Goal: Task Accomplishment & Management: Manage account settings

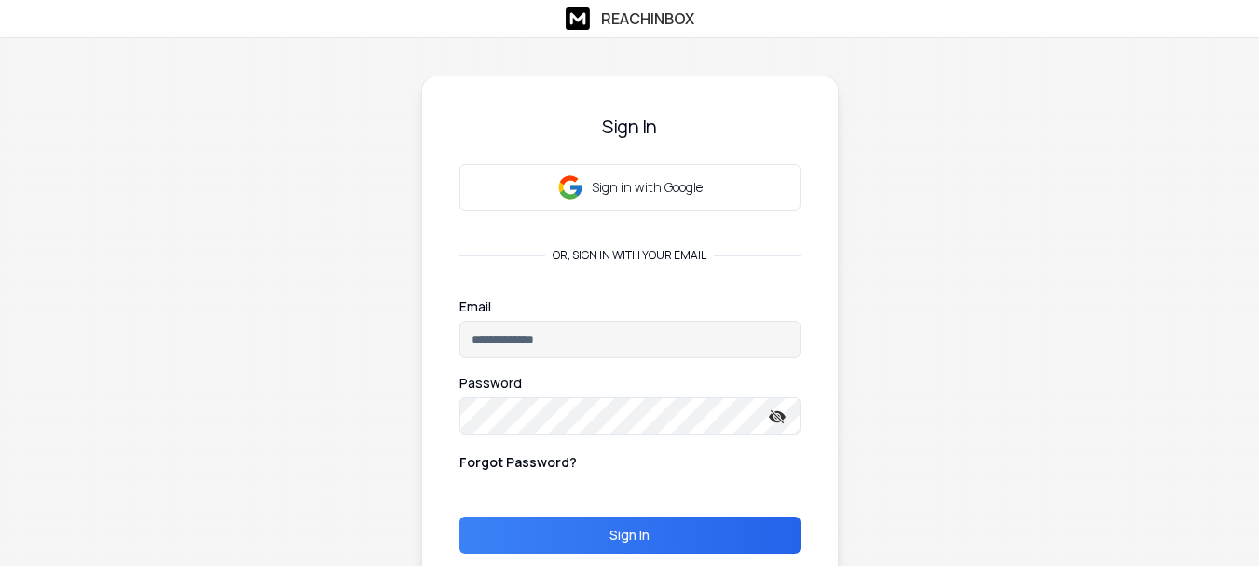
click at [516, 142] on div "Sign In" at bounding box center [629, 136] width 341 height 45
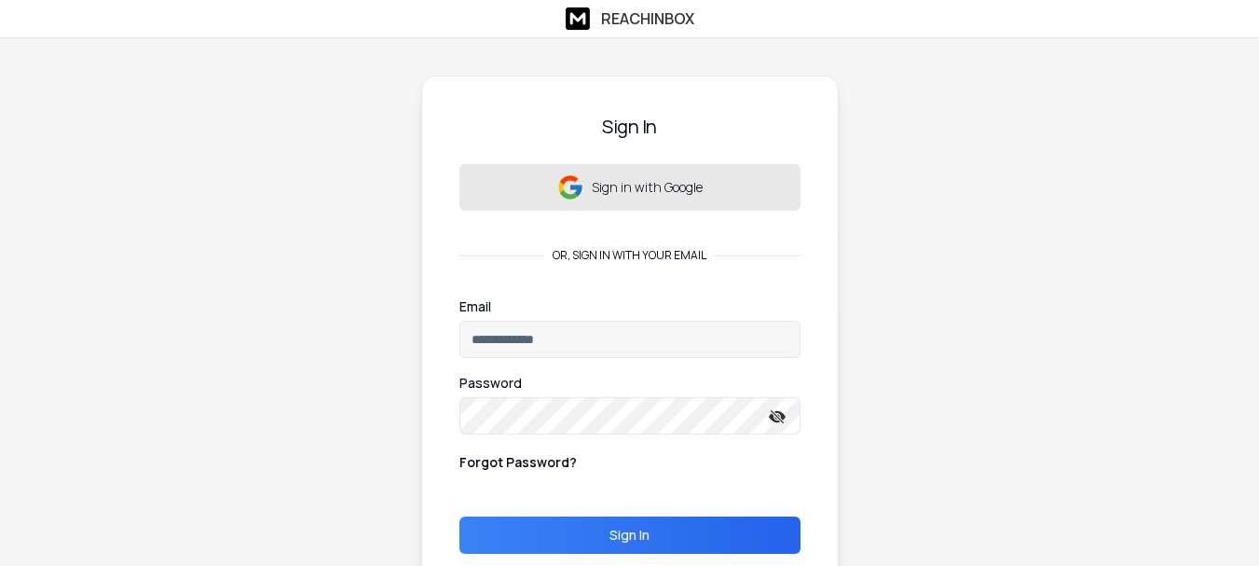
click at [516, 175] on button "Sign in with Google" at bounding box center [629, 187] width 341 height 47
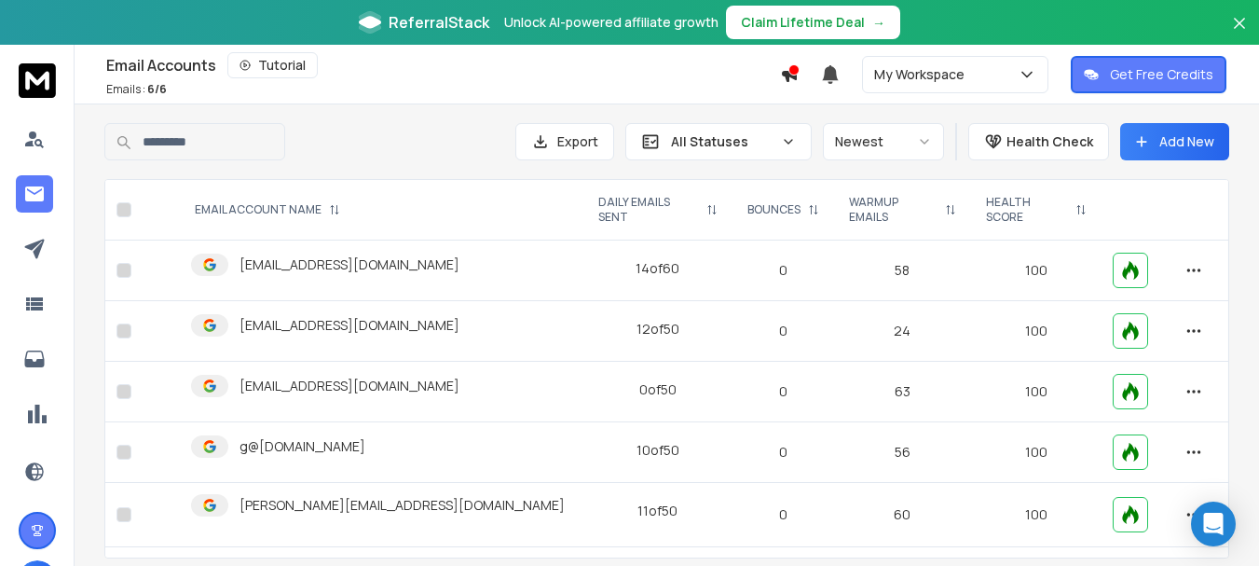
click at [1149, 159] on div "Export All Statuses Newest Health Check Add New EMAIL ACCOUNT NAME DAILY EMAILS…" at bounding box center [666, 340] width 1125 height 435
click at [1150, 136] on button "Add New" at bounding box center [1174, 141] width 109 height 37
click at [1129, 137] on button "Add New" at bounding box center [1174, 141] width 109 height 37
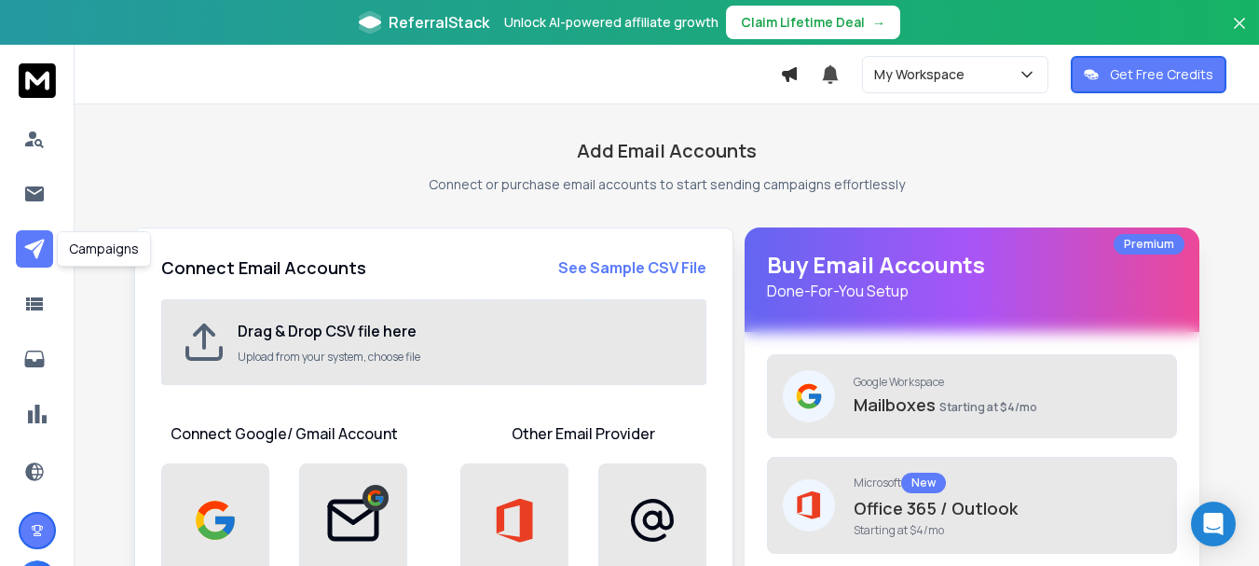
click at [32, 244] on icon at bounding box center [34, 249] width 20 height 20
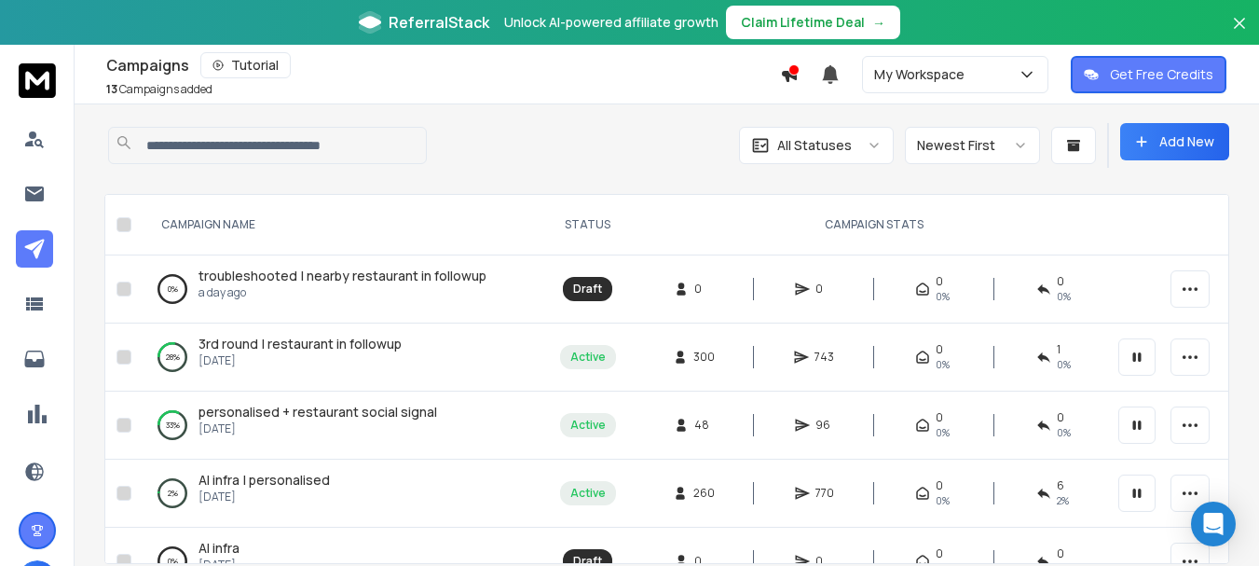
click at [1193, 144] on button "Add New" at bounding box center [1174, 141] width 109 height 37
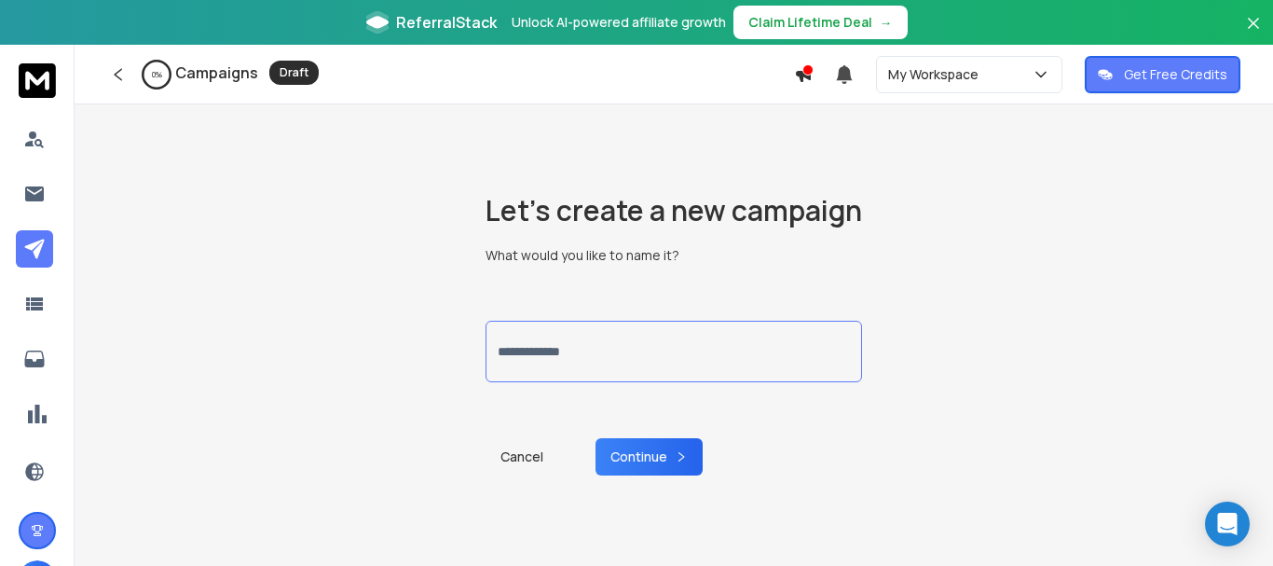
click at [701, 389] on form "Cancel Continue" at bounding box center [673, 379] width 376 height 192
click at [702, 357] on input at bounding box center [673, 351] width 376 height 61
type input "***"
click at [649, 464] on button "Continue" at bounding box center [648, 456] width 107 height 37
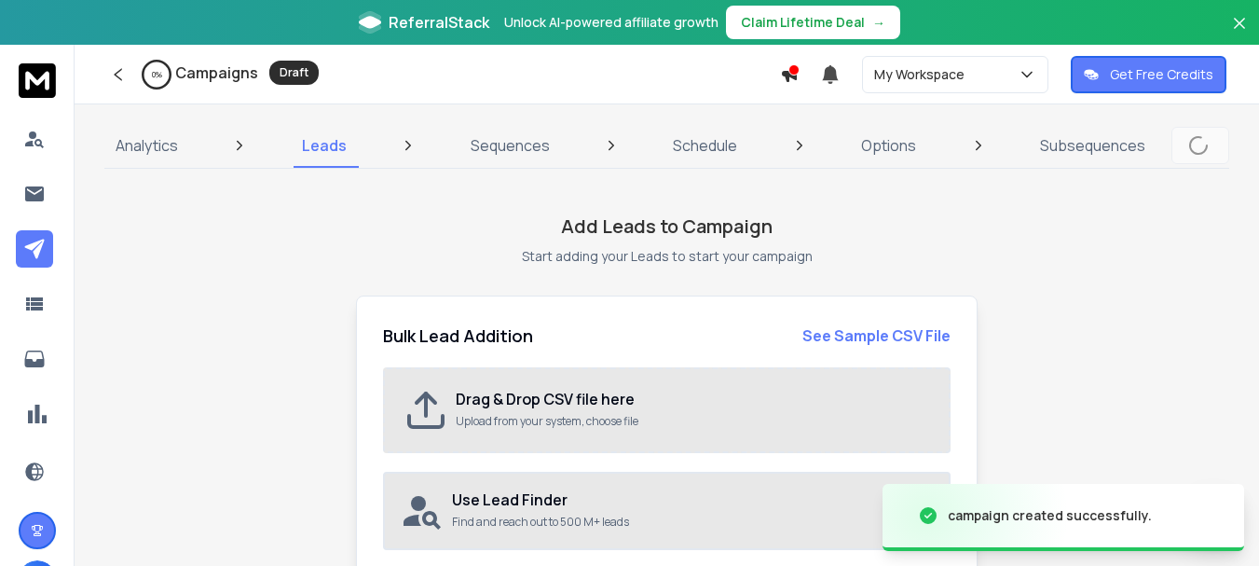
click at [620, 408] on h2 "Drag & Drop CSV file here" at bounding box center [693, 399] width 474 height 22
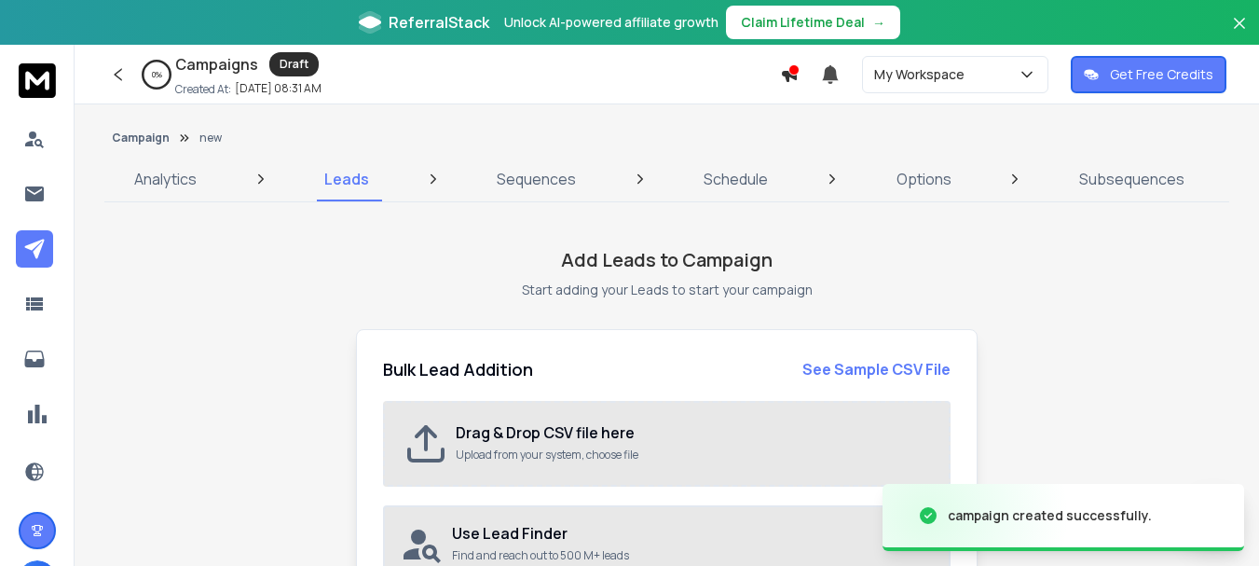
type input "**********"
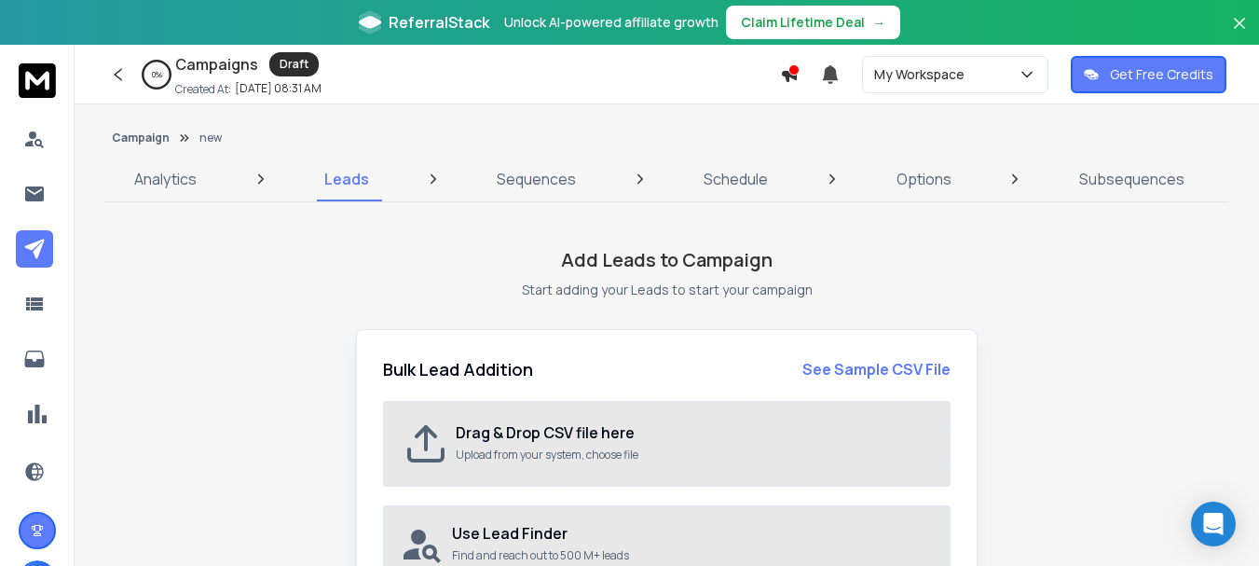
scroll to position [33, 0]
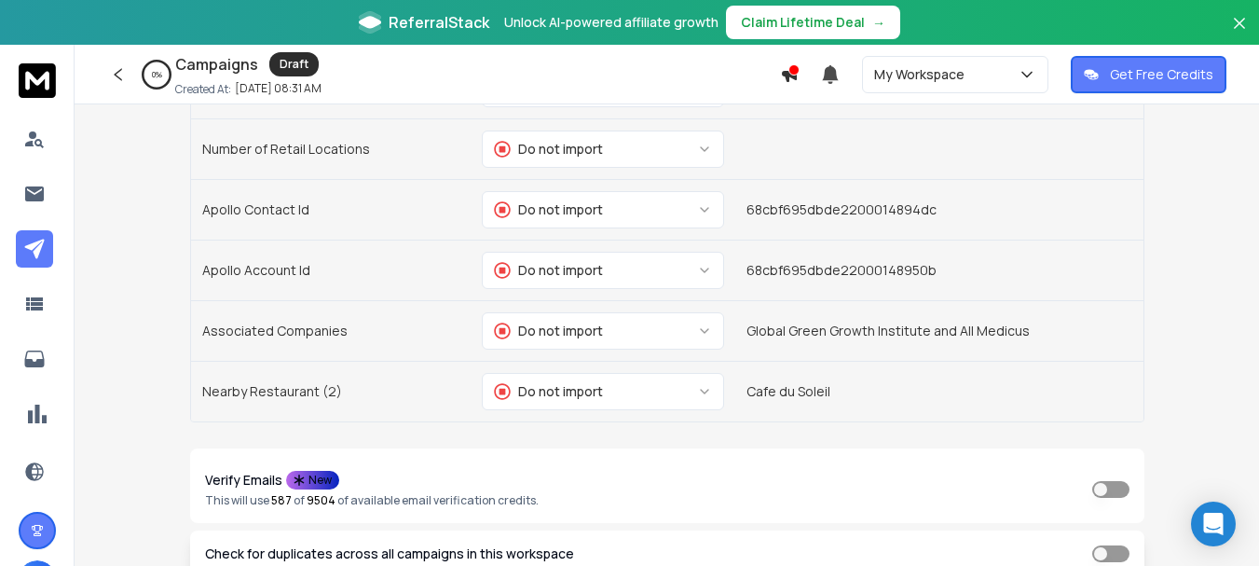
scroll to position [3008, 0]
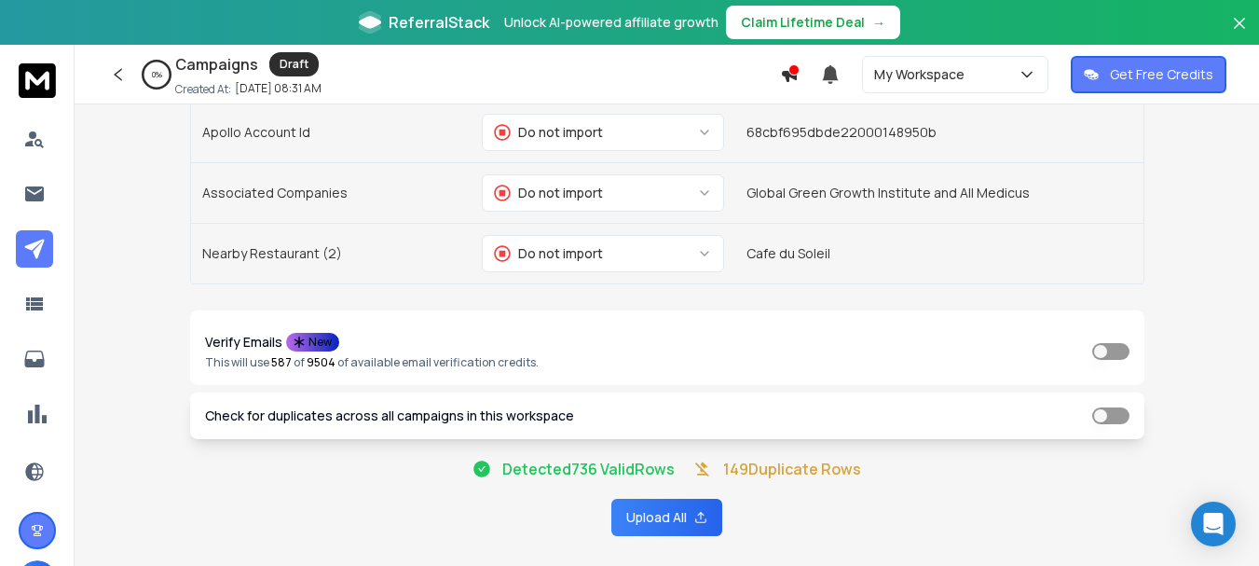
click at [1105, 417] on button "Check for duplicates across all campaigns in this workspace" at bounding box center [1110, 415] width 37 height 17
click at [1118, 347] on button "Verify Emails New This will use 587 of 9504 of available email verification cre…" at bounding box center [1110, 351] width 37 height 17
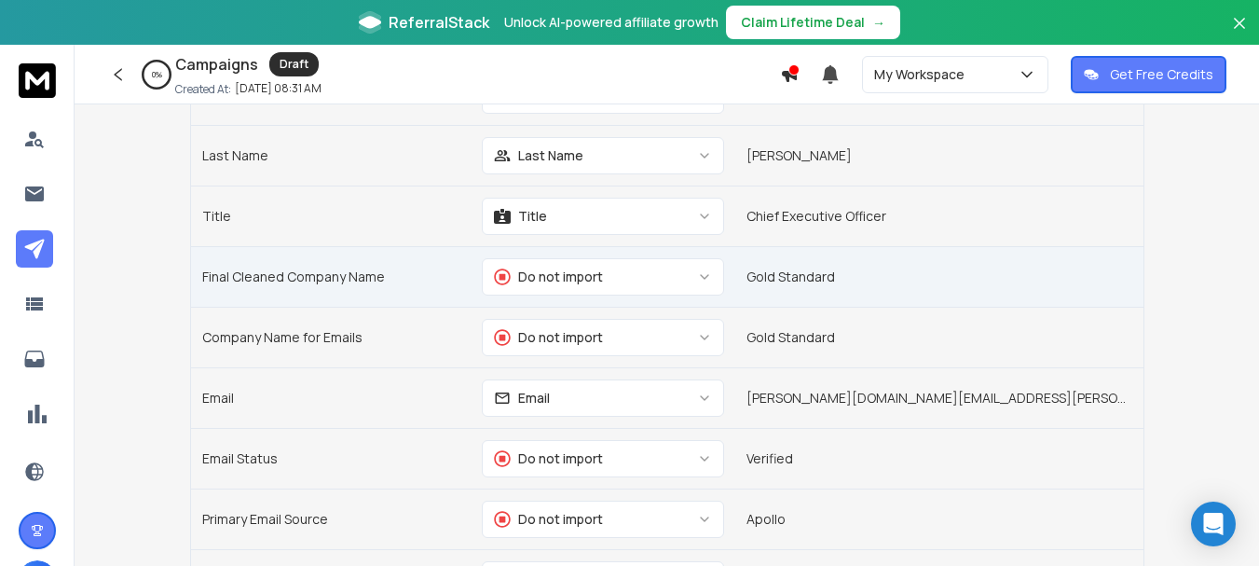
scroll to position [0, 0]
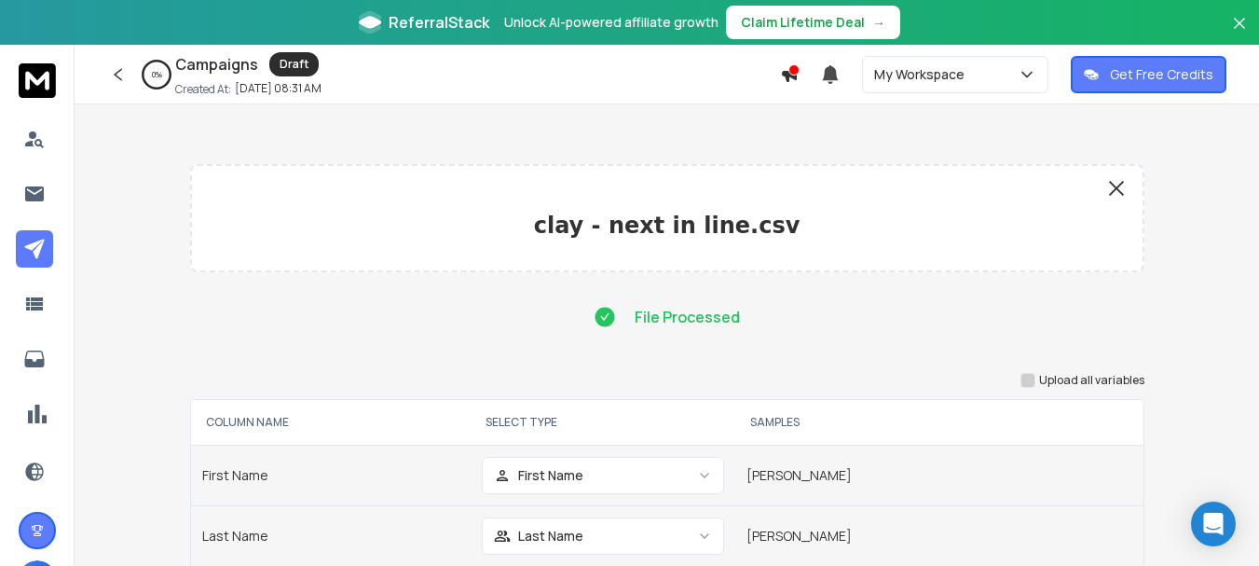
click at [1101, 194] on div "clay - next in line.csv" at bounding box center [667, 218] width 954 height 108
click at [1105, 194] on icon at bounding box center [1116, 188] width 22 height 22
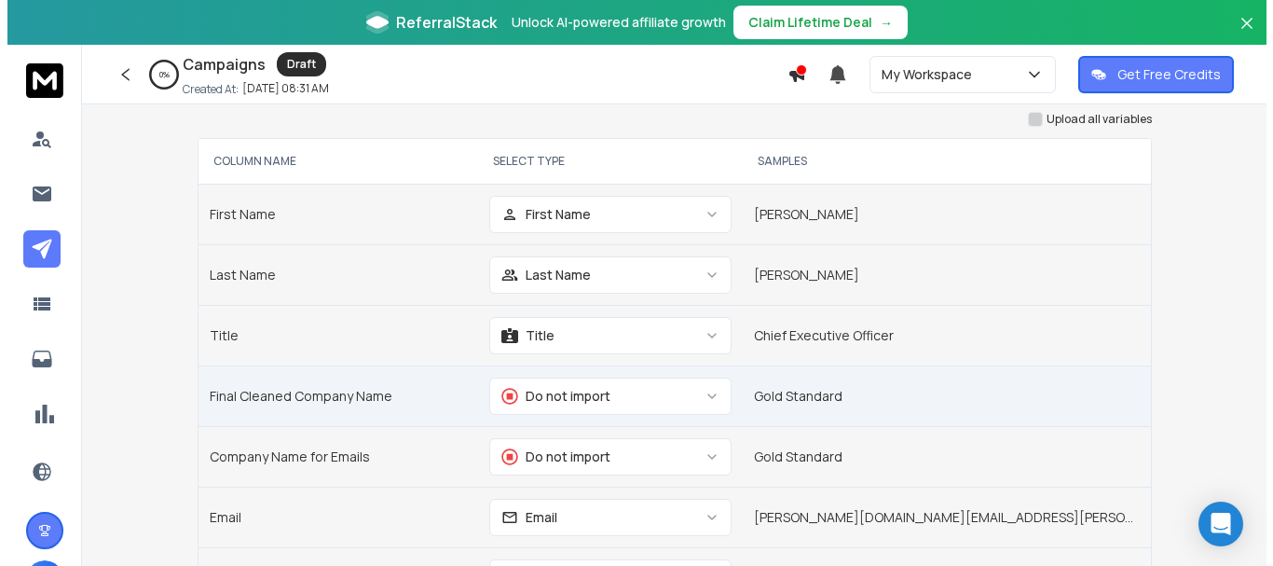
scroll to position [413, 0]
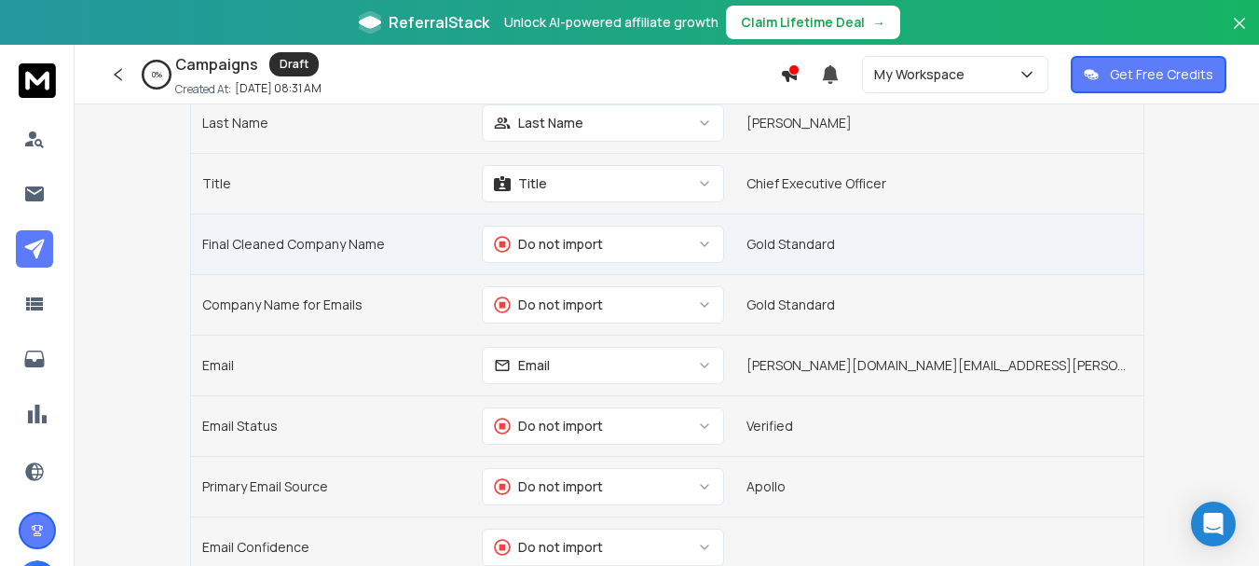
click at [627, 234] on button "Do not import" at bounding box center [603, 243] width 242 height 37
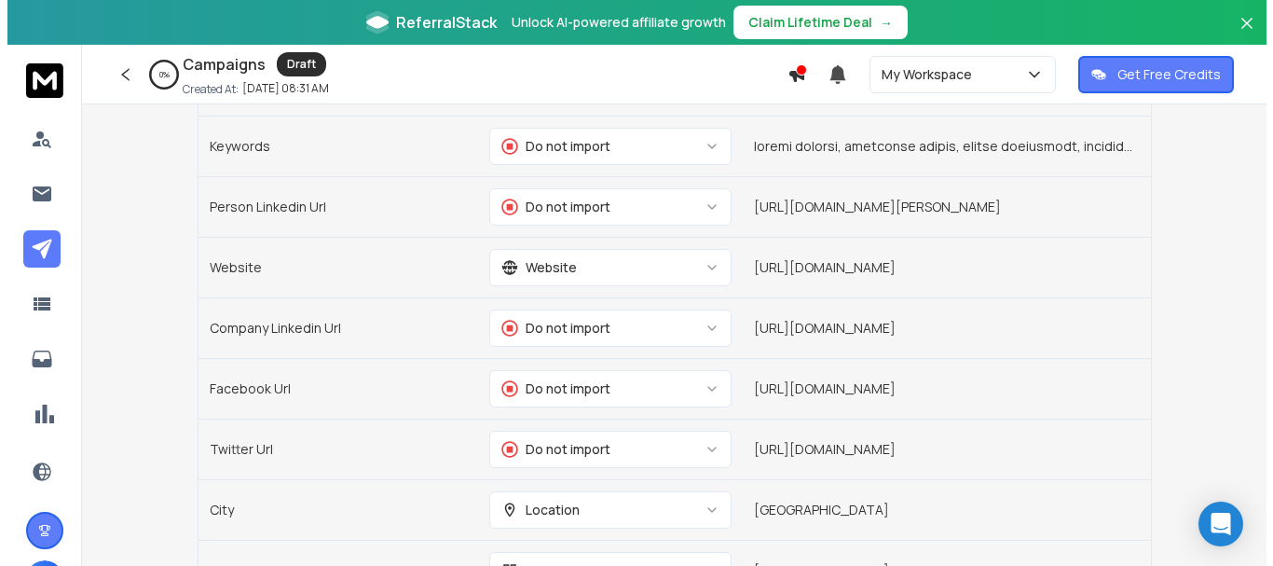
scroll to position [1272, 0]
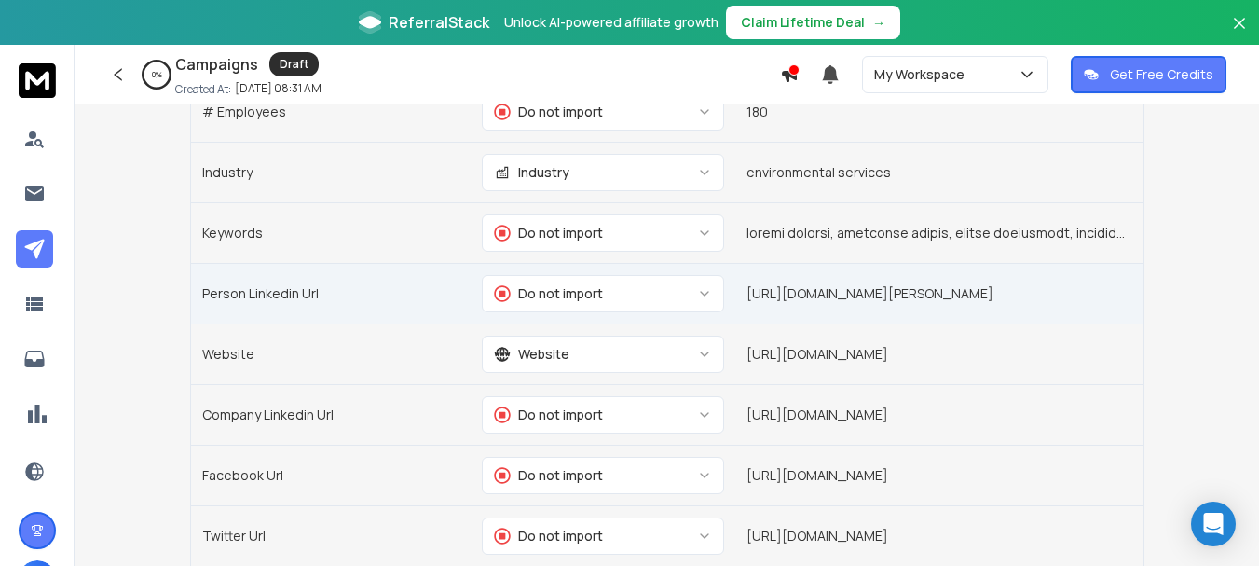
click at [606, 305] on button "Do not import" at bounding box center [603, 293] width 242 height 37
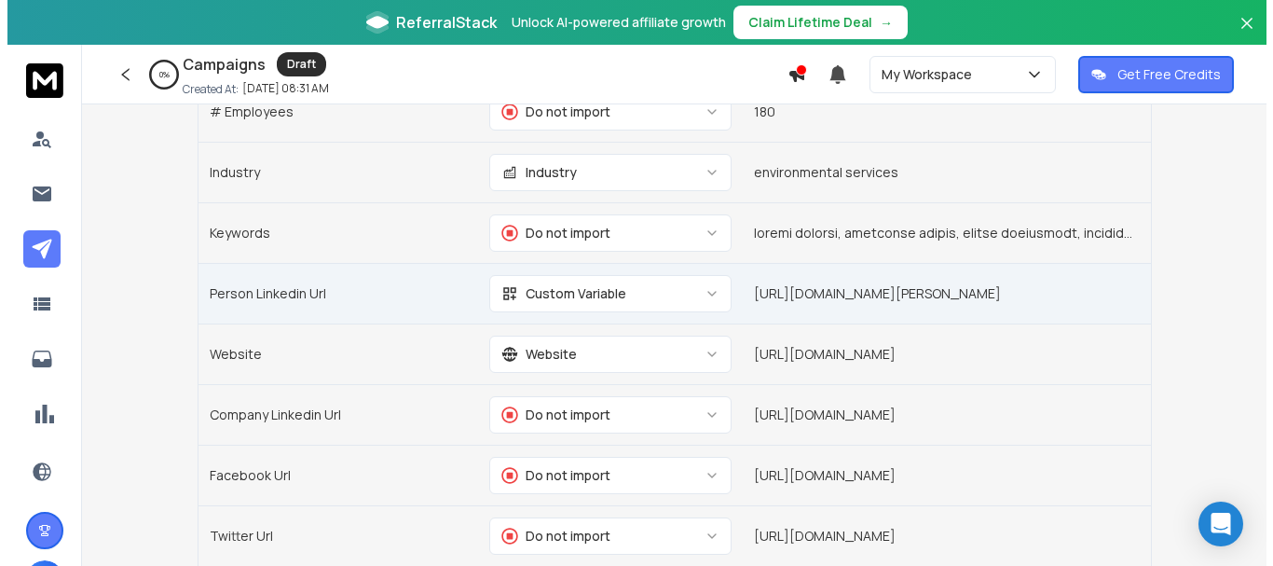
scroll to position [1239, 0]
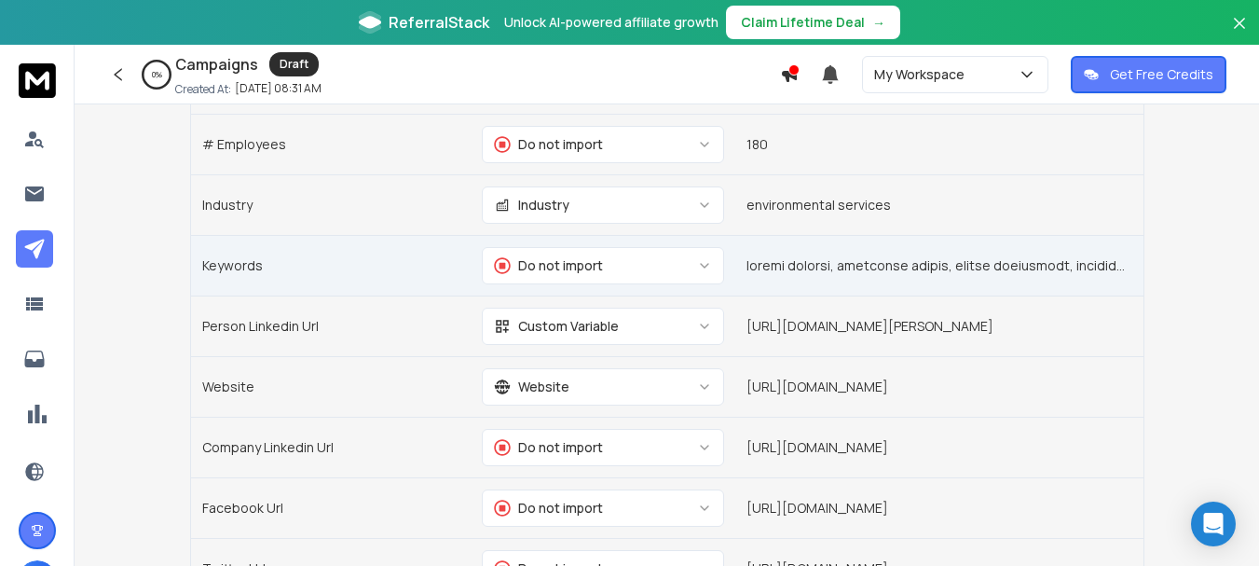
click at [600, 272] on div "Do not import" at bounding box center [548, 265] width 109 height 19
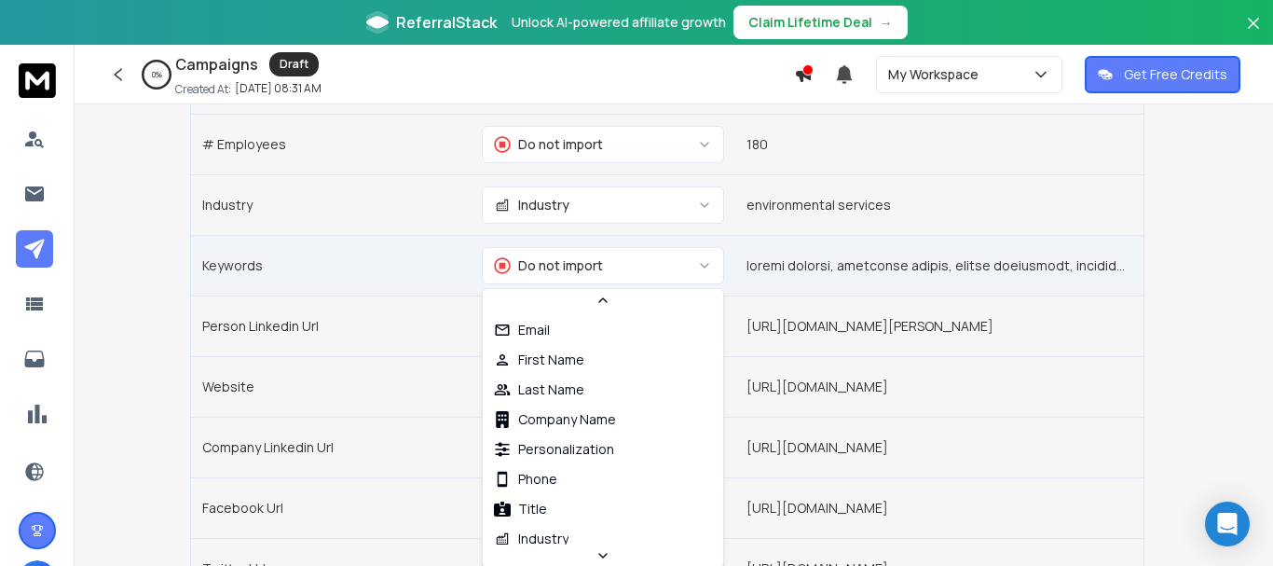
scroll to position [188, 0]
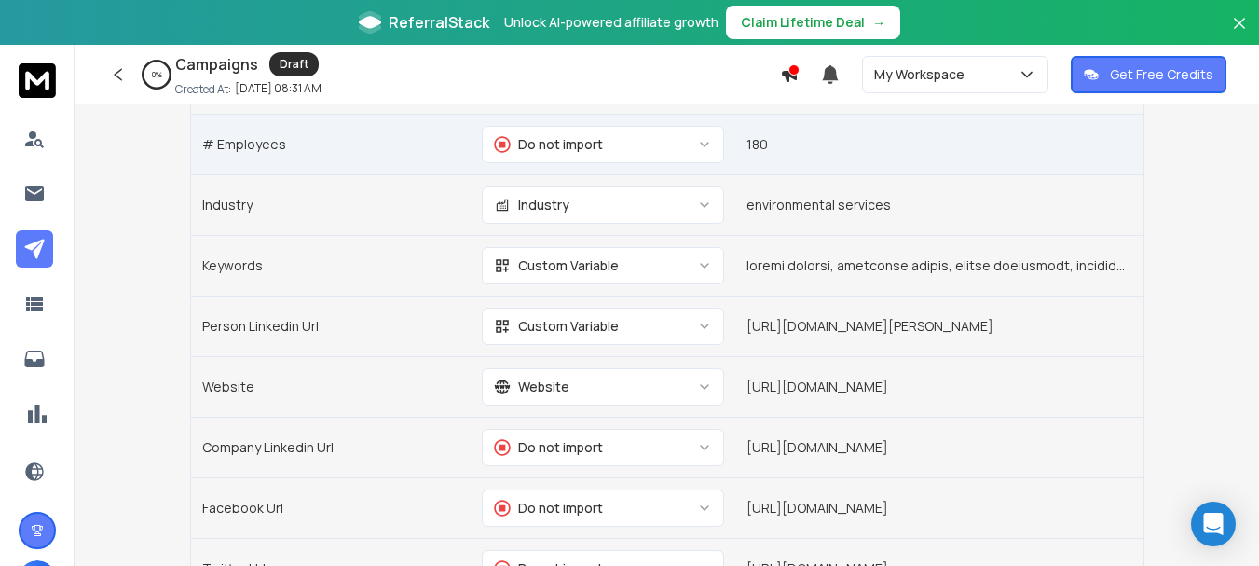
click at [595, 145] on div "Do not import" at bounding box center [548, 144] width 109 height 19
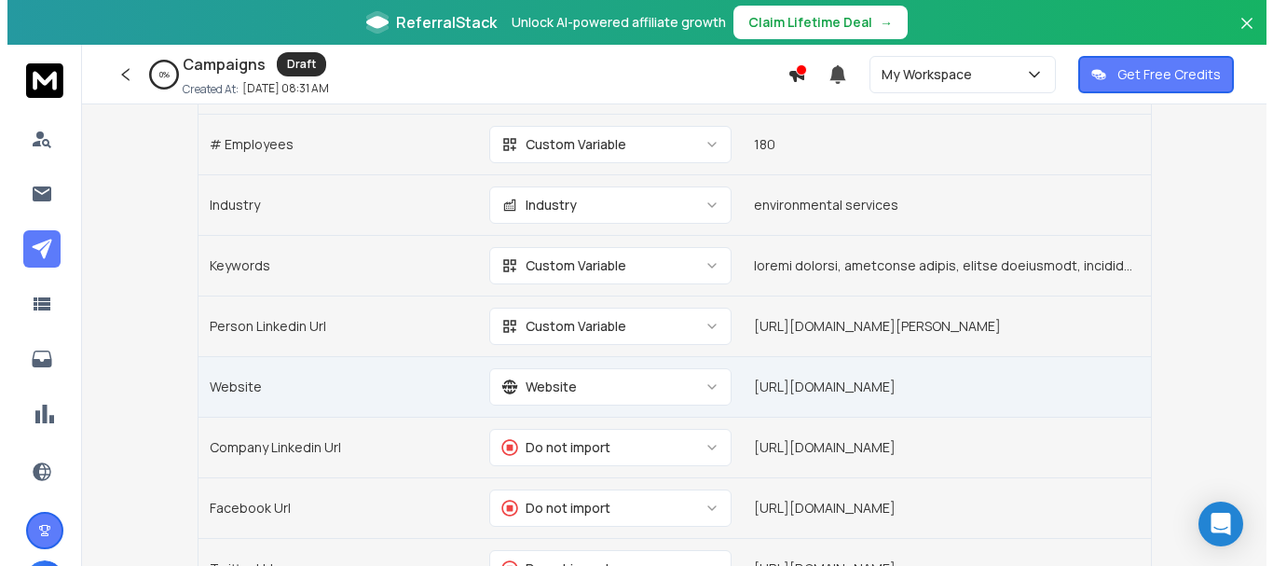
scroll to position [837, 0]
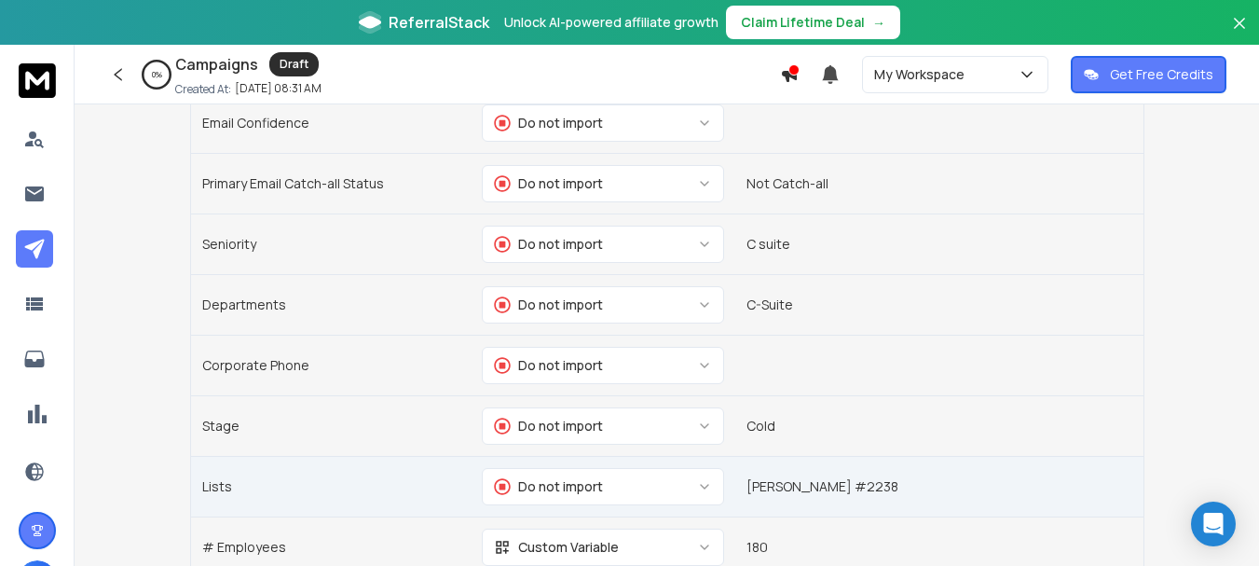
click at [585, 469] on button "Do not import" at bounding box center [603, 486] width 242 height 37
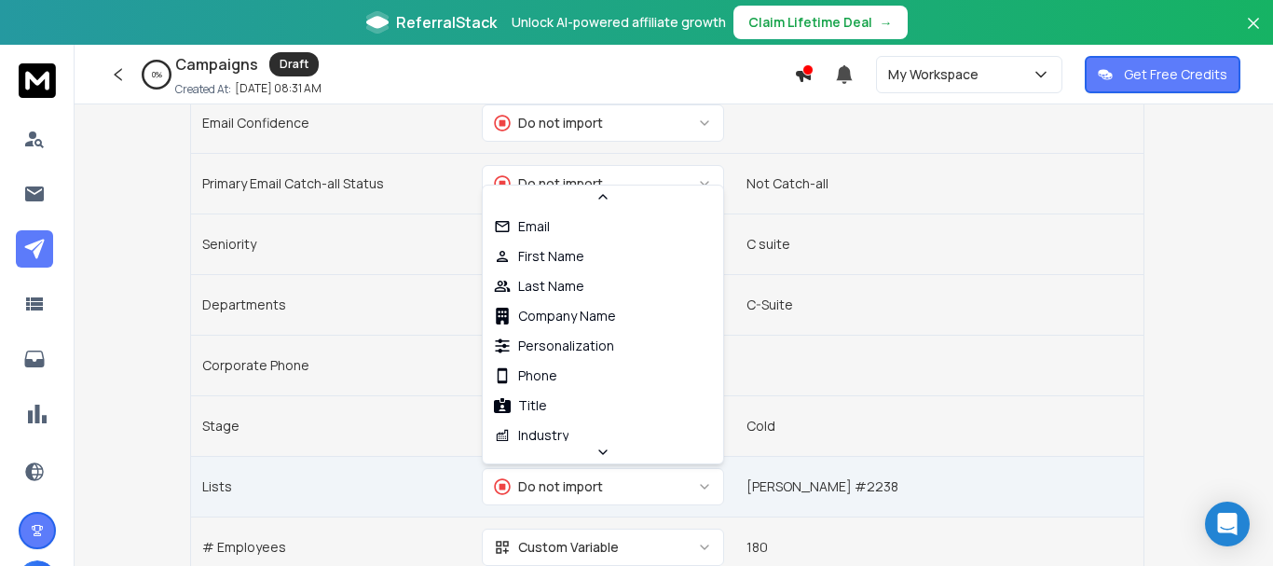
scroll to position [188, 0]
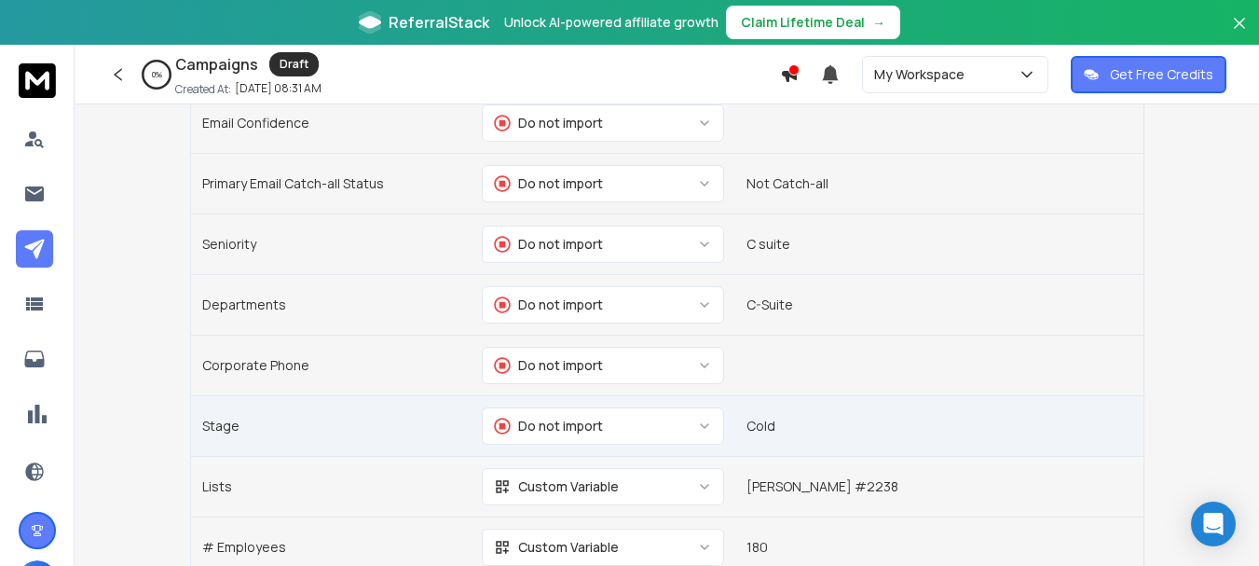
click at [581, 420] on div "Do not import" at bounding box center [548, 426] width 109 height 19
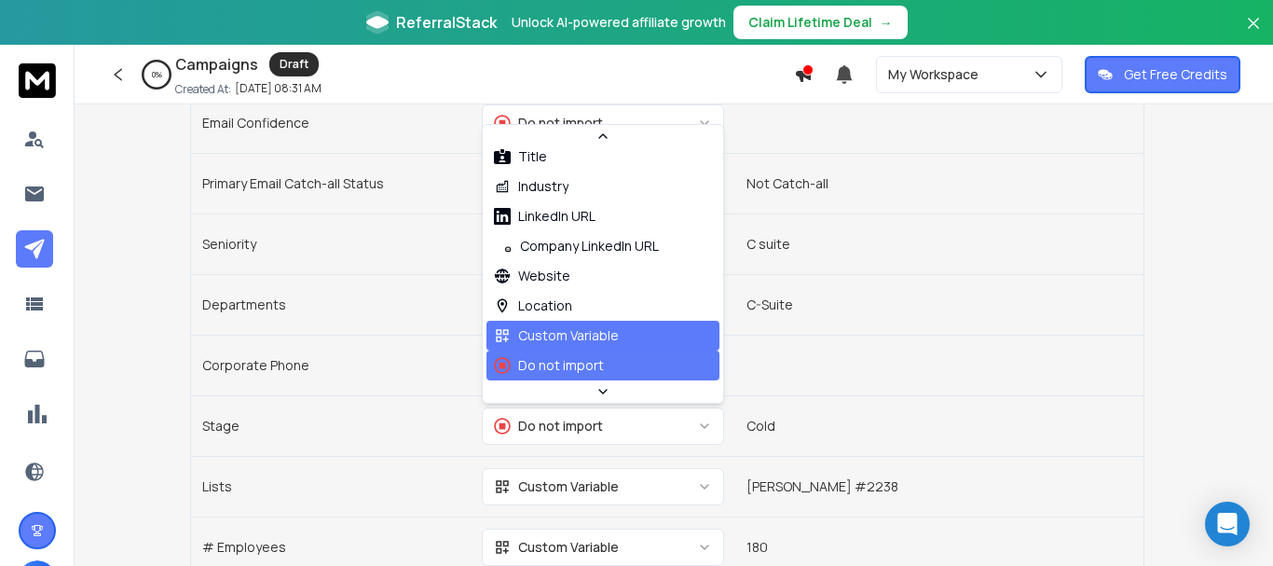
scroll to position [170, 0]
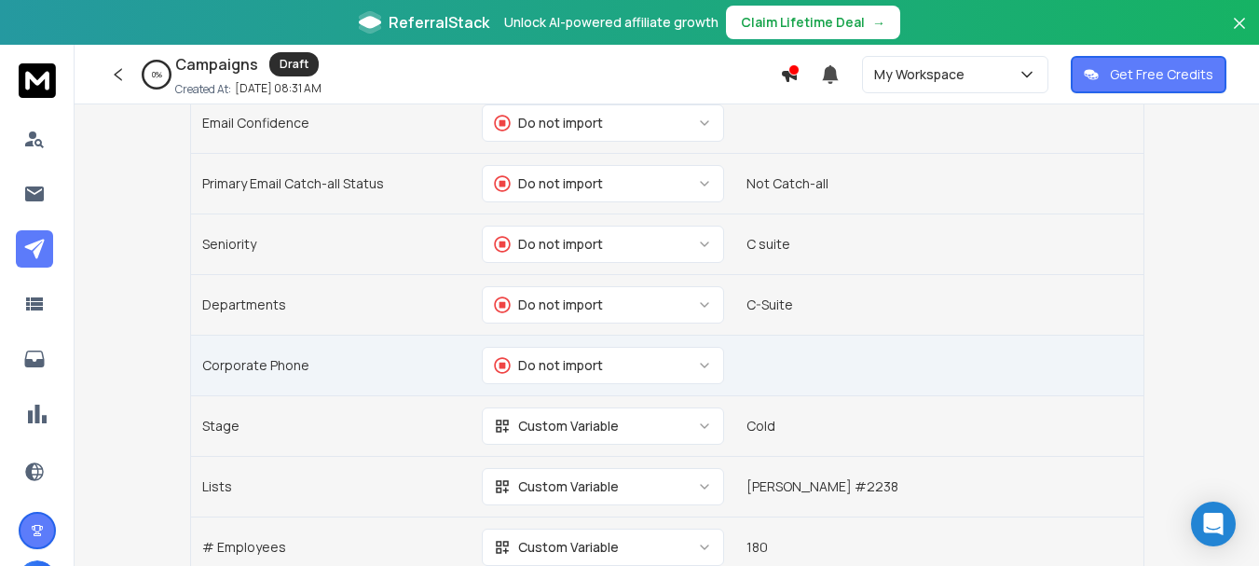
click at [578, 361] on div "Do not import" at bounding box center [548, 365] width 109 height 19
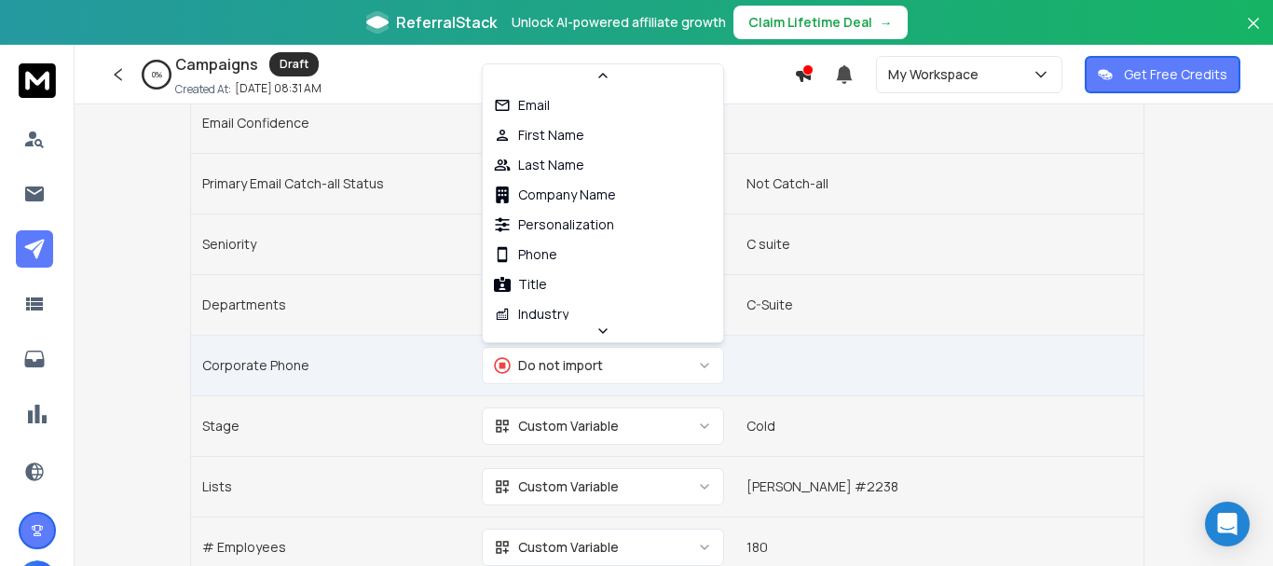
scroll to position [188, 0]
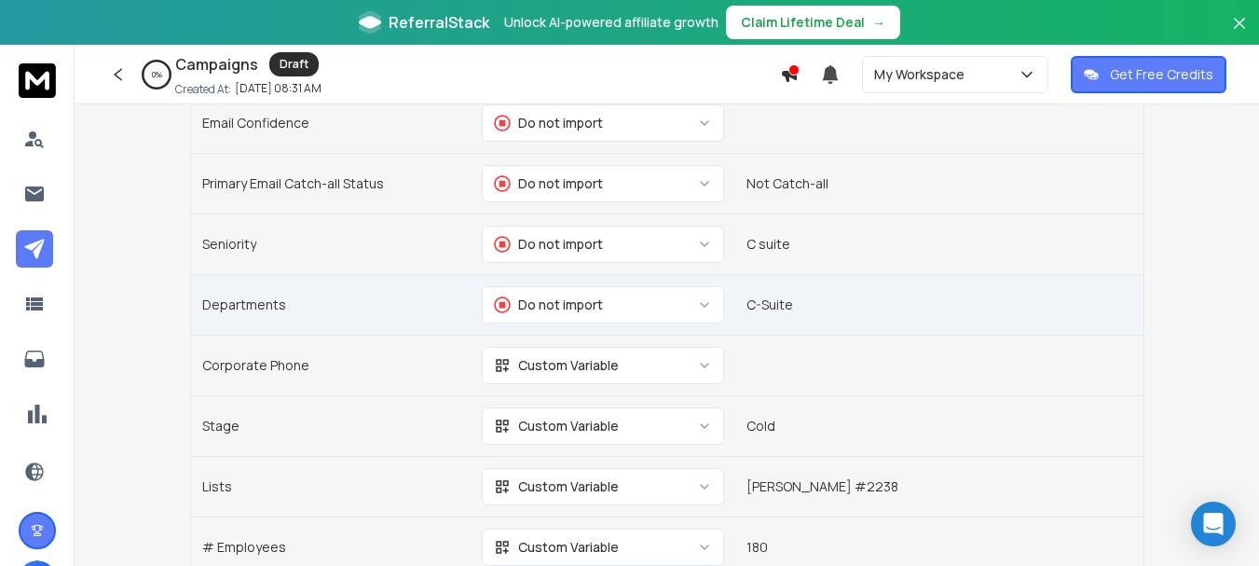
click at [577, 309] on div "Do not import" at bounding box center [548, 304] width 109 height 19
click at [575, 250] on div "Do not import" at bounding box center [548, 244] width 109 height 19
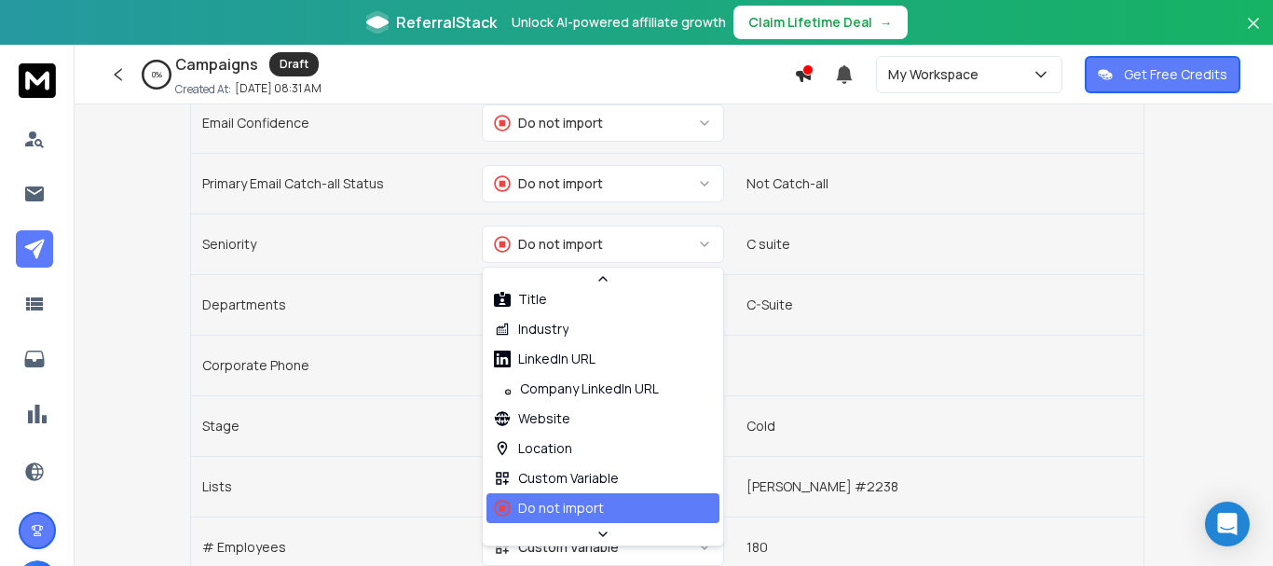
scroll to position [170, 0]
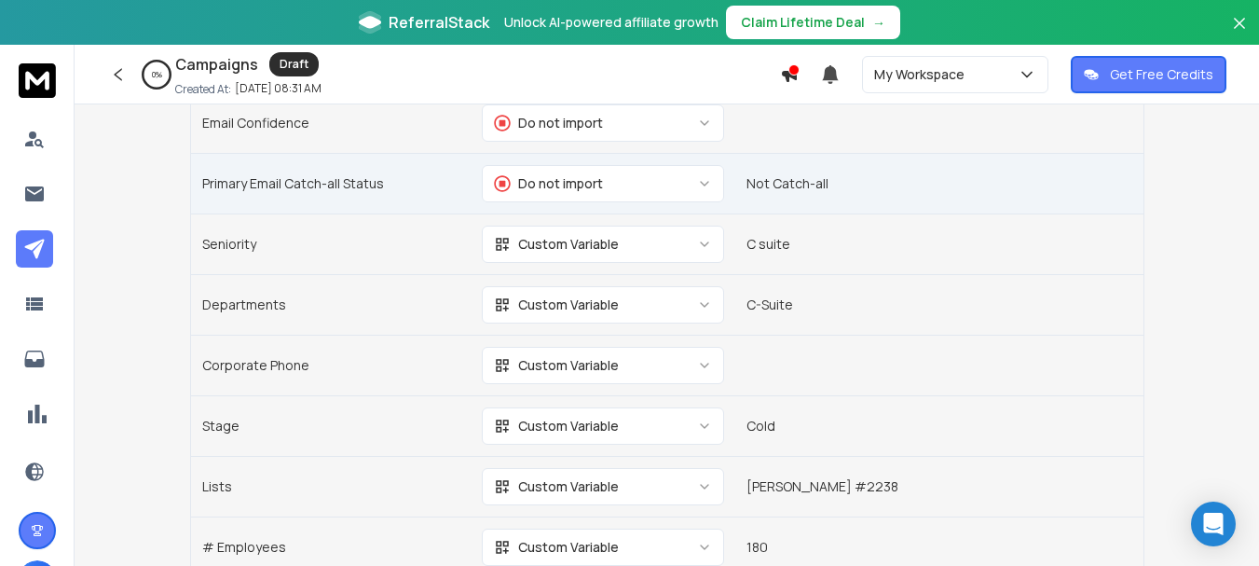
click at [573, 175] on div "Do not import" at bounding box center [548, 183] width 109 height 19
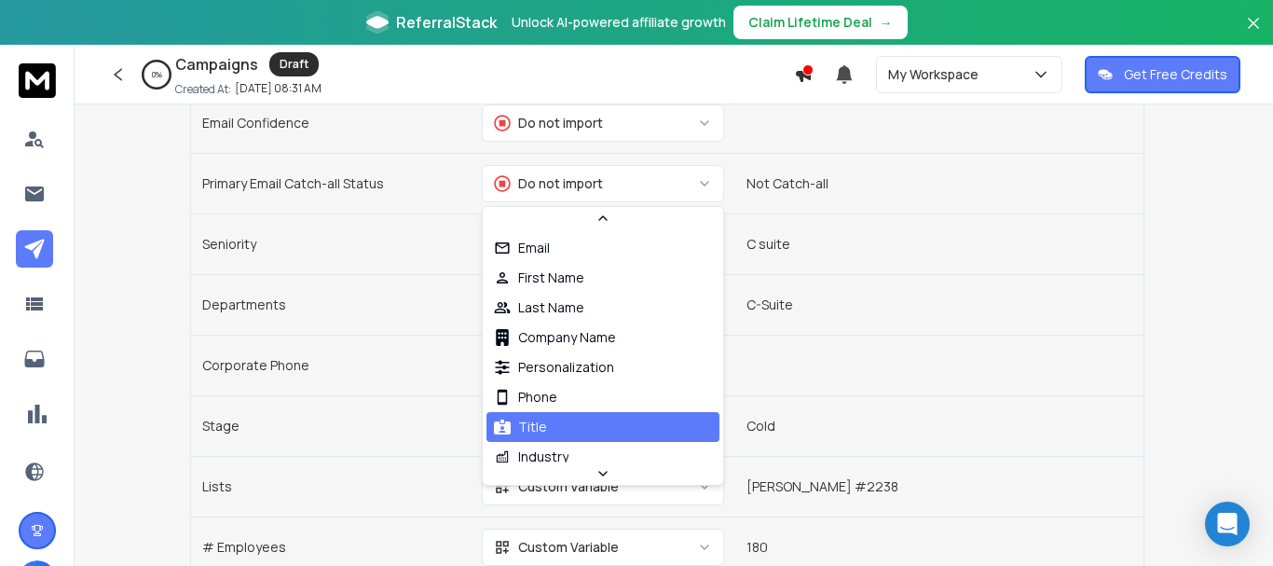
scroll to position [188, 0]
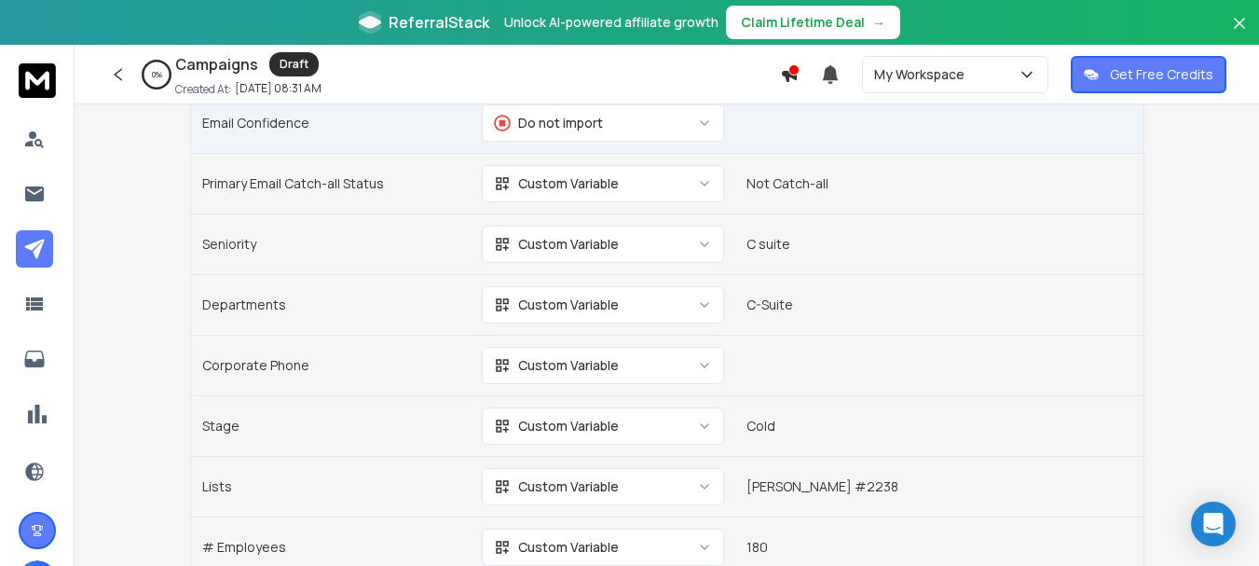
click at [567, 129] on button "Do not import" at bounding box center [603, 122] width 242 height 37
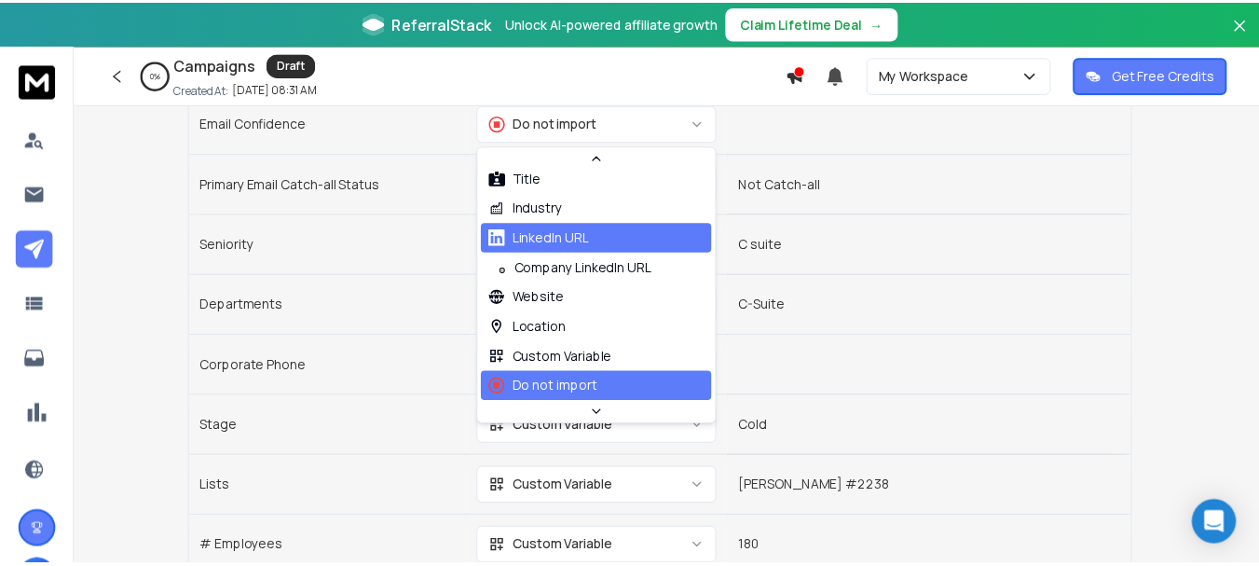
scroll to position [158, 0]
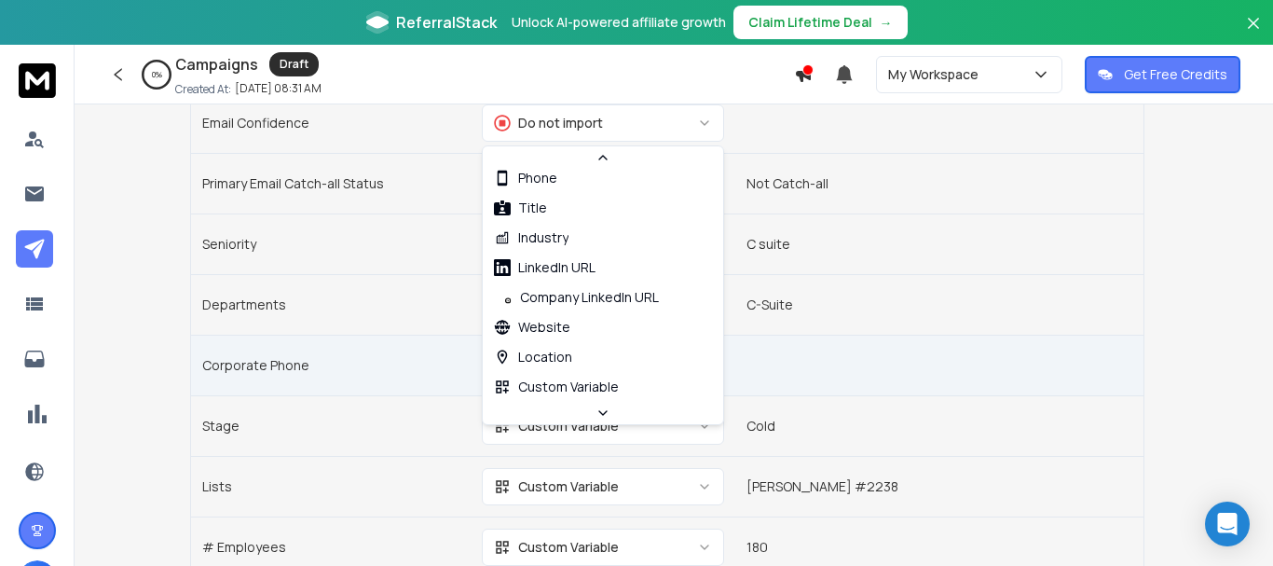
drag, startPoint x: 567, startPoint y: 386, endPoint x: 564, endPoint y: 372, distance: 14.3
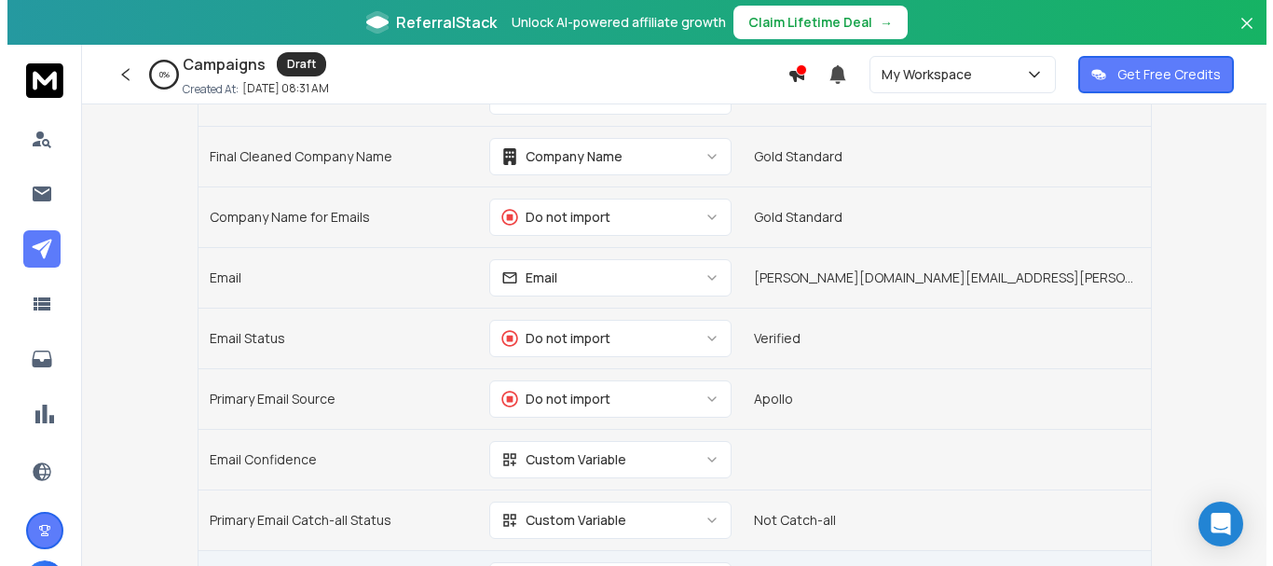
scroll to position [489, 0]
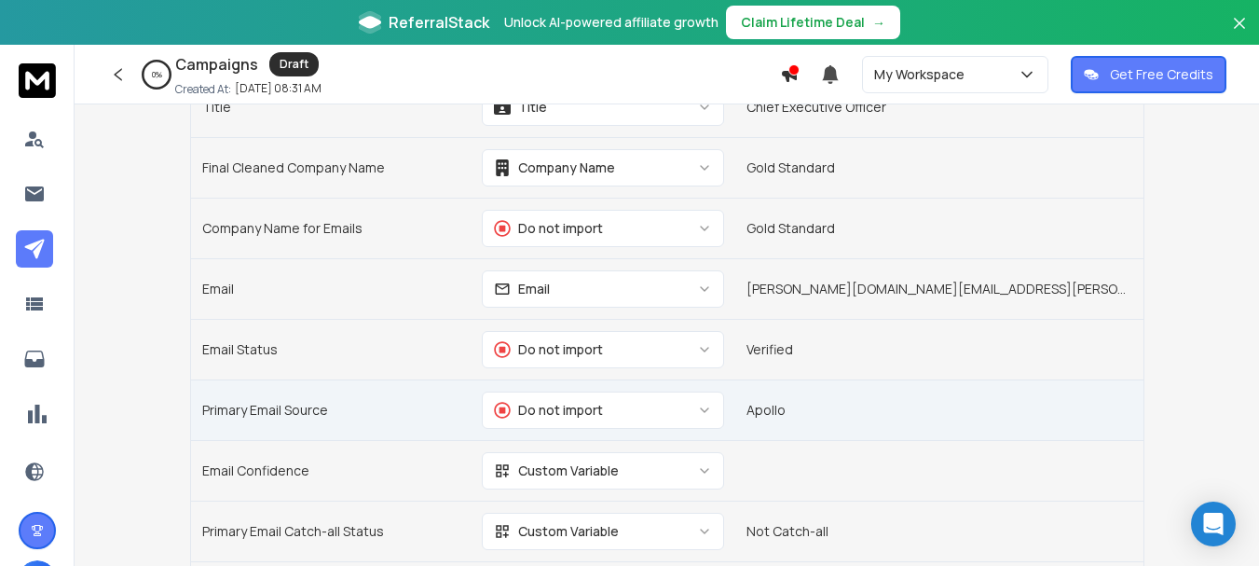
click at [527, 405] on div "Do not import" at bounding box center [548, 410] width 109 height 19
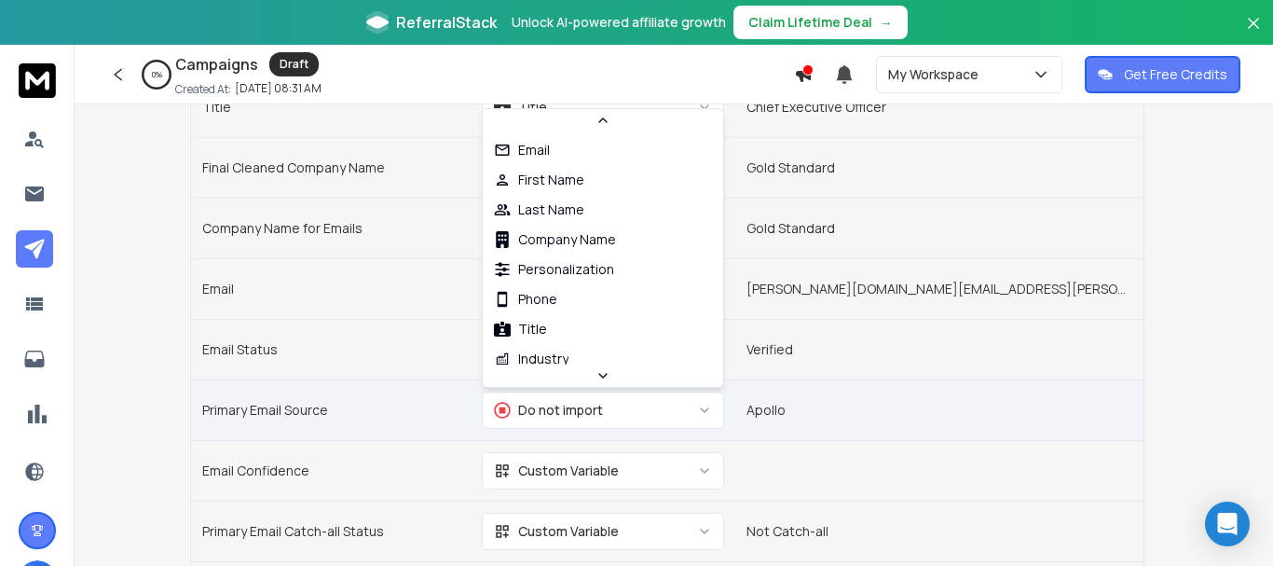
scroll to position [188, 0]
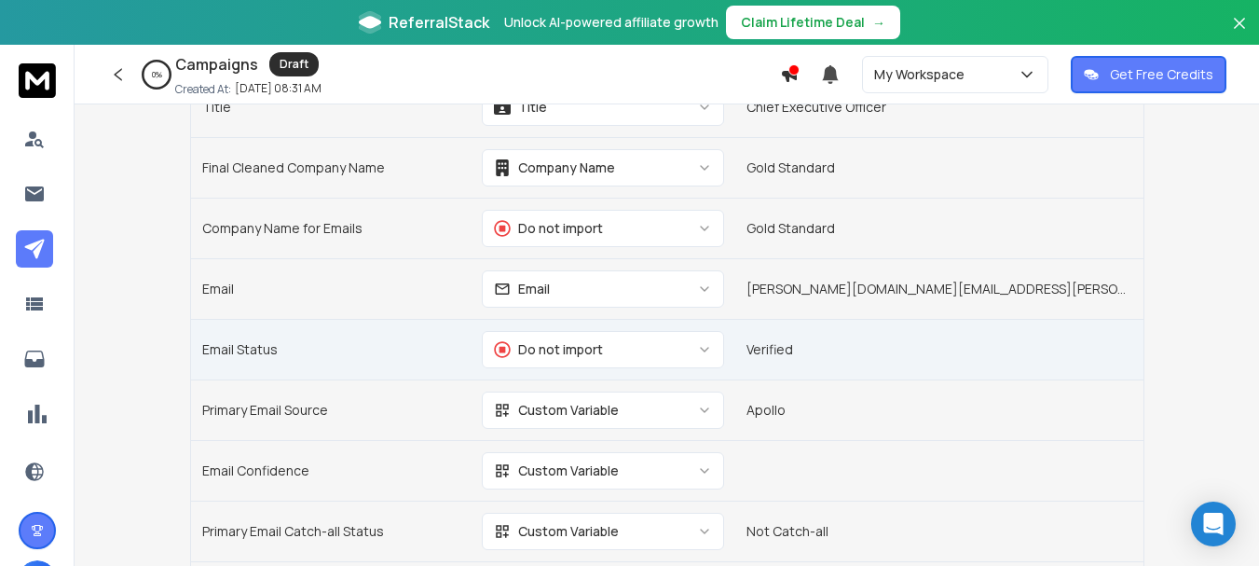
click at [528, 344] on div "Do not import" at bounding box center [548, 349] width 109 height 19
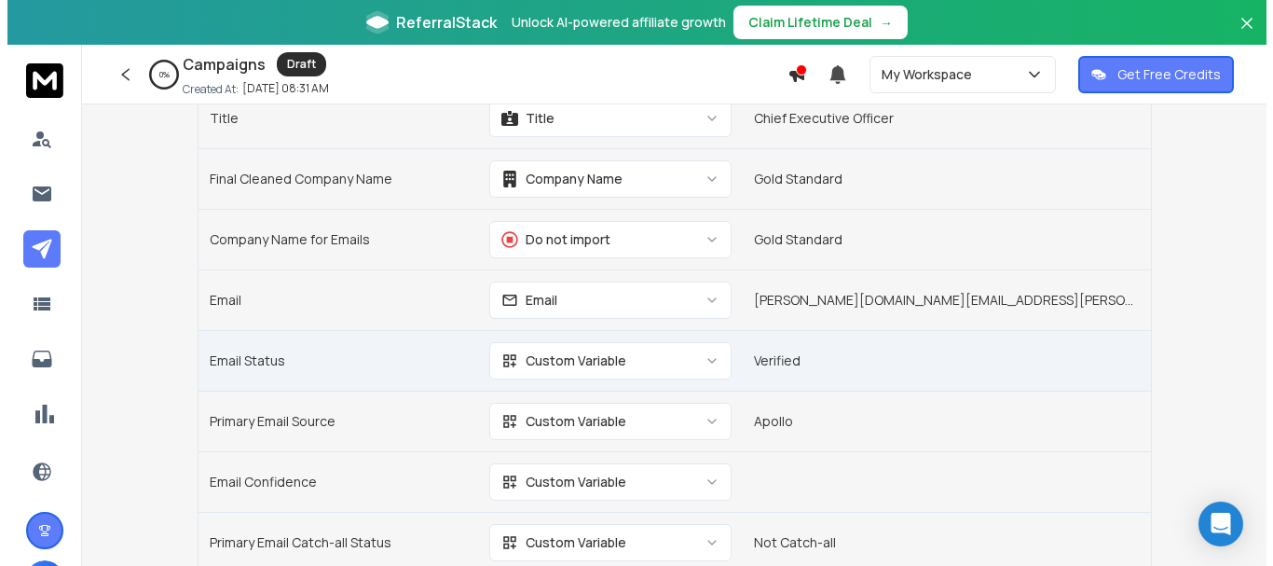
scroll to position [445, 0]
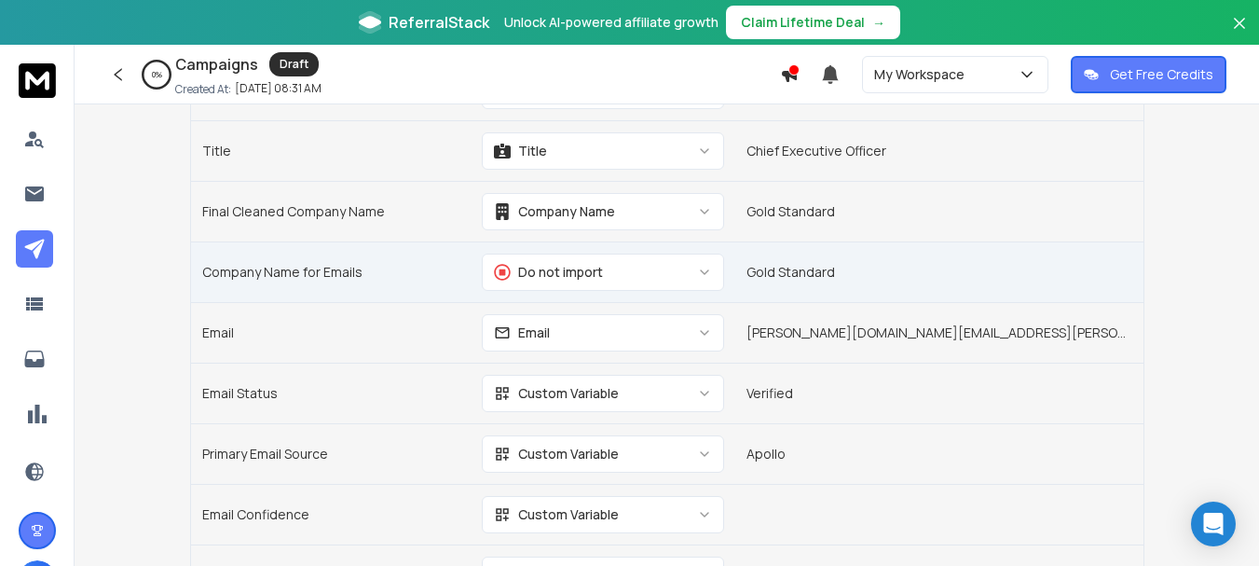
click at [524, 267] on div "Do not import" at bounding box center [548, 272] width 109 height 19
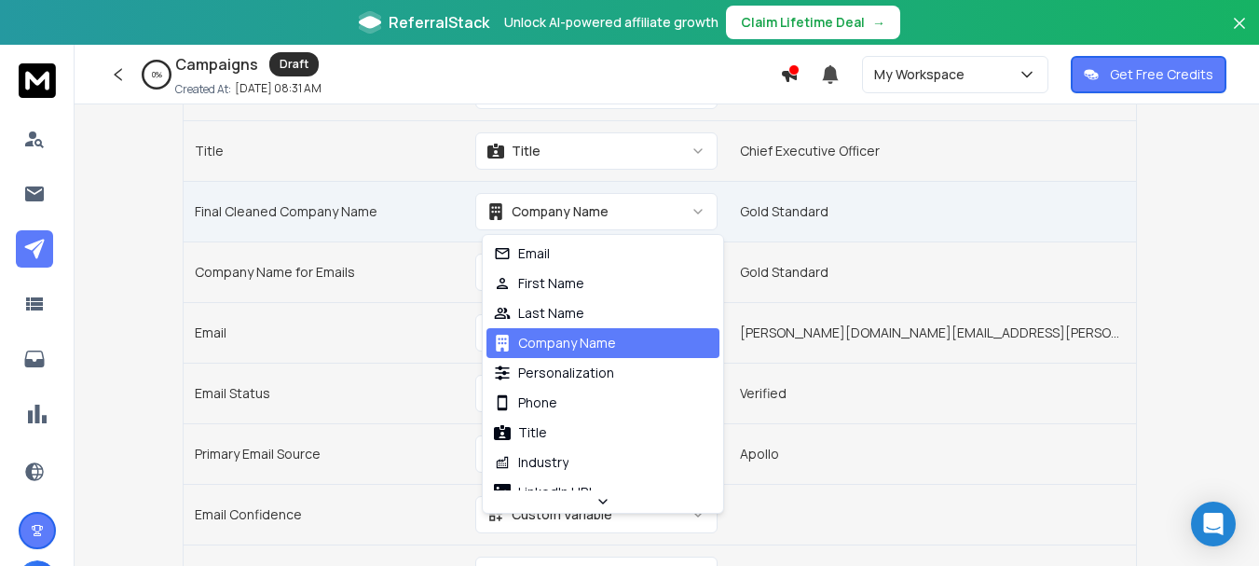
click at [534, 220] on div "Company Name" at bounding box center [547, 211] width 121 height 19
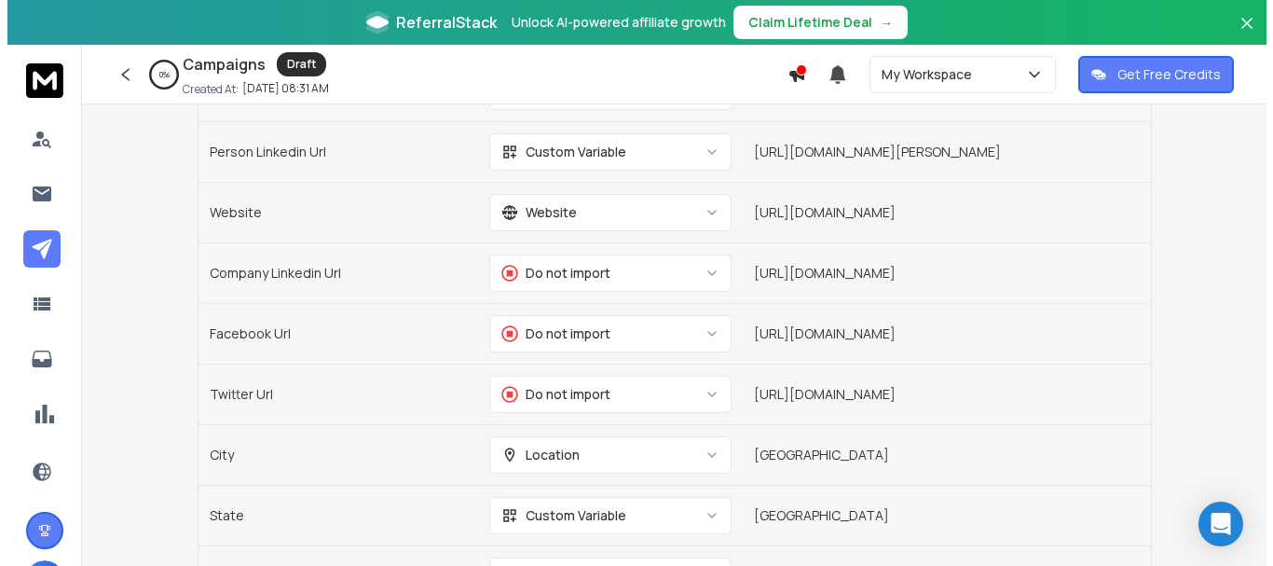
scroll to position [1544, 0]
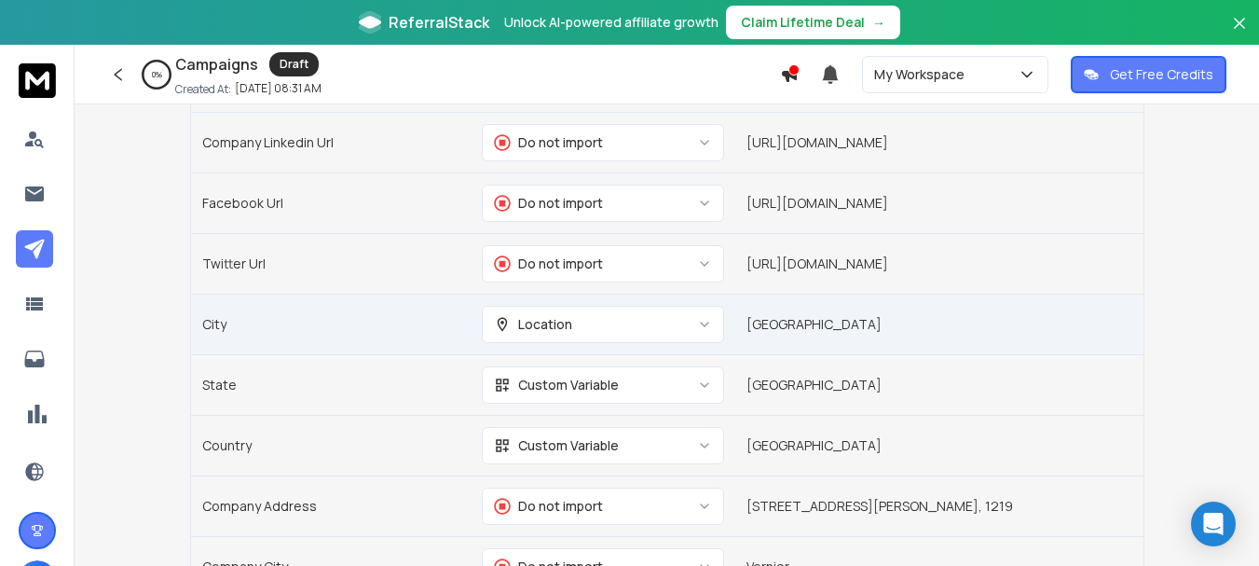
click at [530, 330] on div "Location" at bounding box center [533, 324] width 78 height 19
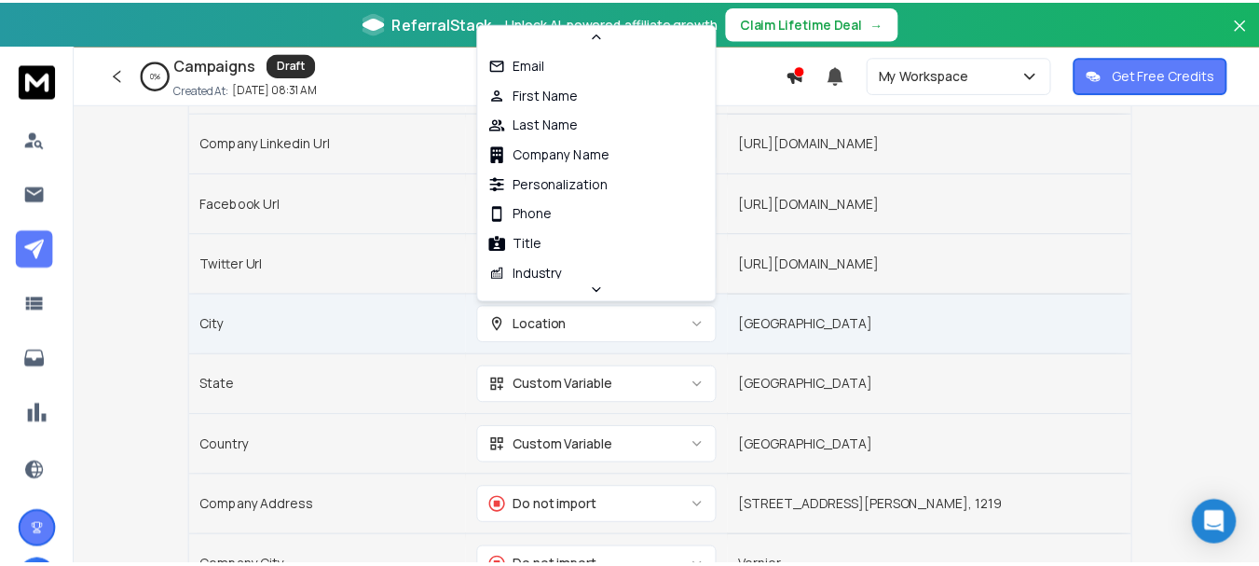
scroll to position [129, 0]
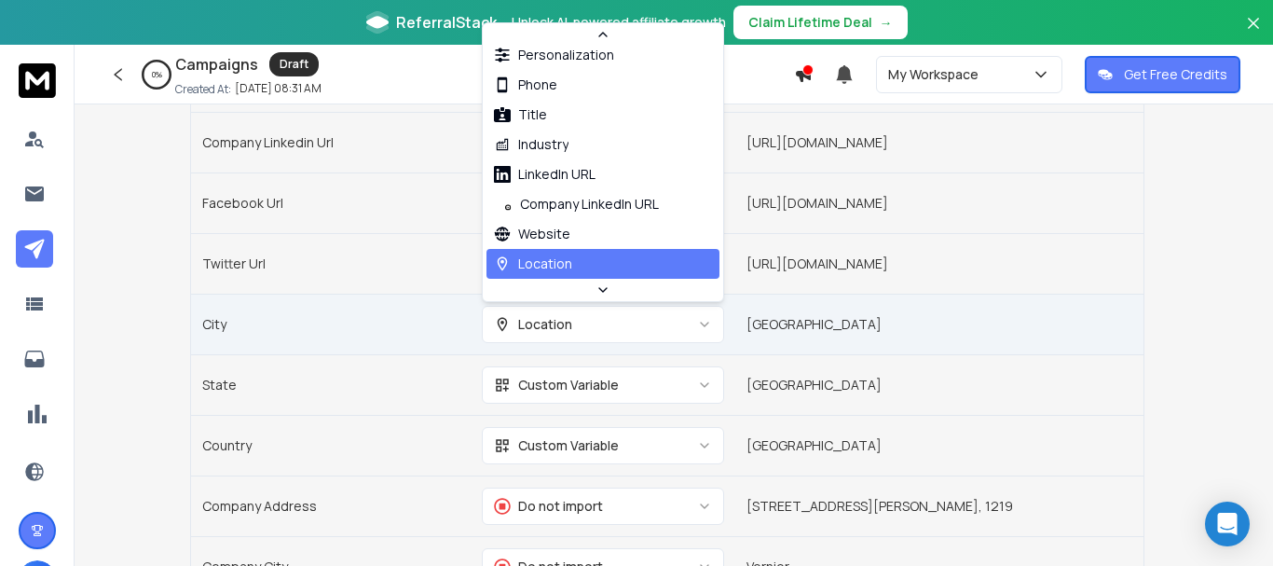
click at [461, 325] on td "City" at bounding box center [331, 324] width 280 height 61
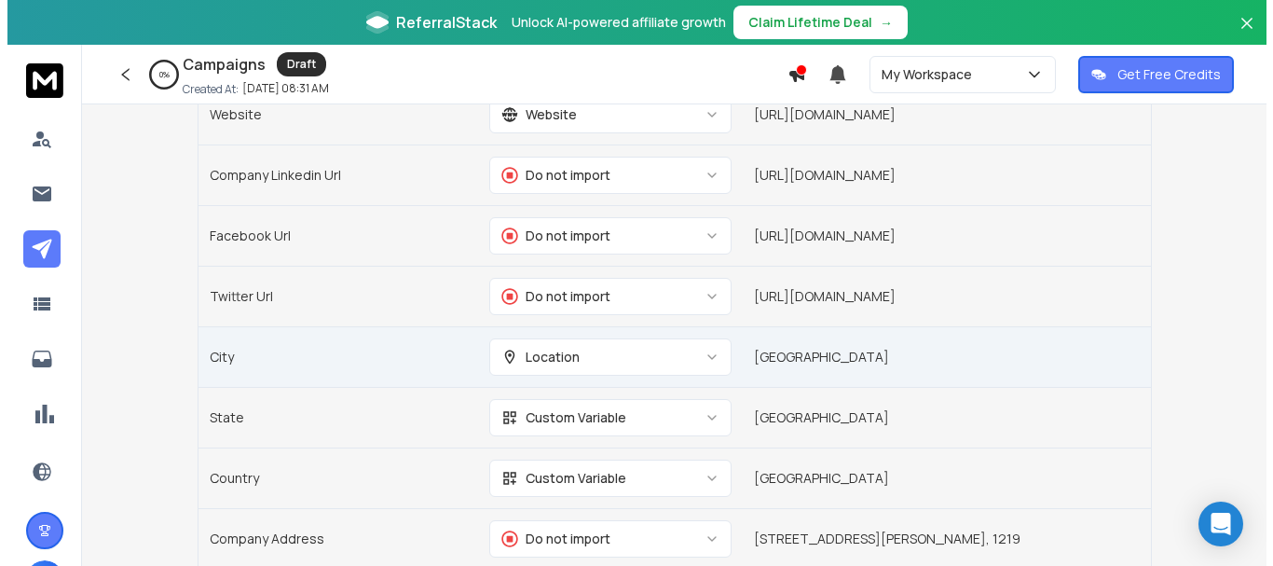
scroll to position [1456, 0]
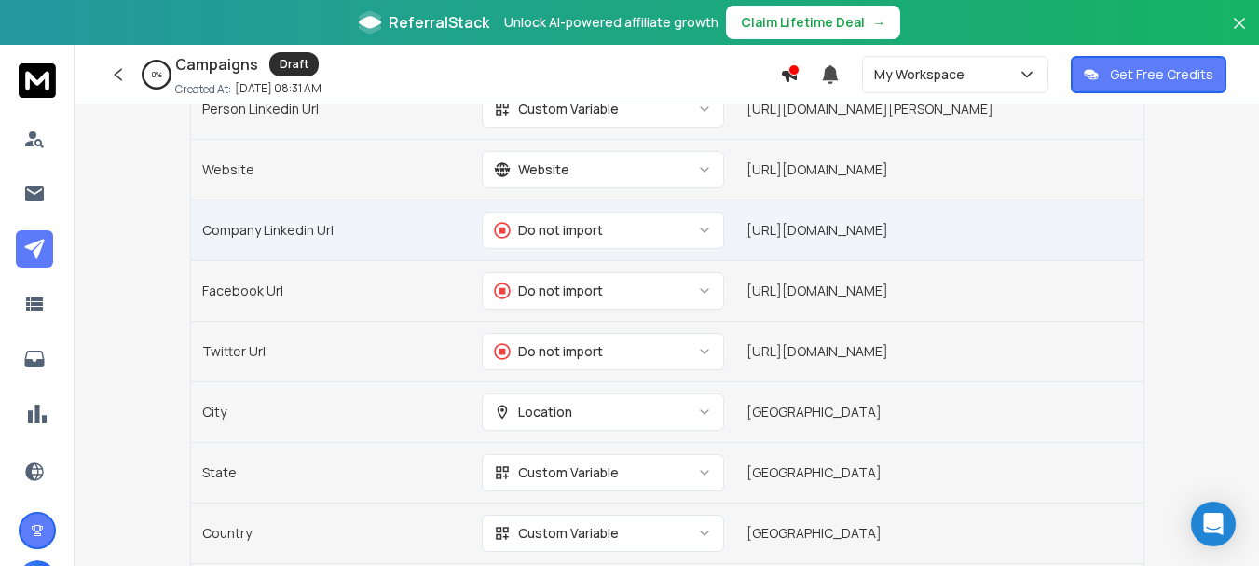
click at [516, 232] on div "Do not import" at bounding box center [548, 230] width 109 height 19
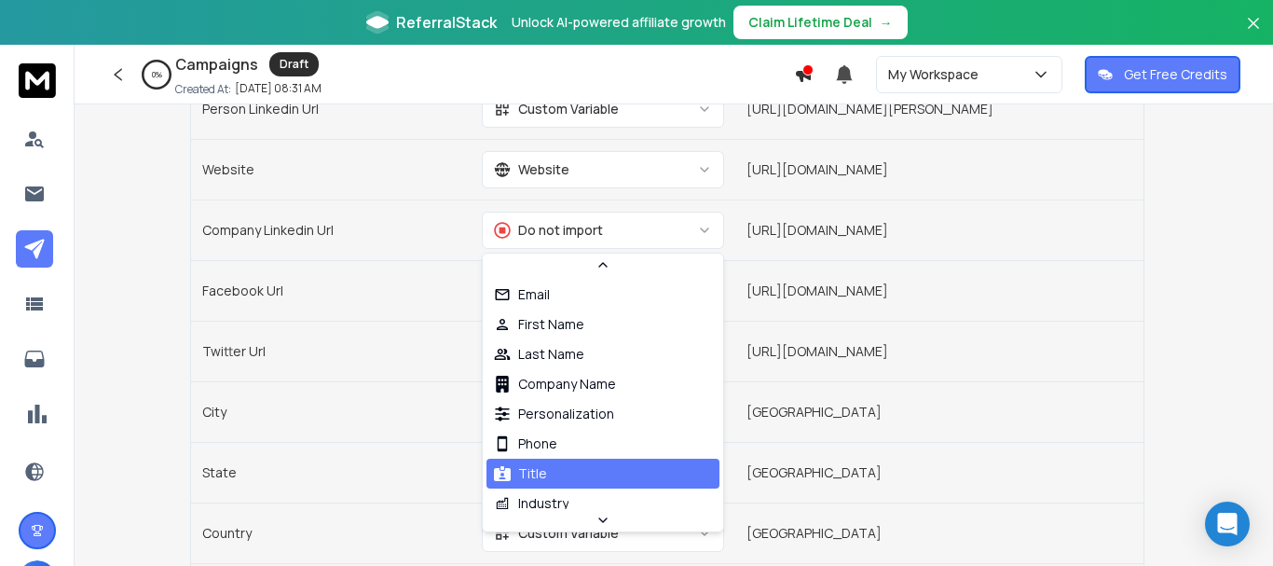
scroll to position [188, 0]
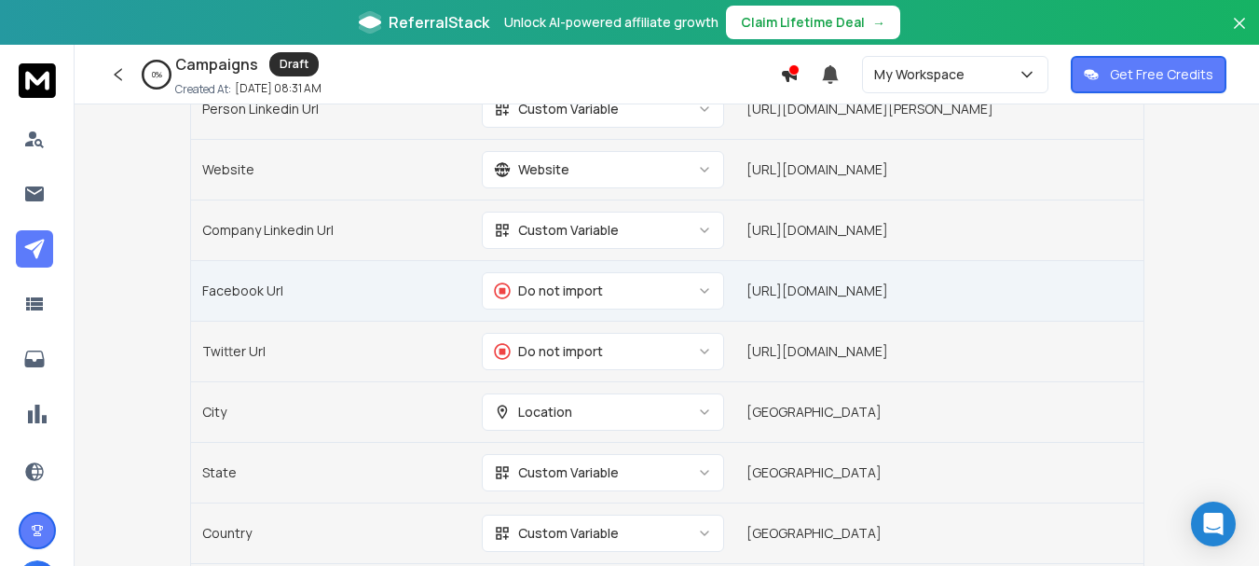
click at [528, 292] on div "Do not import" at bounding box center [548, 290] width 109 height 19
click at [545, 351] on div "Do not import" at bounding box center [548, 351] width 109 height 19
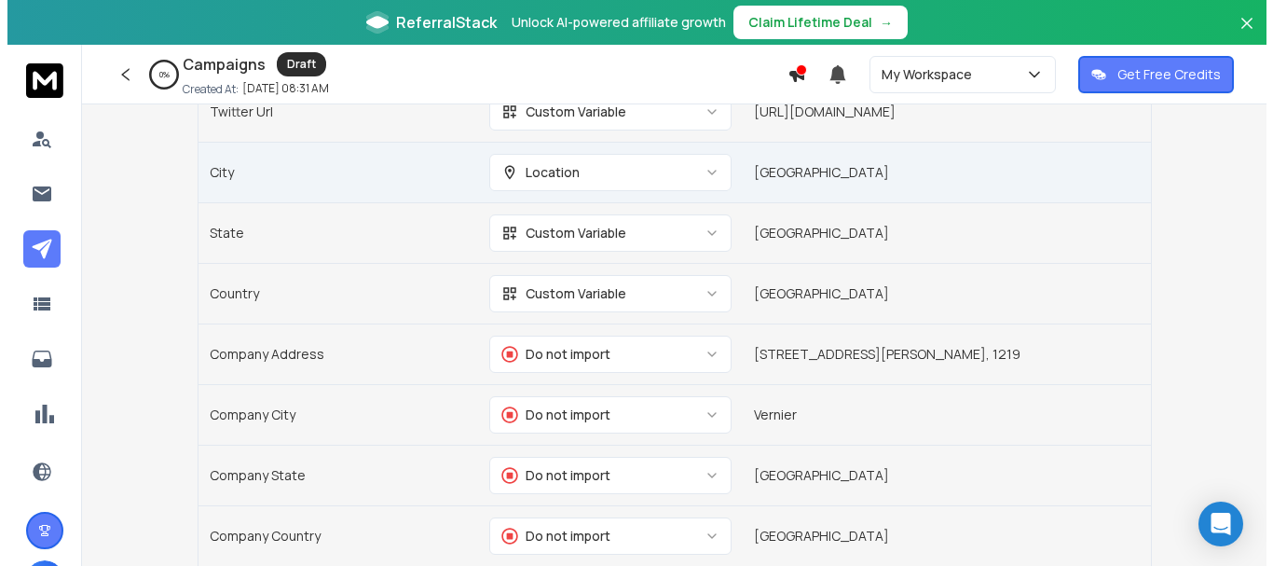
scroll to position [1740, 0]
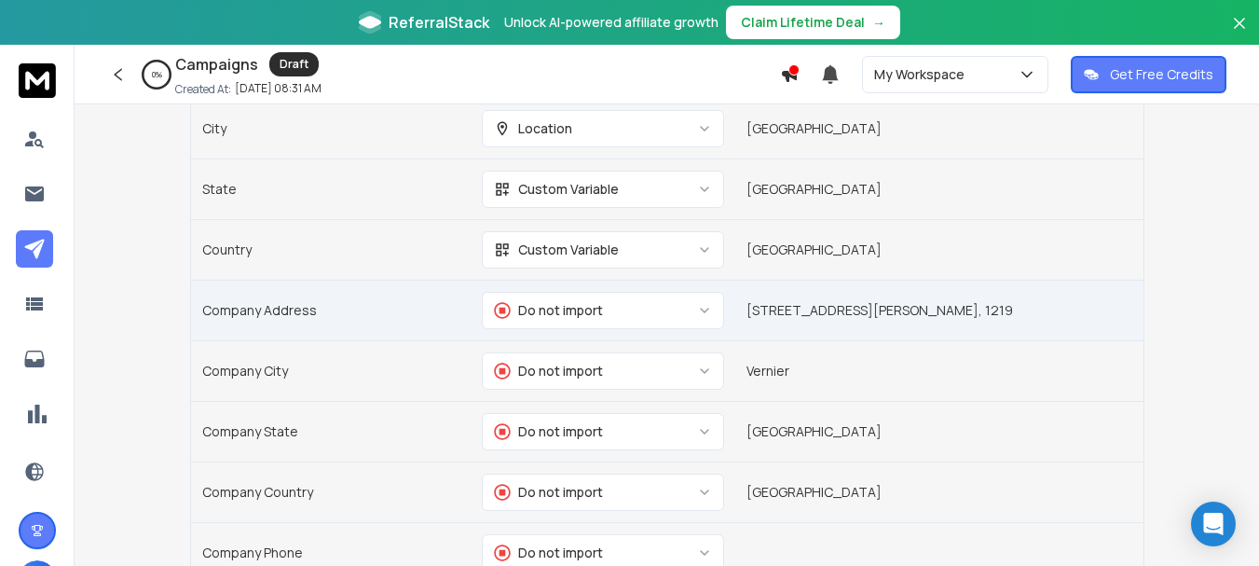
click at [667, 319] on button "Do not import" at bounding box center [603, 310] width 242 height 37
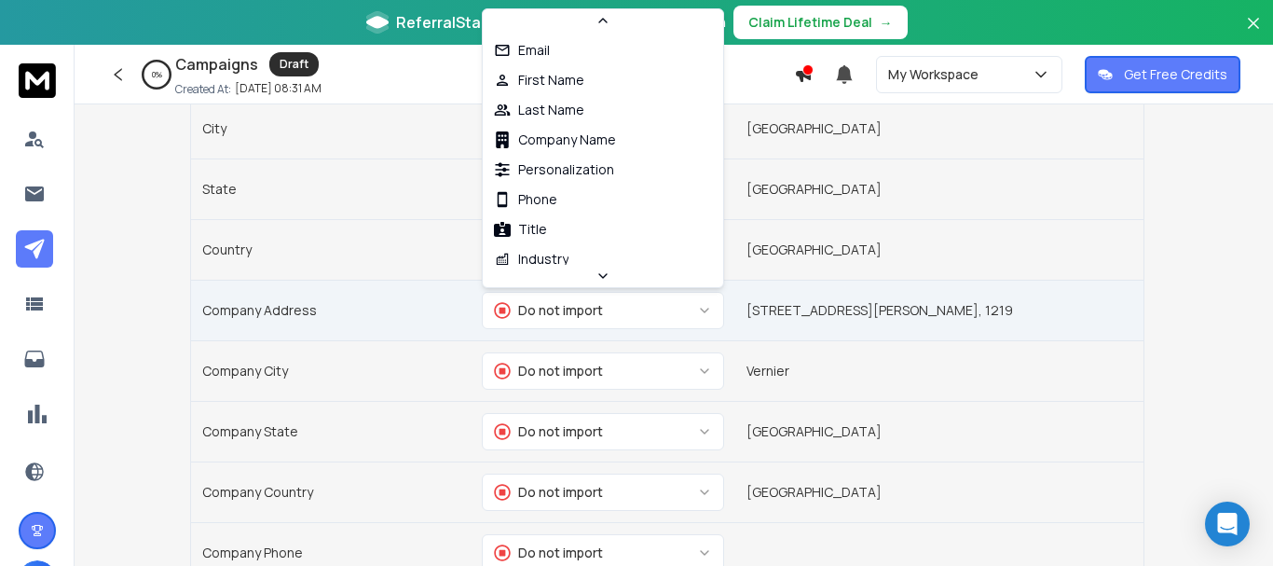
scroll to position [188, 0]
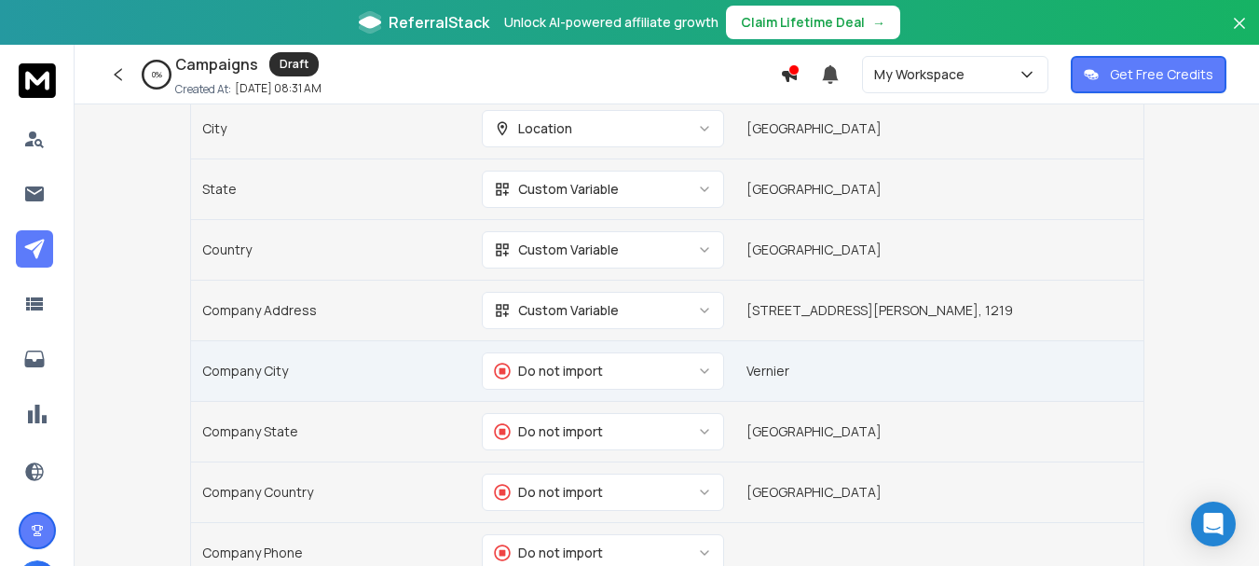
click at [658, 378] on button "Do not import" at bounding box center [603, 370] width 242 height 37
click at [650, 438] on button "Do not import" at bounding box center [603, 431] width 242 height 37
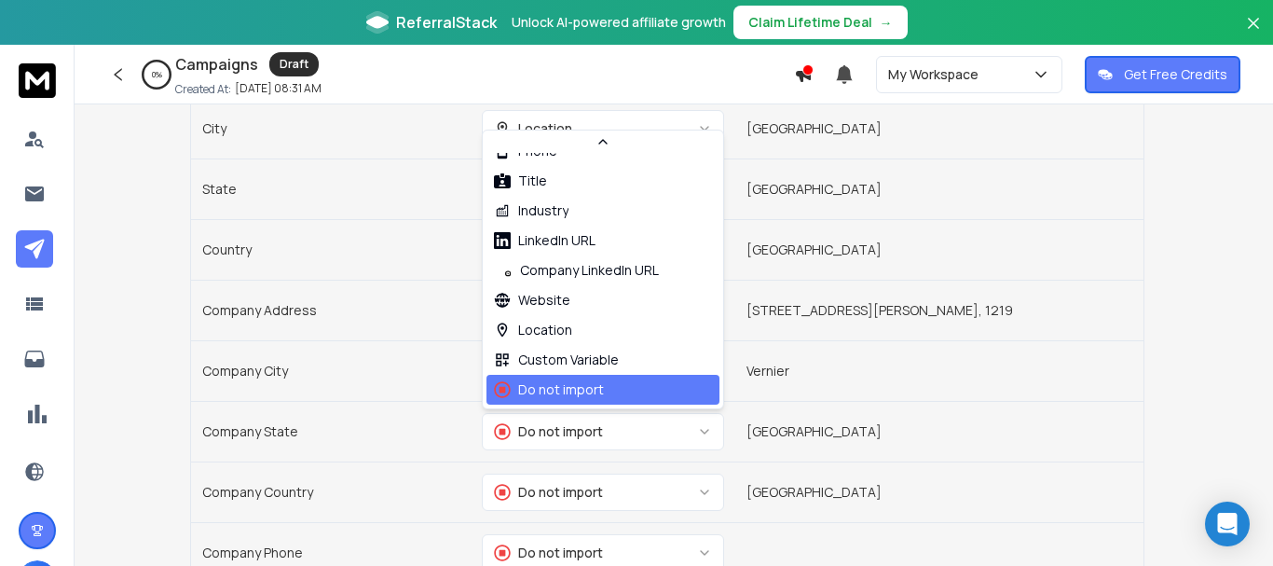
scroll to position [170, 0]
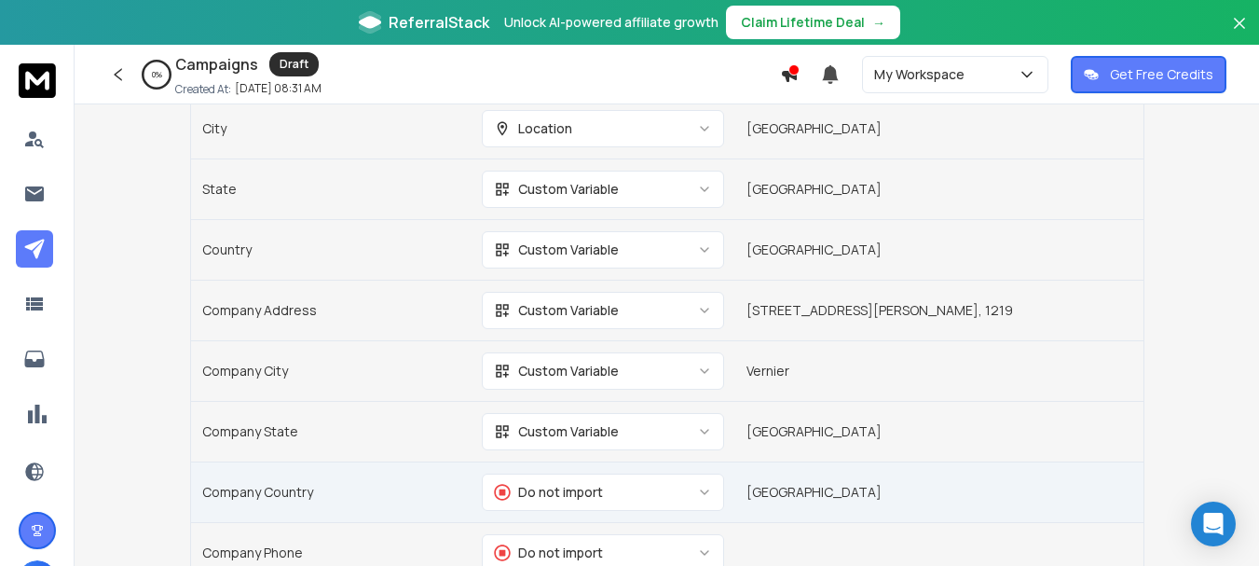
click at [641, 506] on button "Do not import" at bounding box center [603, 491] width 242 height 37
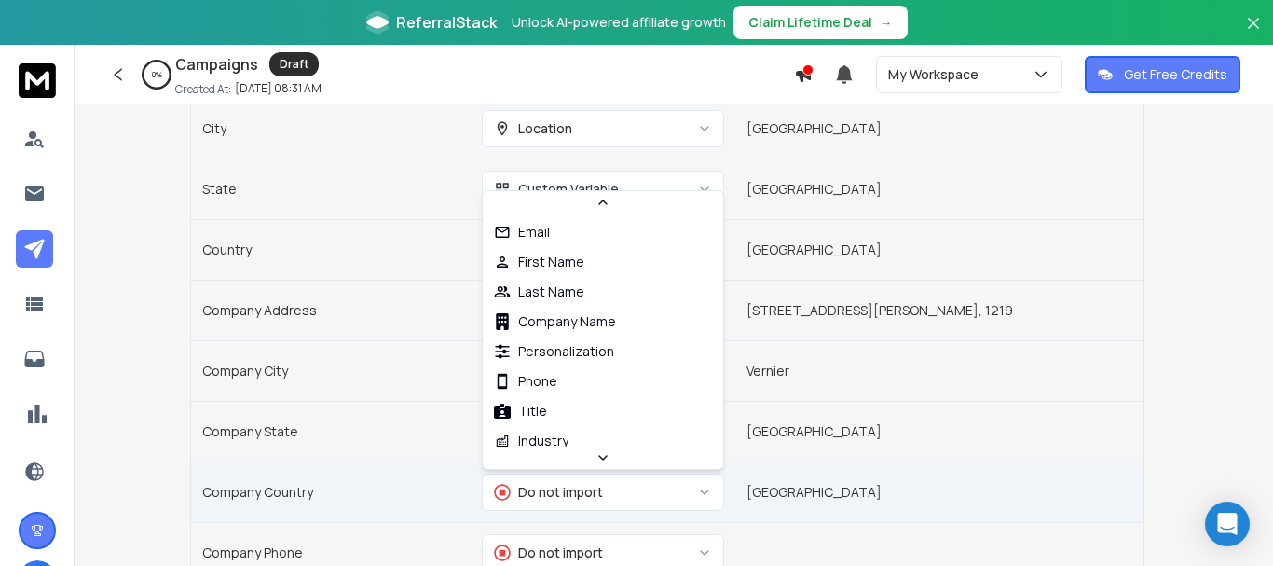
scroll to position [188, 0]
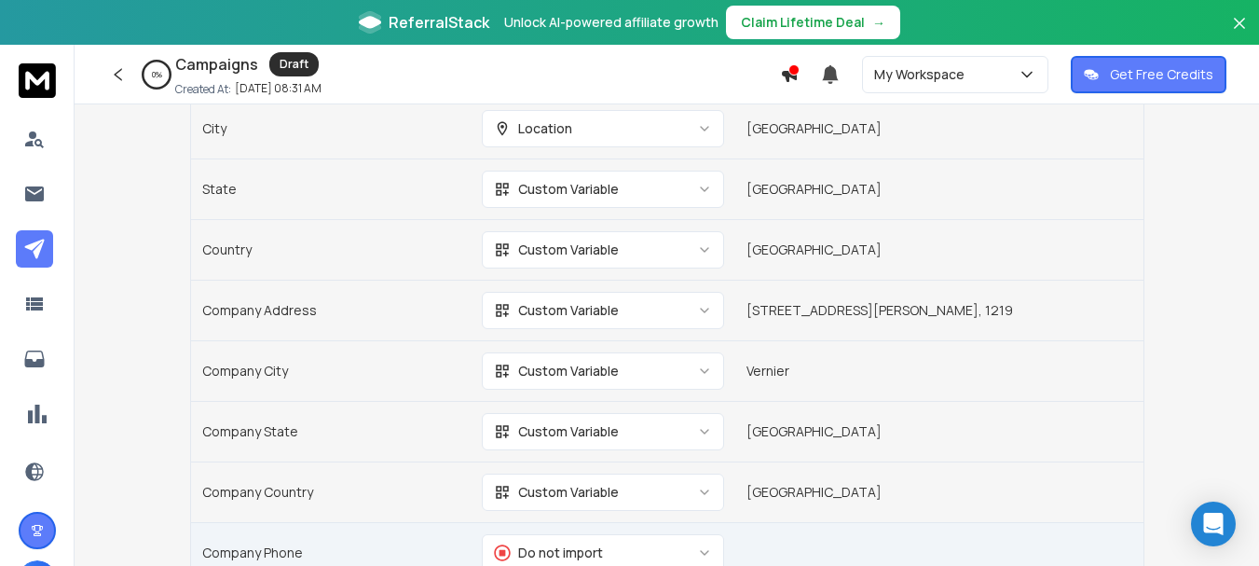
click at [634, 546] on button "Do not import" at bounding box center [603, 552] width 242 height 37
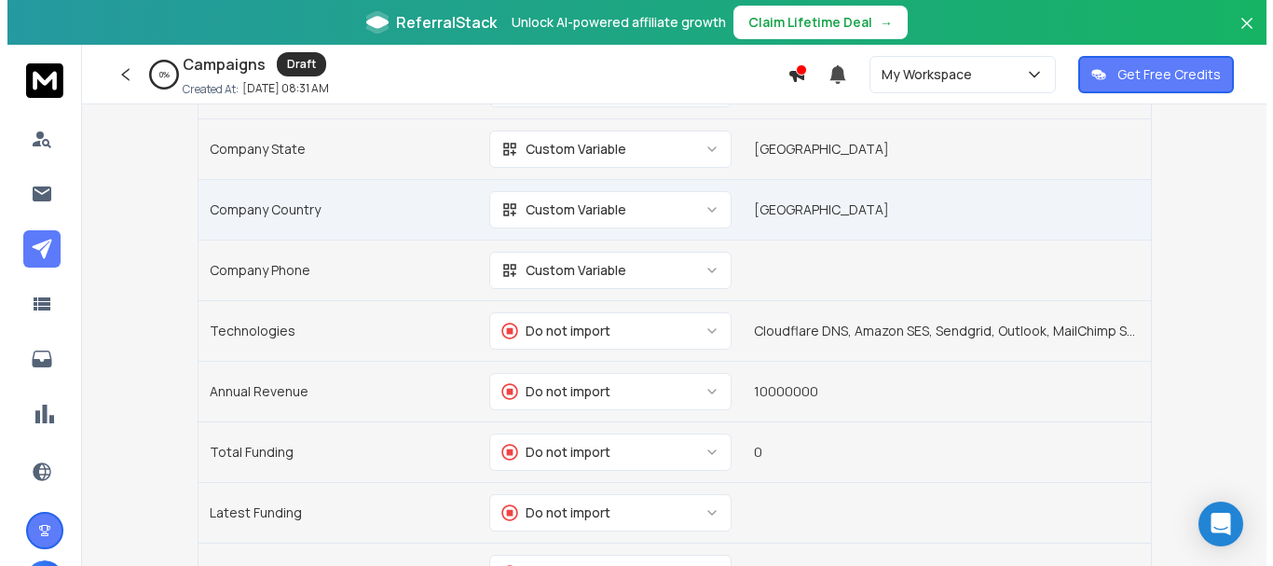
scroll to position [2043, 0]
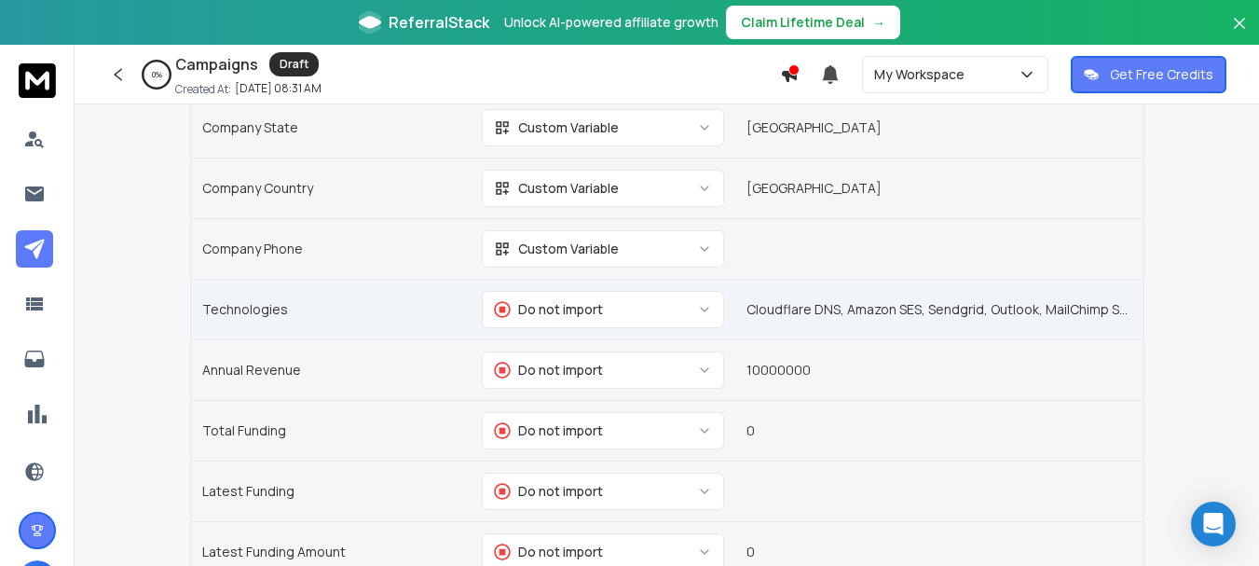
click at [641, 328] on td "Do not import" at bounding box center [603, 309] width 265 height 61
click at [642, 384] on button "Do not import" at bounding box center [603, 369] width 242 height 37
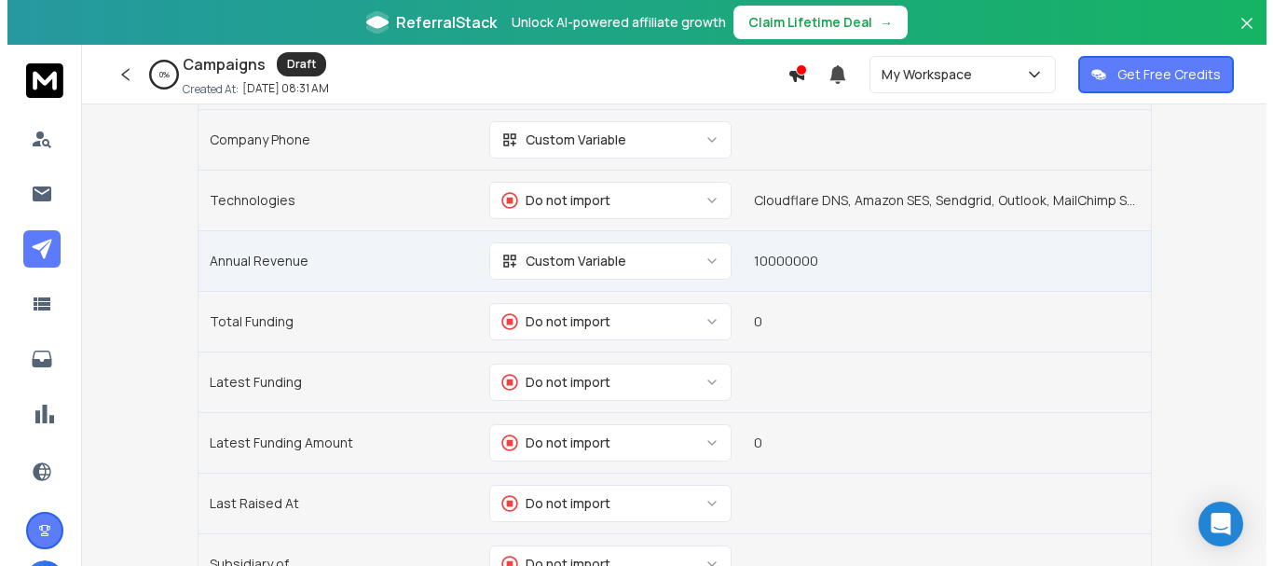
scroll to position [2229, 0]
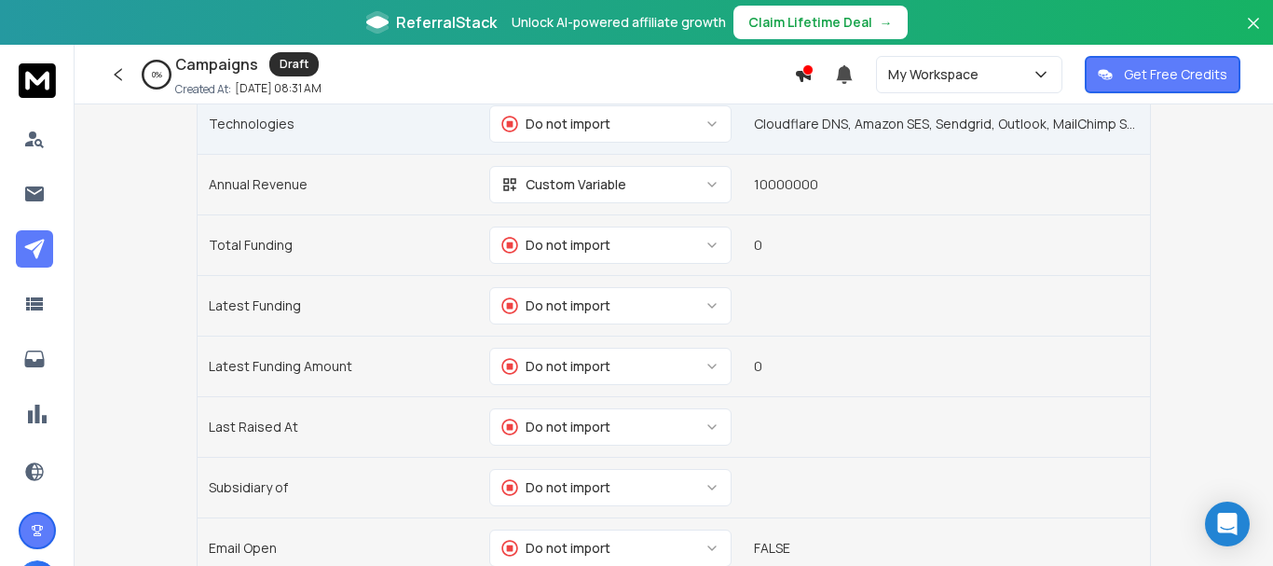
click at [638, 126] on button "Do not import" at bounding box center [610, 123] width 242 height 37
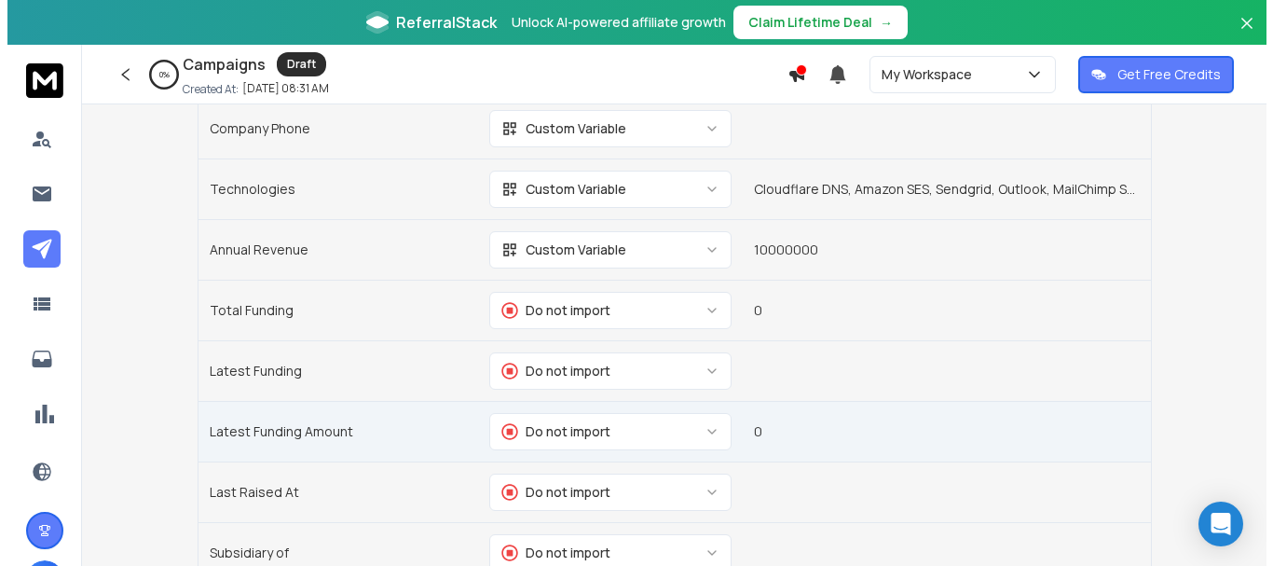
scroll to position [2141, 0]
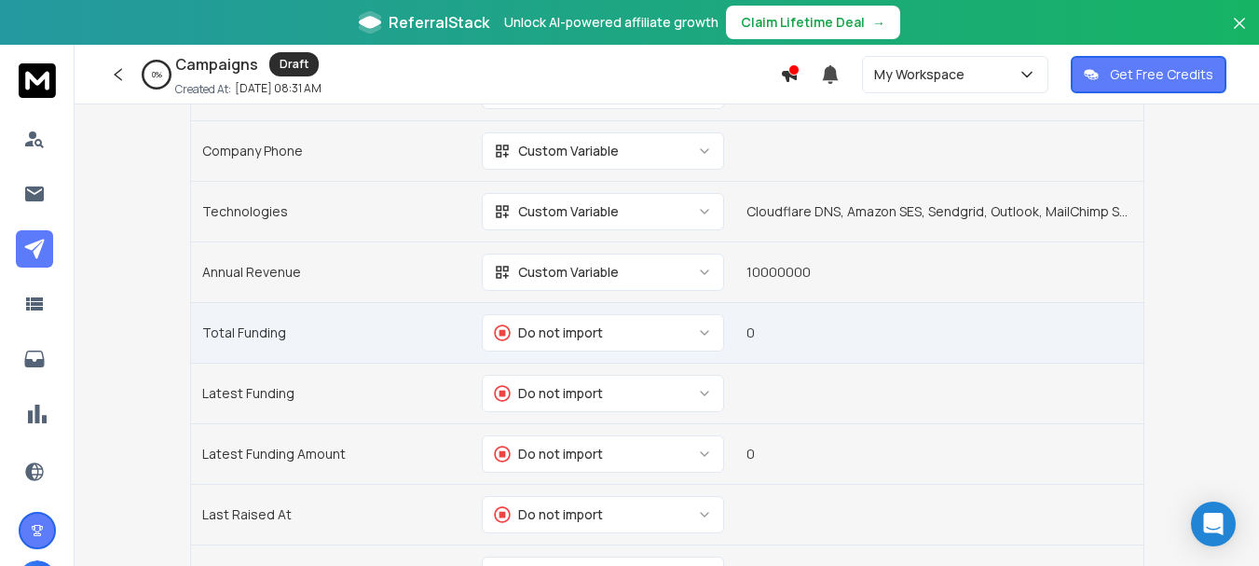
click at [627, 326] on button "Do not import" at bounding box center [603, 332] width 242 height 37
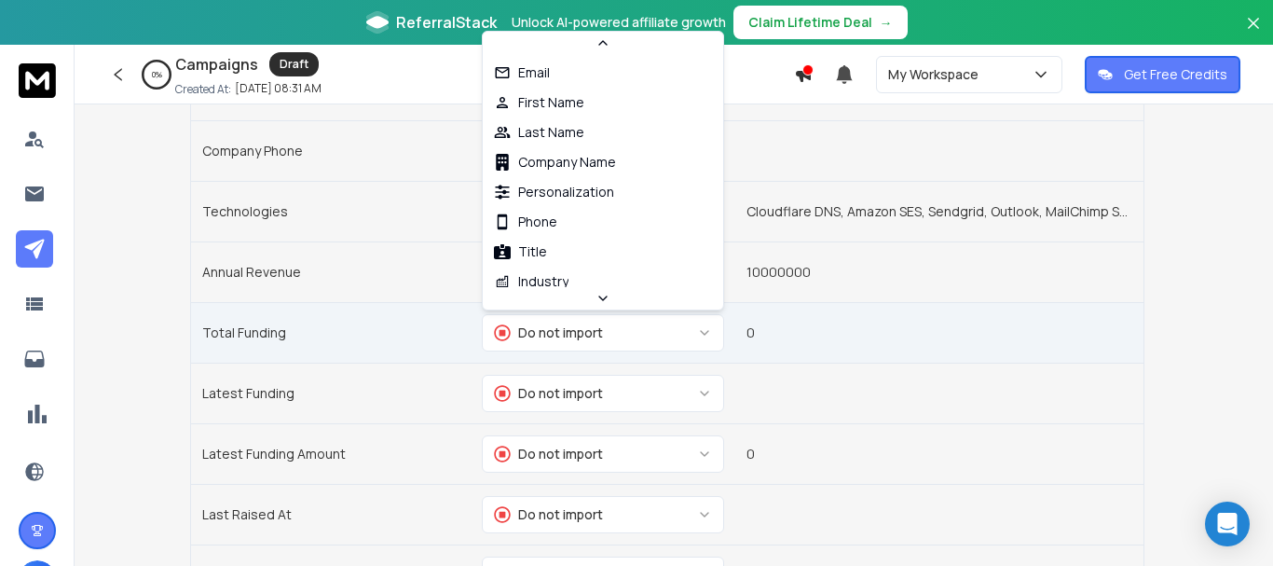
scroll to position [188, 0]
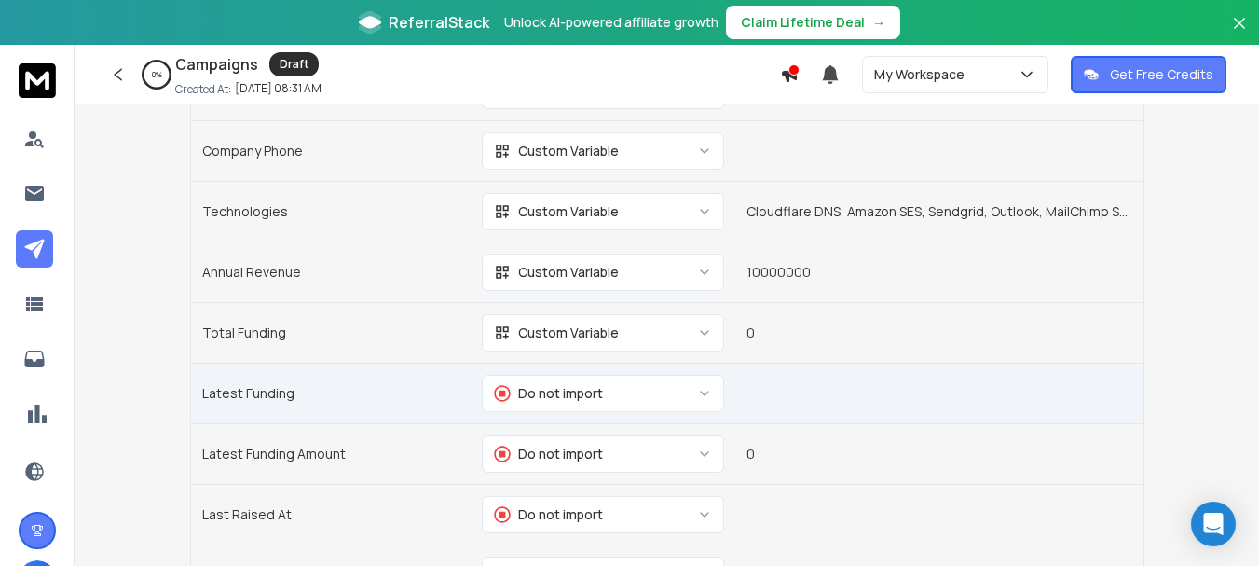
click at [617, 368] on td "Do not import" at bounding box center [603, 392] width 265 height 61
click at [617, 385] on button "Do not import" at bounding box center [603, 393] width 242 height 37
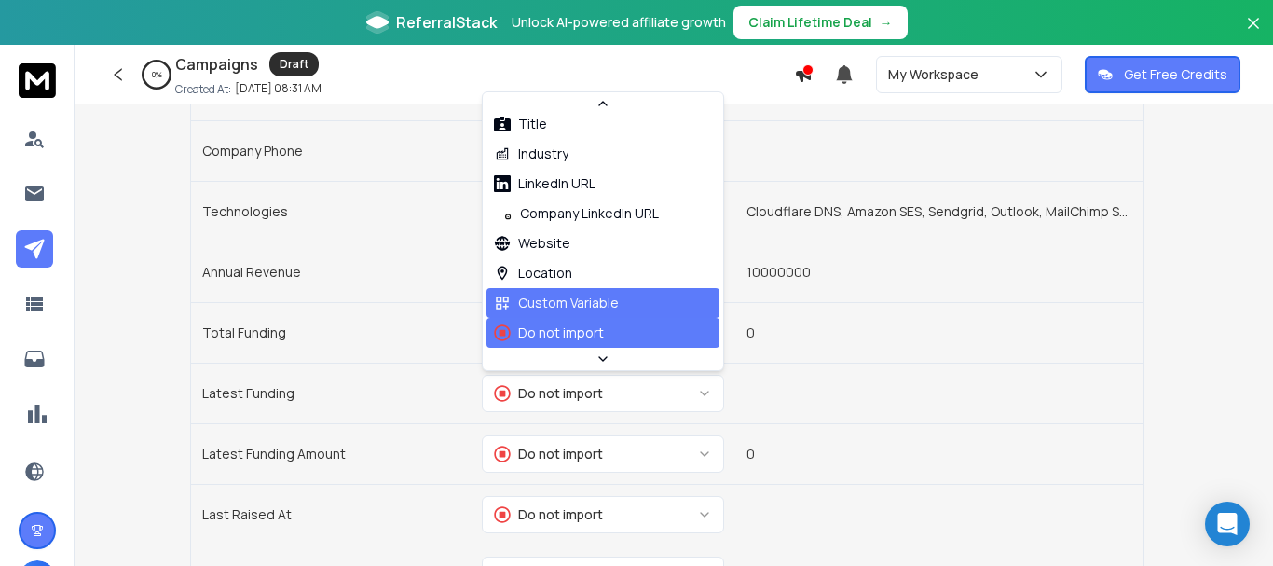
scroll to position [170, 0]
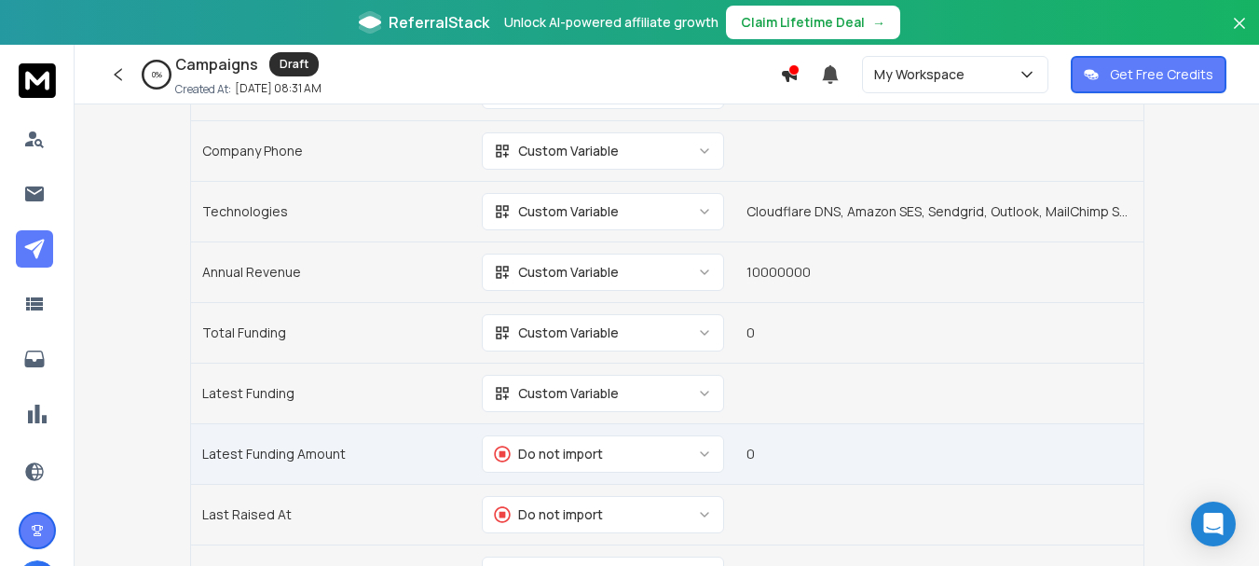
click at [608, 471] on button "Do not import" at bounding box center [603, 453] width 242 height 37
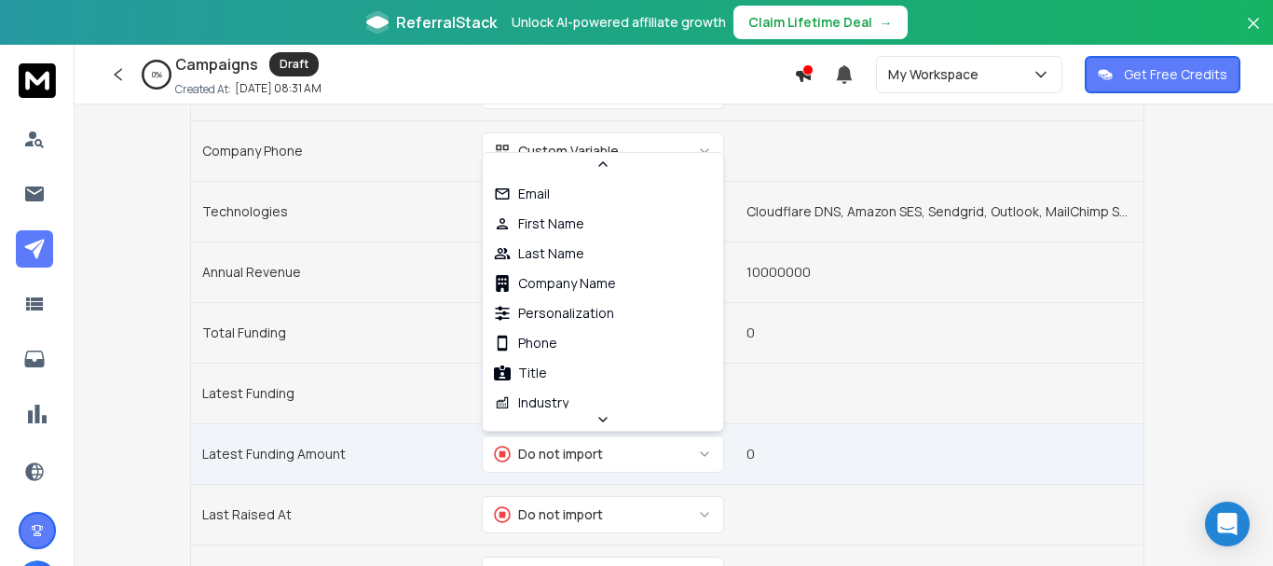
scroll to position [188, 0]
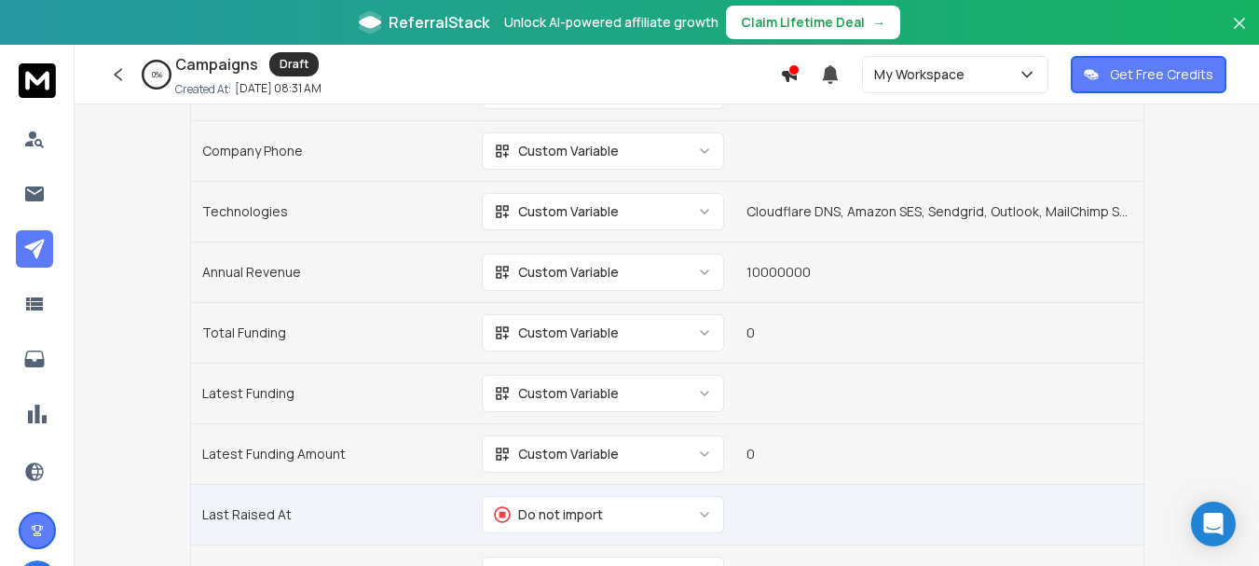
click at [606, 514] on button "Do not import" at bounding box center [603, 514] width 242 height 37
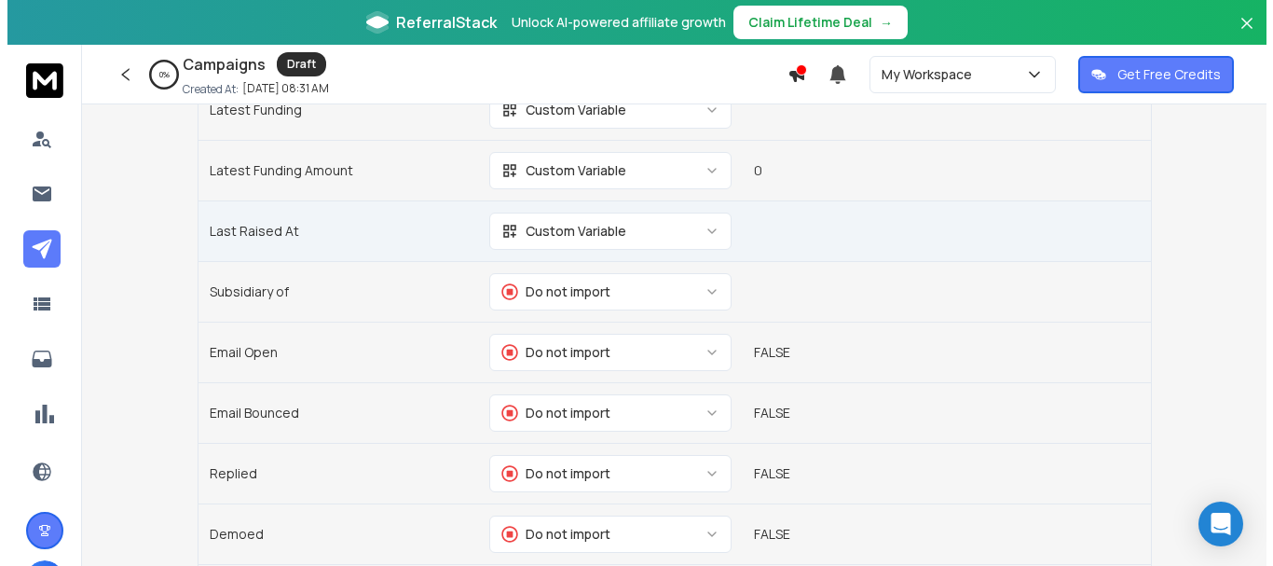
scroll to position [2457, 0]
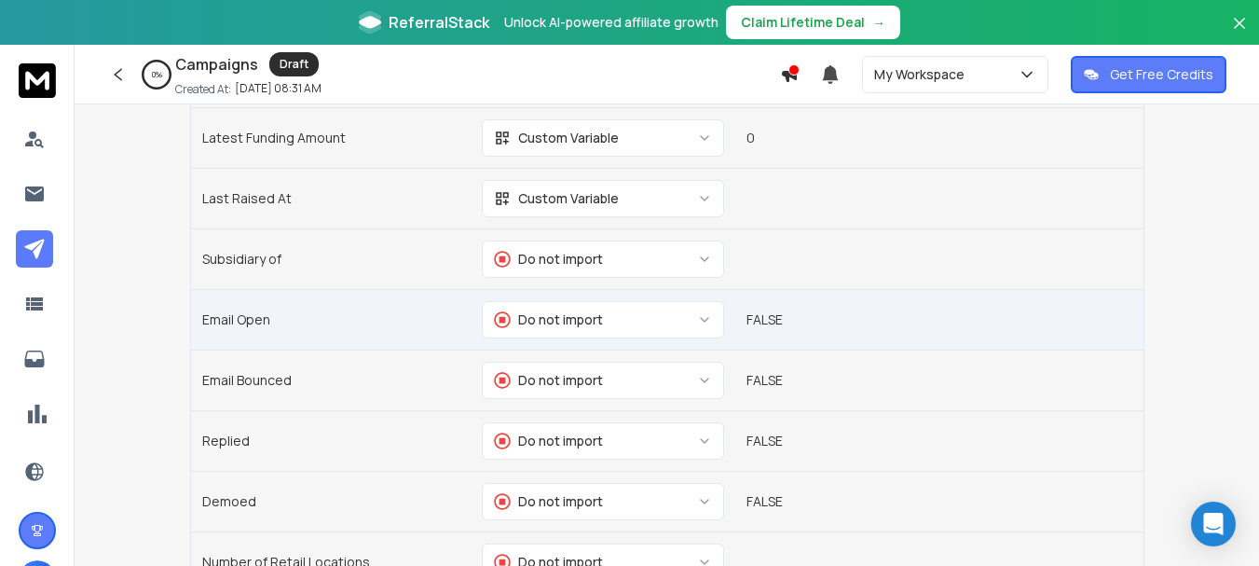
click at [608, 325] on button "Do not import" at bounding box center [603, 319] width 242 height 37
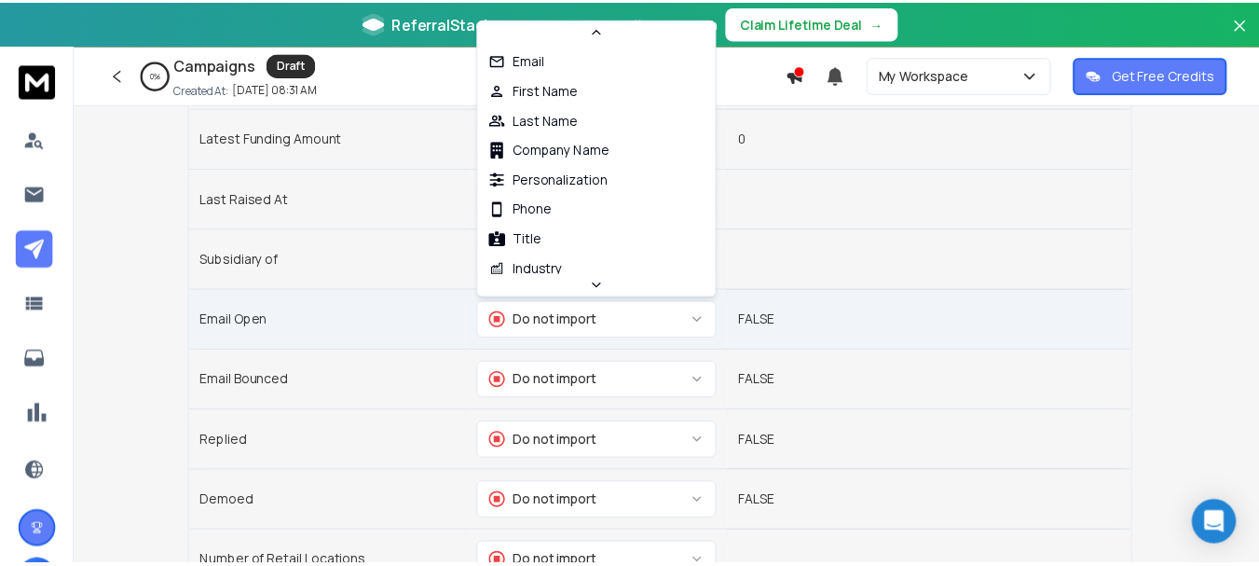
scroll to position [188, 0]
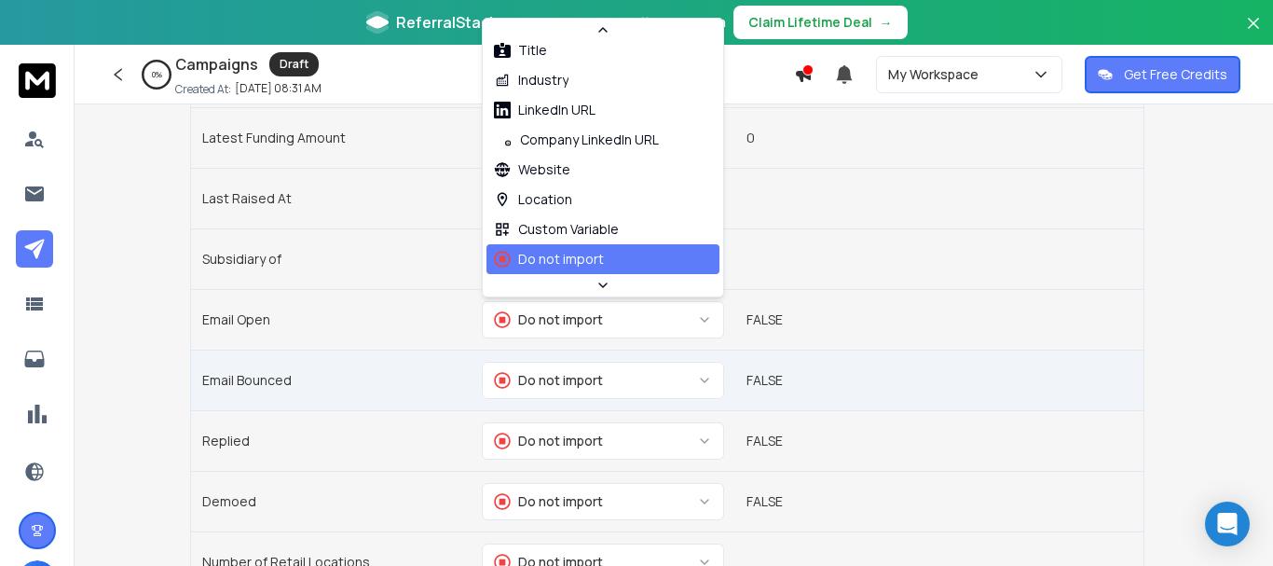
click at [608, 359] on td "Do not import" at bounding box center [603, 379] width 265 height 61
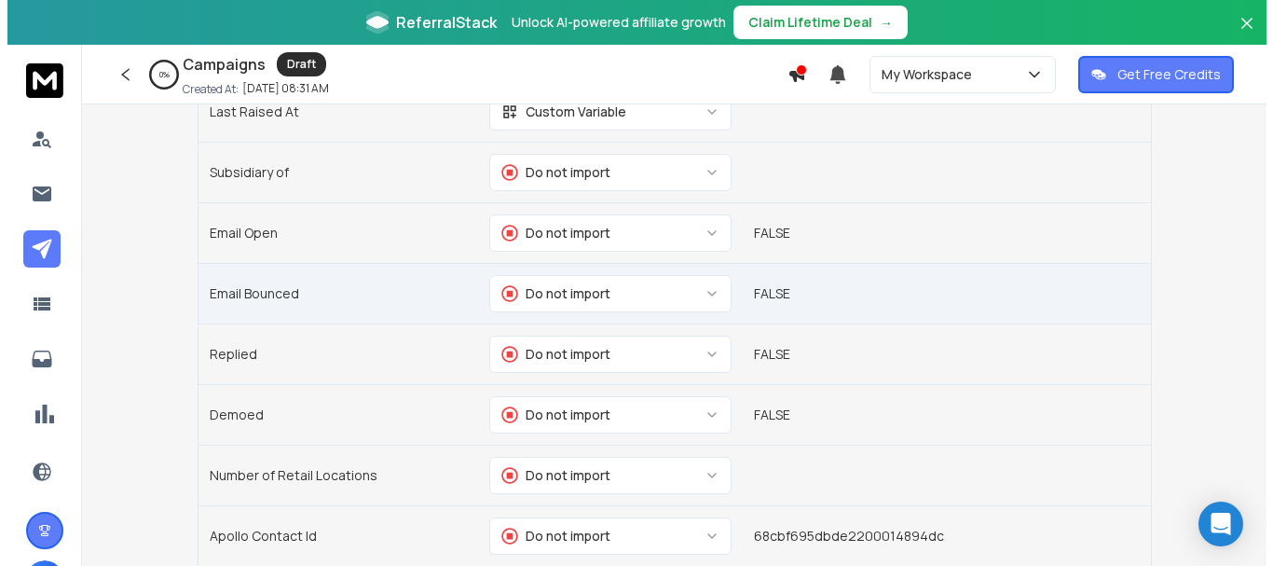
scroll to position [2751, 0]
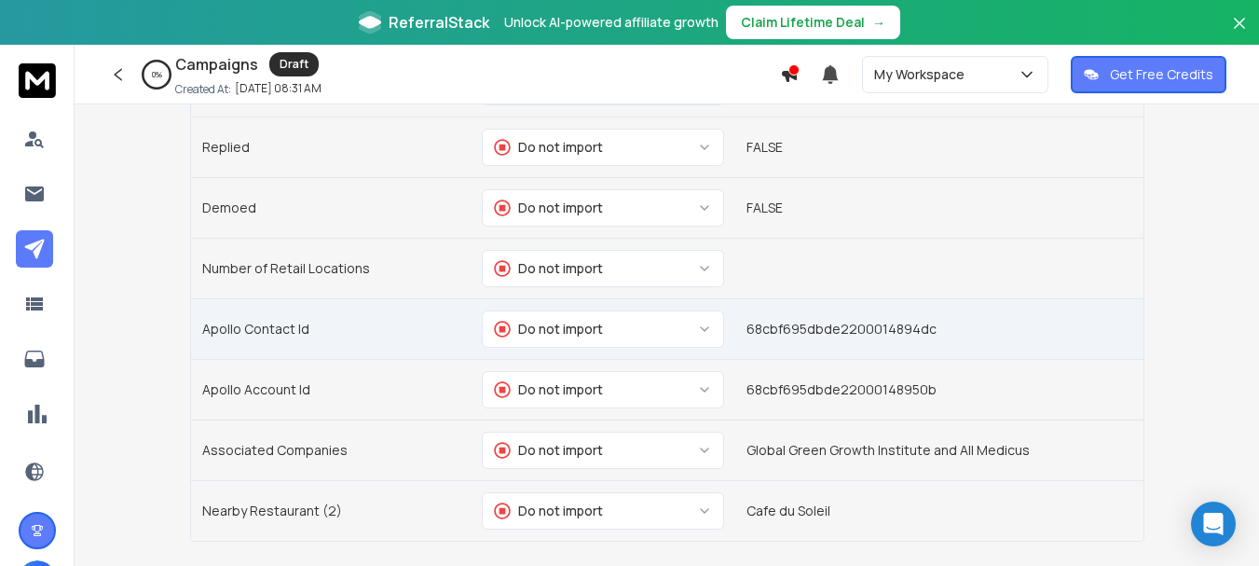
click at [608, 338] on button "Do not import" at bounding box center [603, 328] width 242 height 37
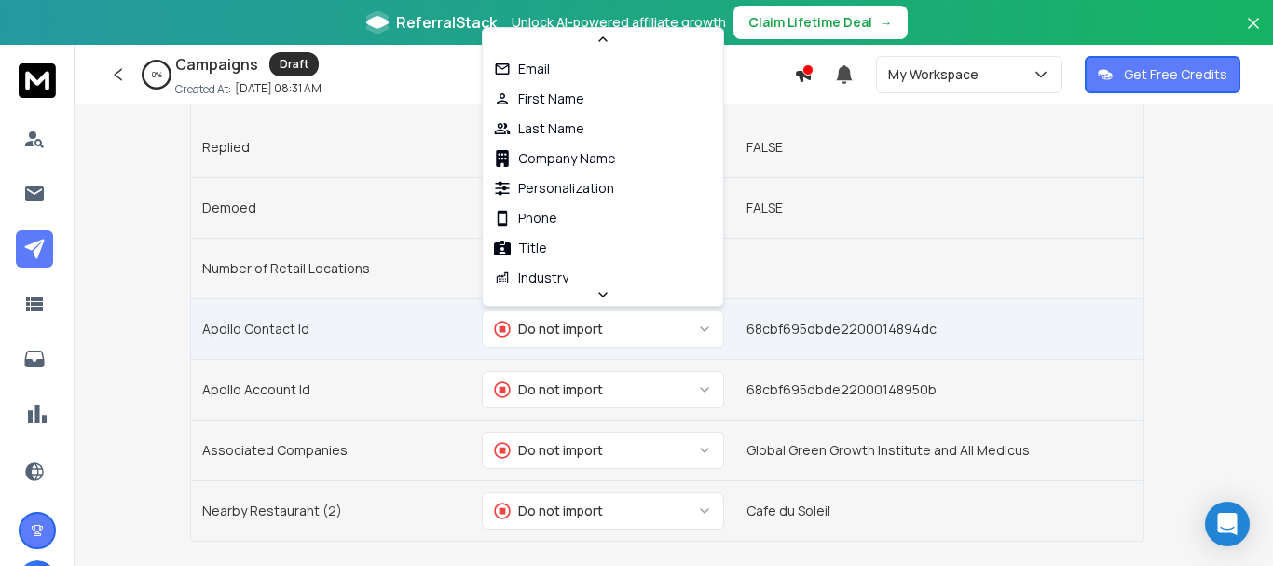
scroll to position [188, 0]
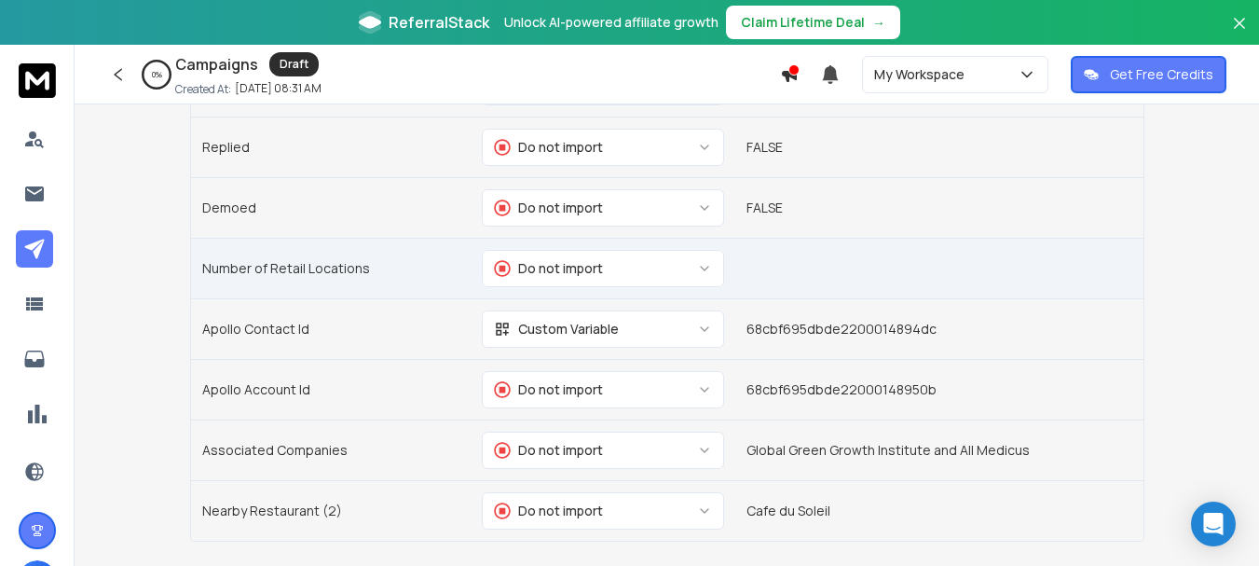
click at [604, 258] on button "Do not import" at bounding box center [603, 268] width 242 height 37
click at [597, 405] on button "Do not import" at bounding box center [603, 389] width 242 height 37
click at [592, 453] on div "Do not import" at bounding box center [548, 450] width 109 height 19
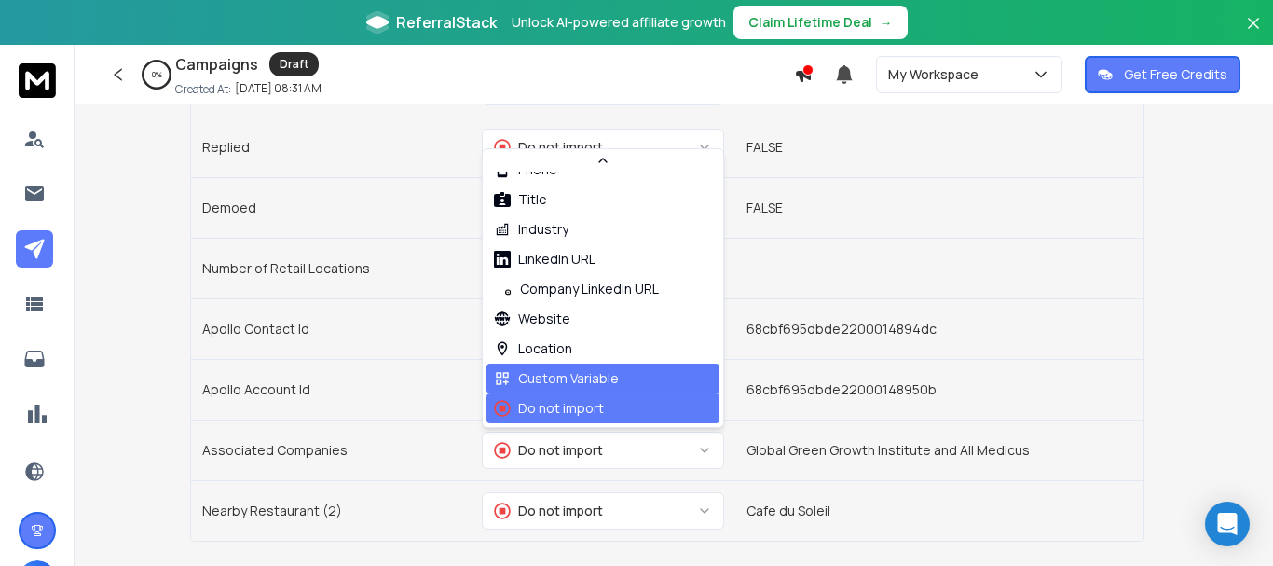
scroll to position [170, 0]
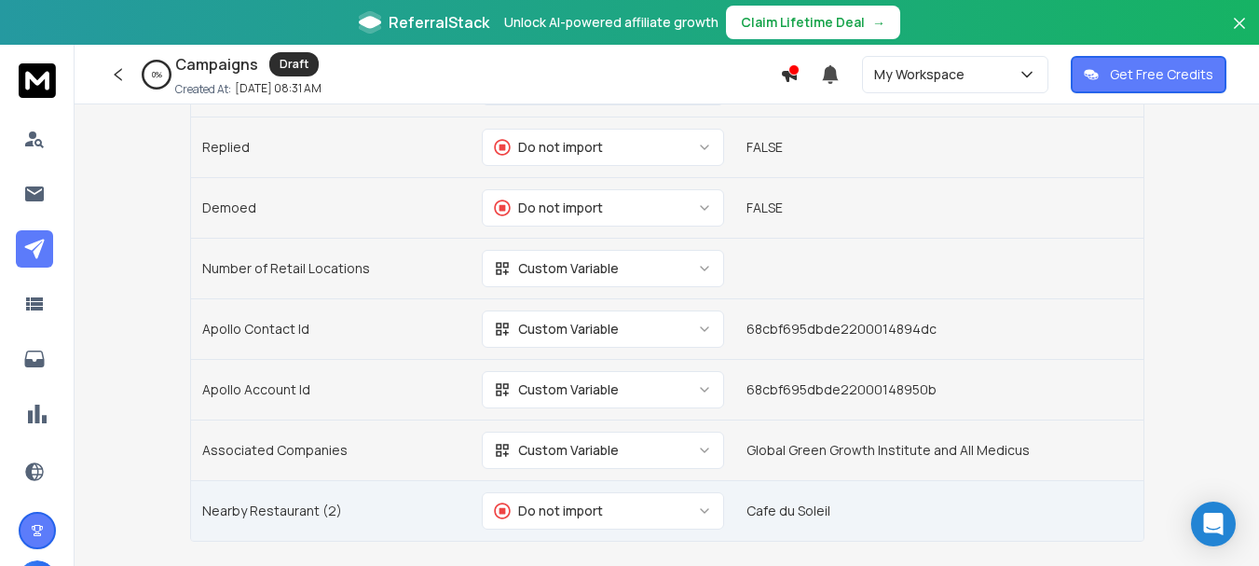
click at [591, 531] on td "Do not import" at bounding box center [603, 510] width 265 height 61
click at [588, 519] on button "Do not import" at bounding box center [603, 510] width 242 height 37
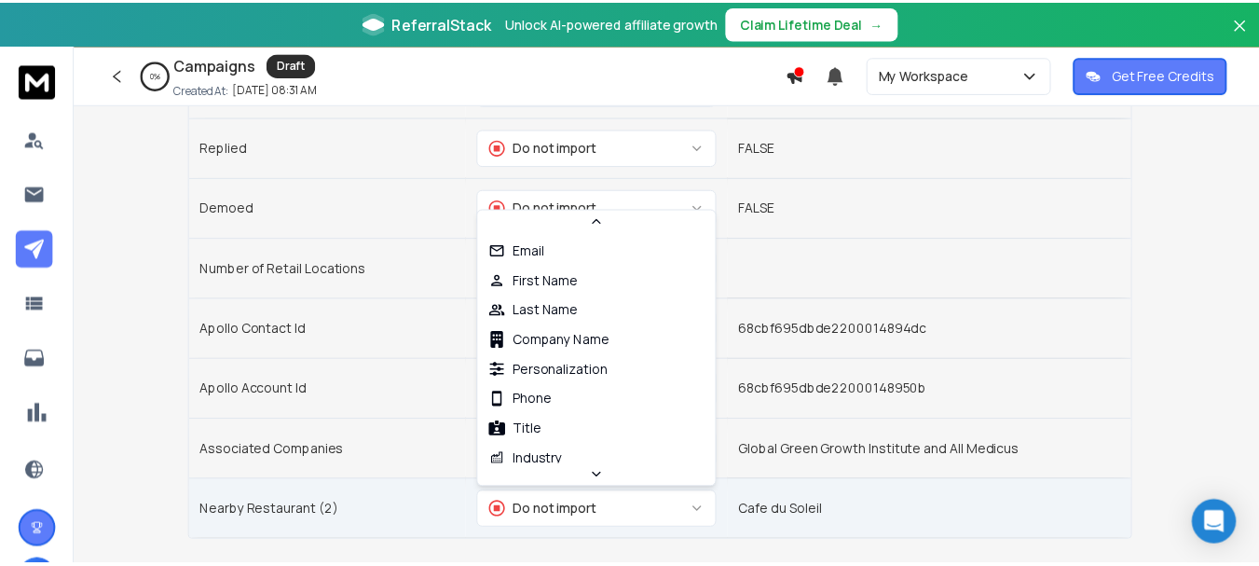
scroll to position [188, 0]
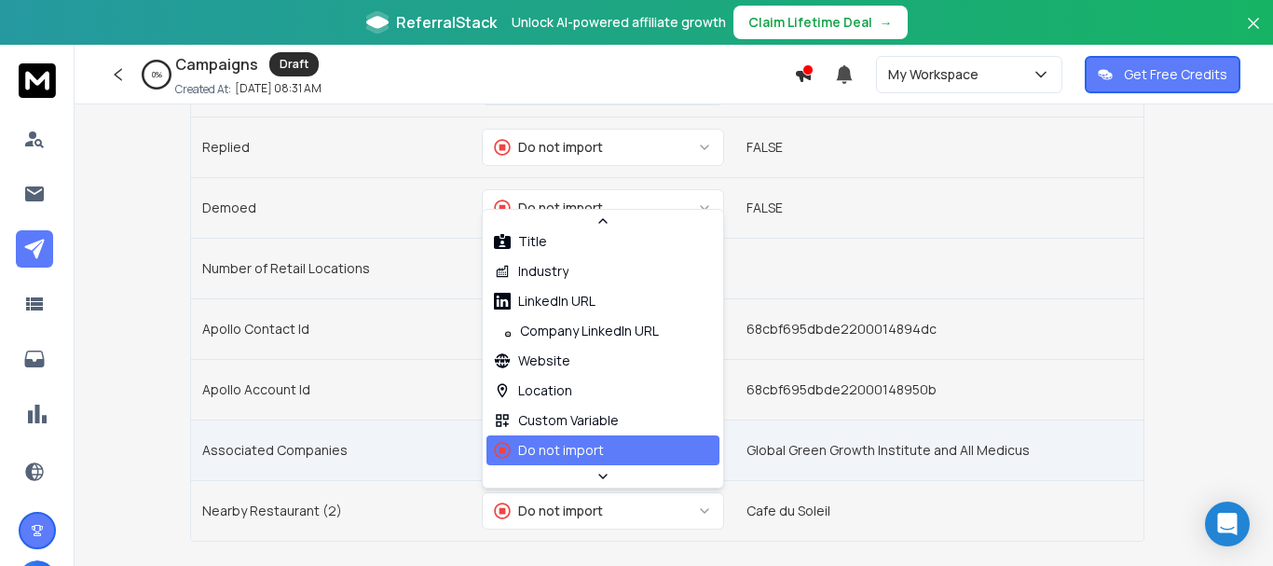
drag, startPoint x: 587, startPoint y: 422, endPoint x: 586, endPoint y: 467, distance: 44.7
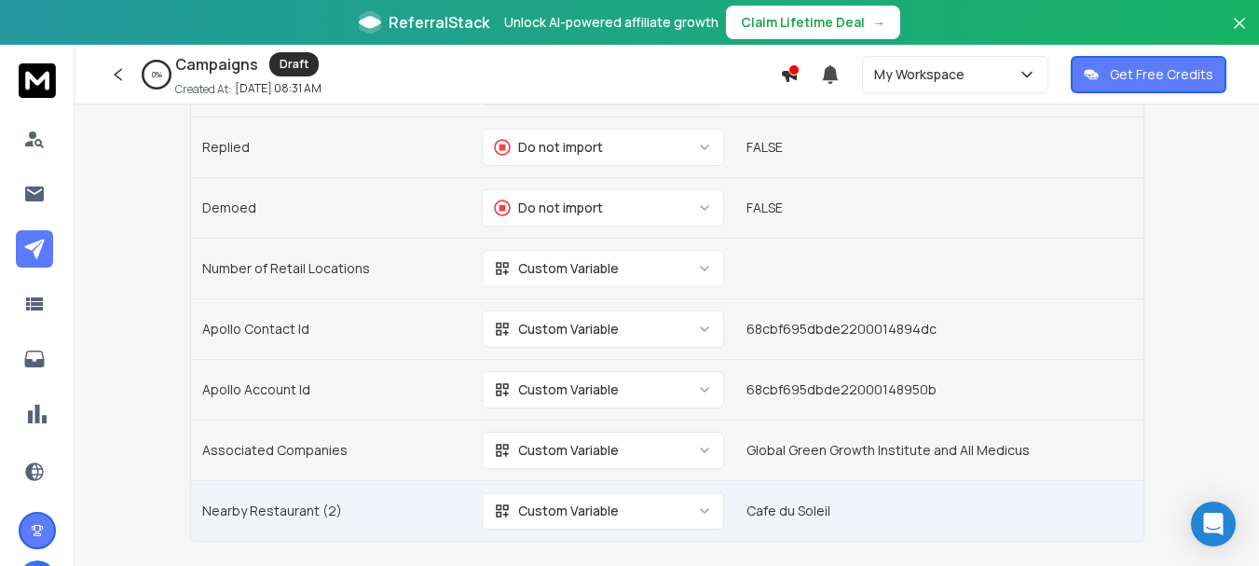
scroll to position [0, 0]
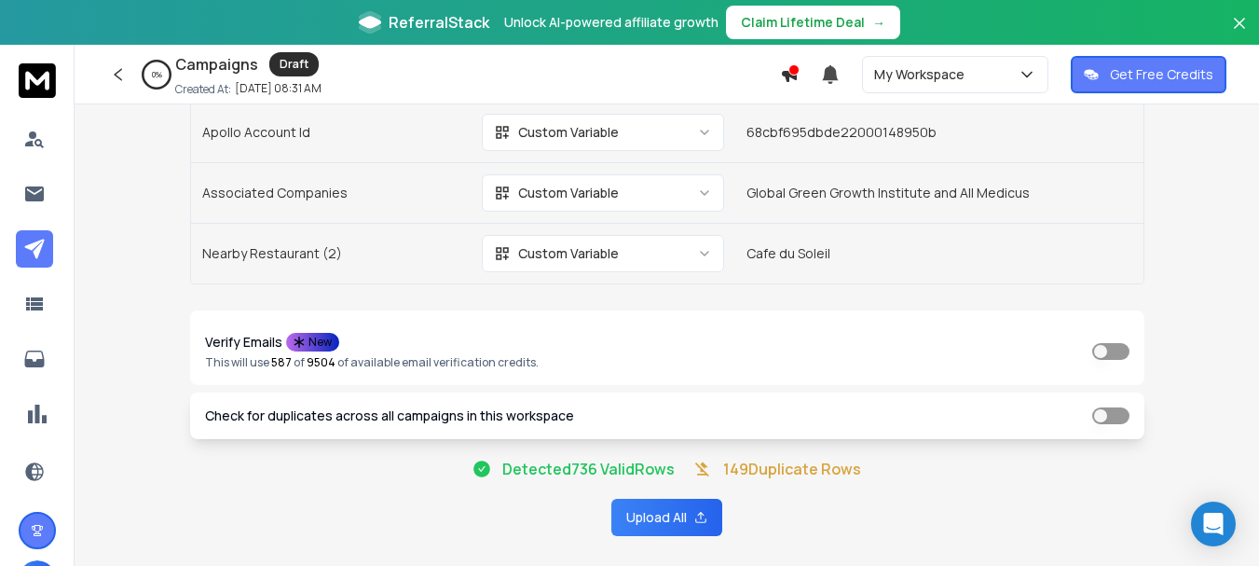
click at [1106, 362] on div "Verify Emails New This will use 587 of 9504 of available email verification cre…" at bounding box center [667, 351] width 924 height 37
click at [1107, 356] on button "Verify Emails New This will use 587 of 9504 of available email verification cre…" at bounding box center [1110, 351] width 37 height 17
click at [1105, 408] on button "Check for duplicates across all campaigns in this workspace" at bounding box center [1110, 415] width 37 height 17
click at [669, 522] on button "Upload All" at bounding box center [666, 517] width 111 height 37
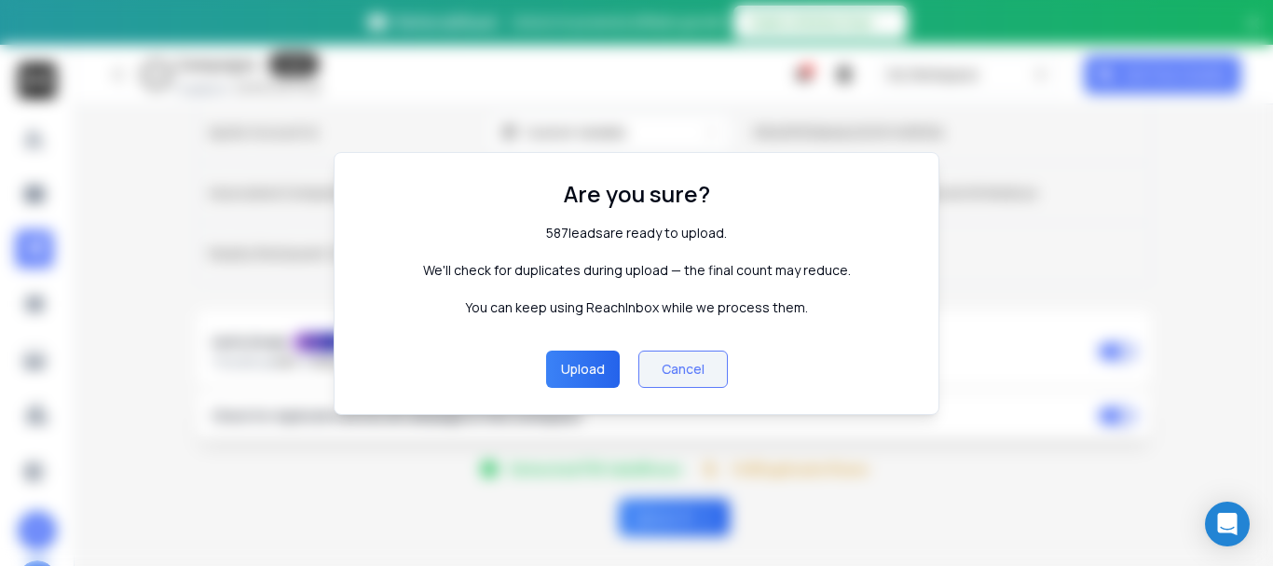
click at [594, 374] on button "Upload" at bounding box center [583, 368] width 74 height 37
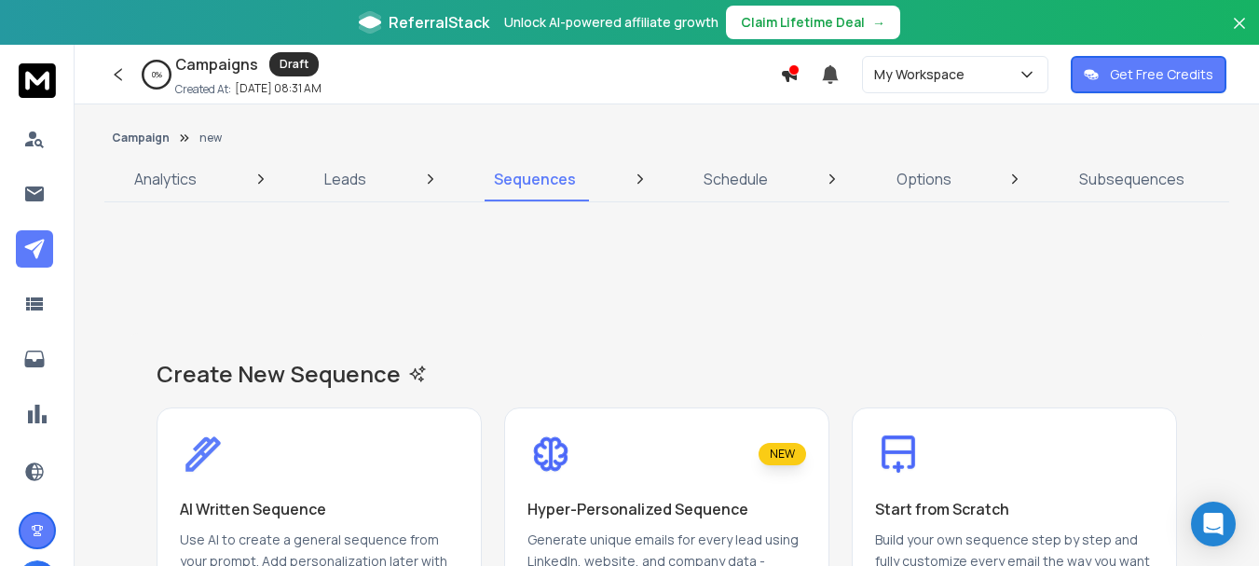
click at [307, 346] on div "Create New Sequence AI Written Sequence Use AI to create a general sequence fro…" at bounding box center [666, 498] width 1073 height 331
click at [334, 190] on link "Leads" at bounding box center [345, 179] width 64 height 45
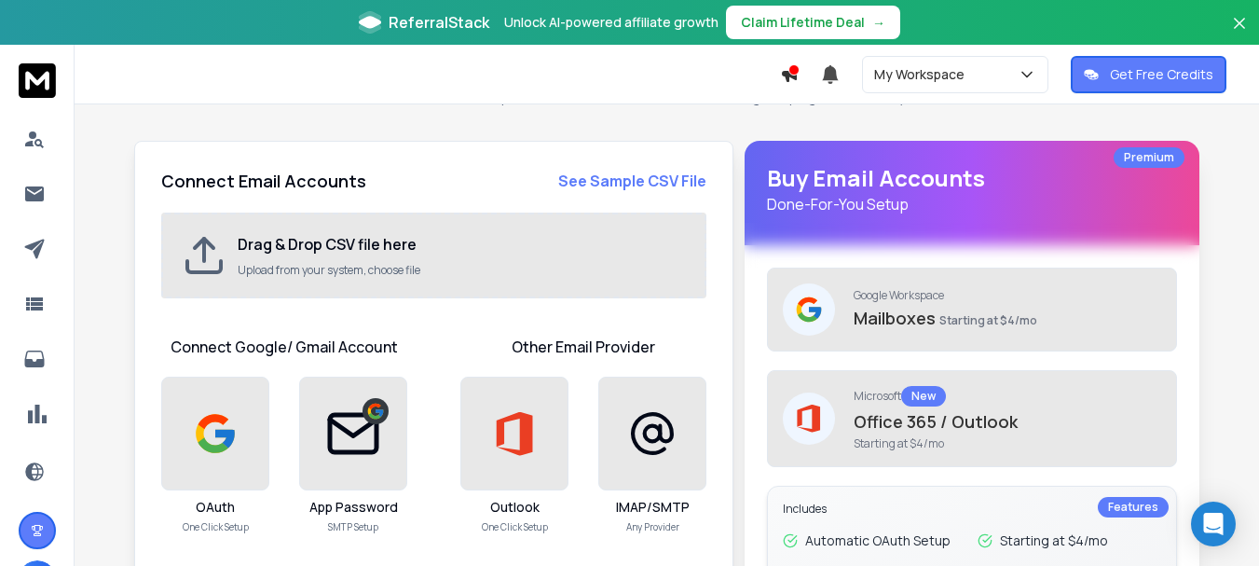
scroll to position [152, 0]
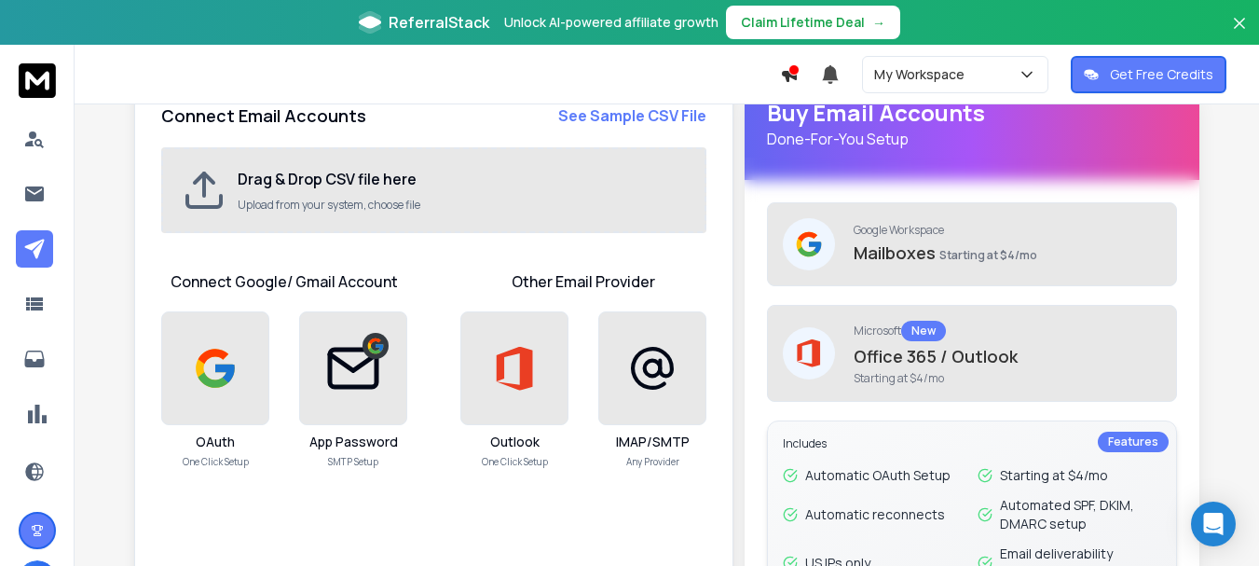
click at [40, 249] on icon at bounding box center [34, 249] width 20 height 20
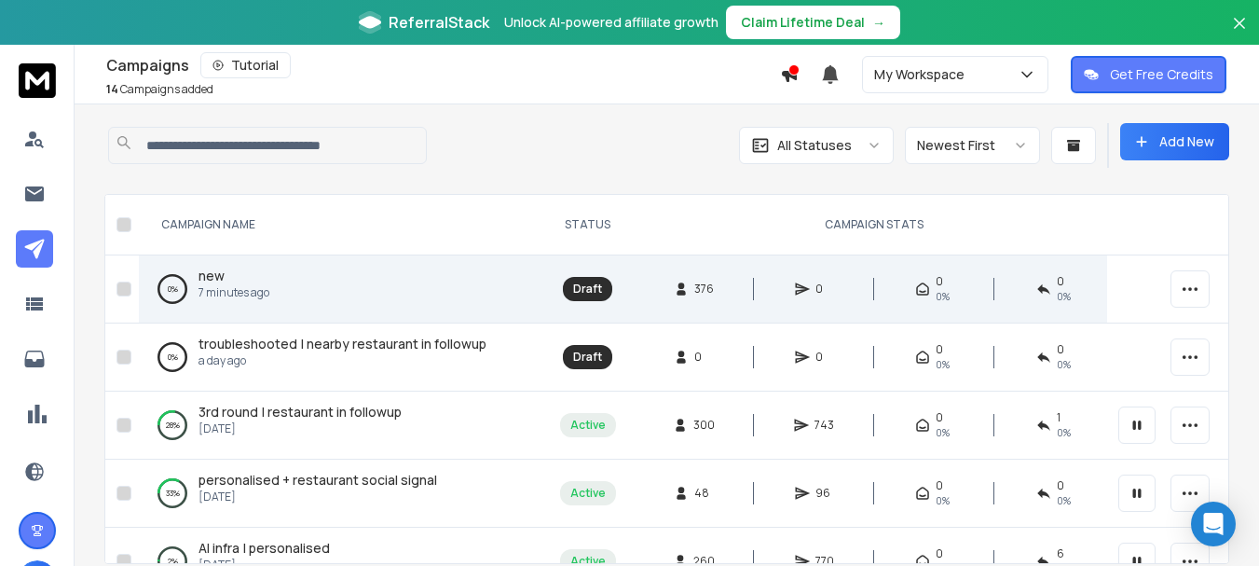
click at [361, 282] on div "0 % new 7 minutes ago" at bounding box center [336, 288] width 359 height 45
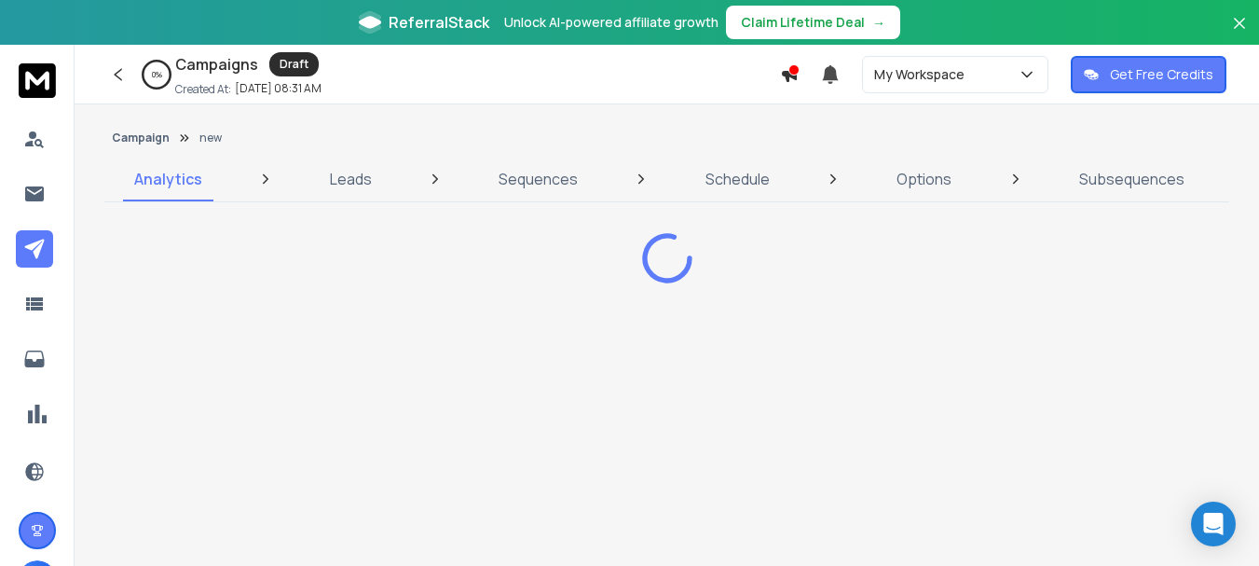
click at [327, 150] on div "Campaign new" at bounding box center [666, 138] width 1125 height 30
click at [341, 187] on p "Leads" at bounding box center [351, 179] width 42 height 22
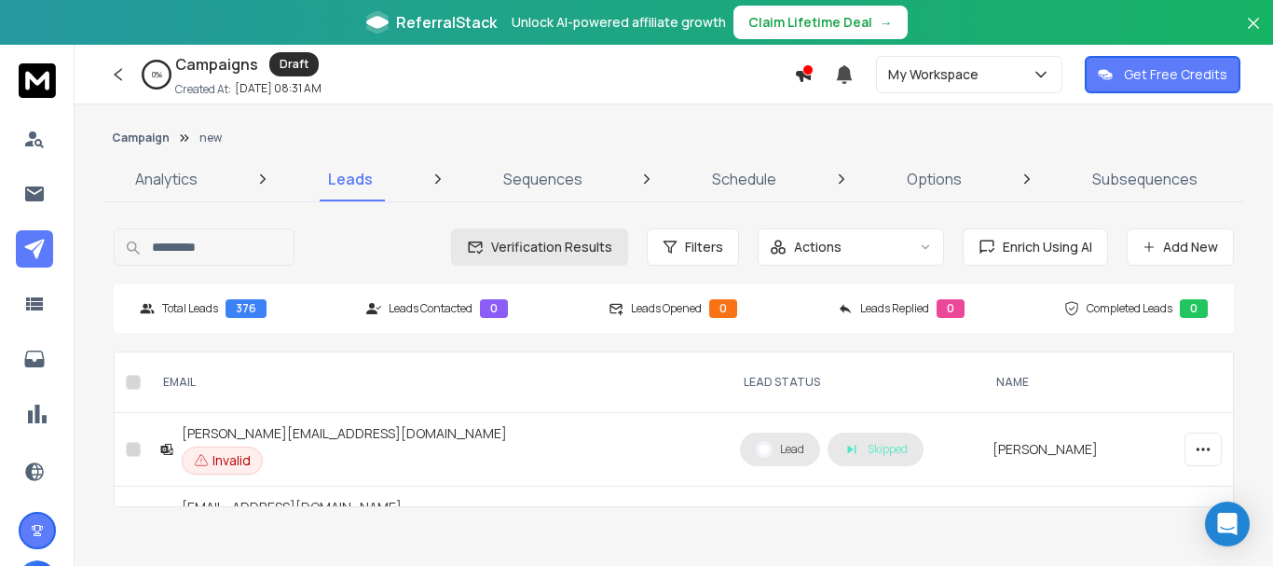
click at [537, 253] on span "Verification Results" at bounding box center [548, 247] width 129 height 19
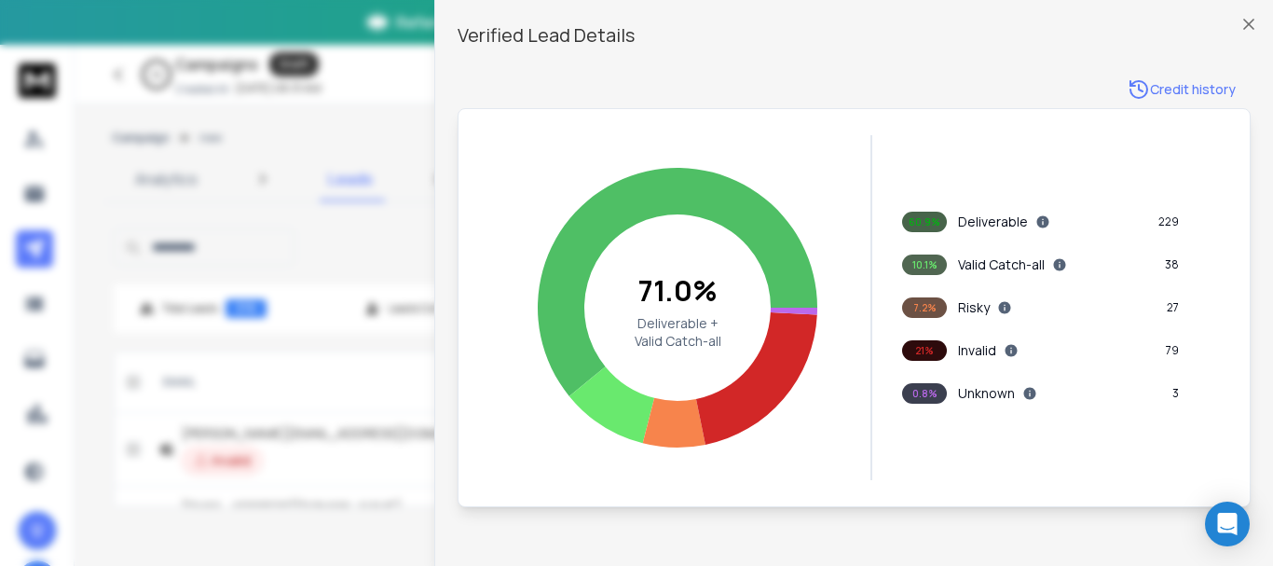
click at [980, 221] on p "Deliverable" at bounding box center [993, 221] width 70 height 19
click at [991, 261] on p "Valid Catch-all" at bounding box center [1001, 264] width 87 height 19
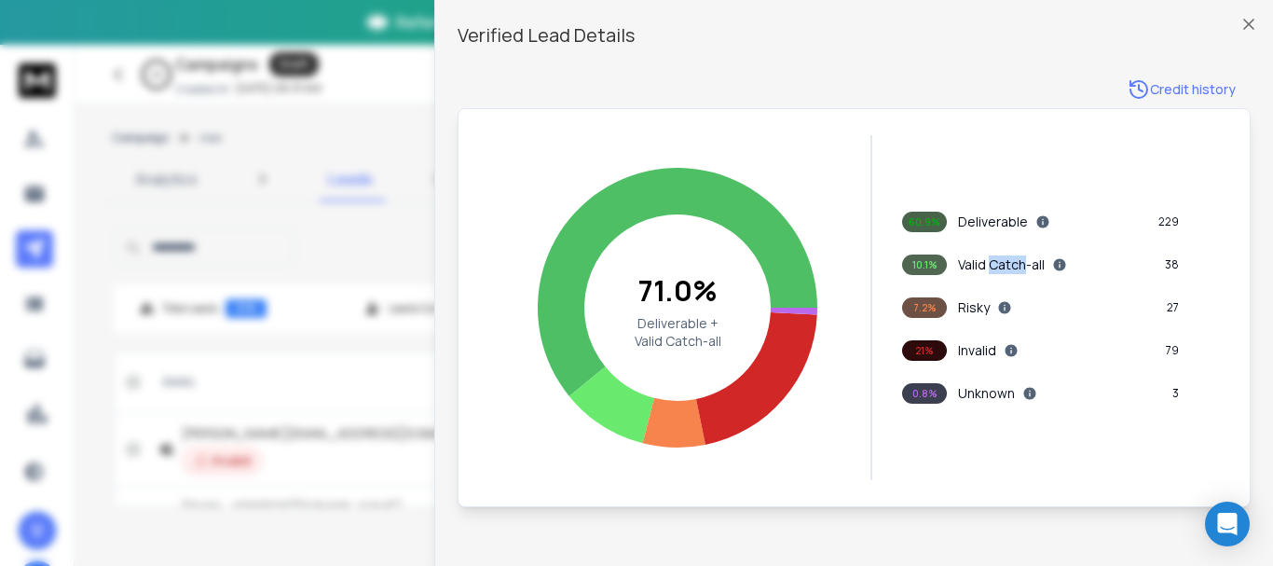
click at [991, 261] on p "Valid Catch-all" at bounding box center [1001, 264] width 87 height 19
click at [971, 261] on p "Valid Catch-all" at bounding box center [1001, 264] width 87 height 19
click at [998, 271] on p "Valid Catch-all" at bounding box center [1001, 264] width 87 height 19
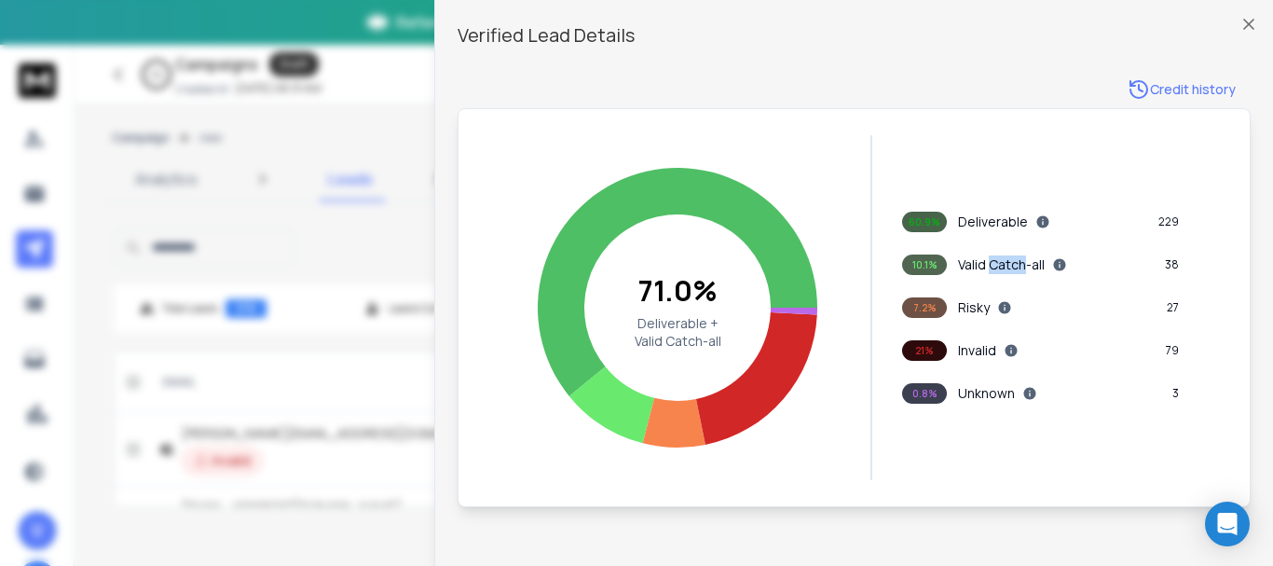
click at [998, 271] on p "Valid Catch-all" at bounding box center [1001, 264] width 87 height 19
click at [969, 285] on div "60.9 % Deliverable 229 10.1 % Valid Catch-all 38 7.2 % Risky 27 21 % Invalid 79…" at bounding box center [1040, 307] width 277 height 345
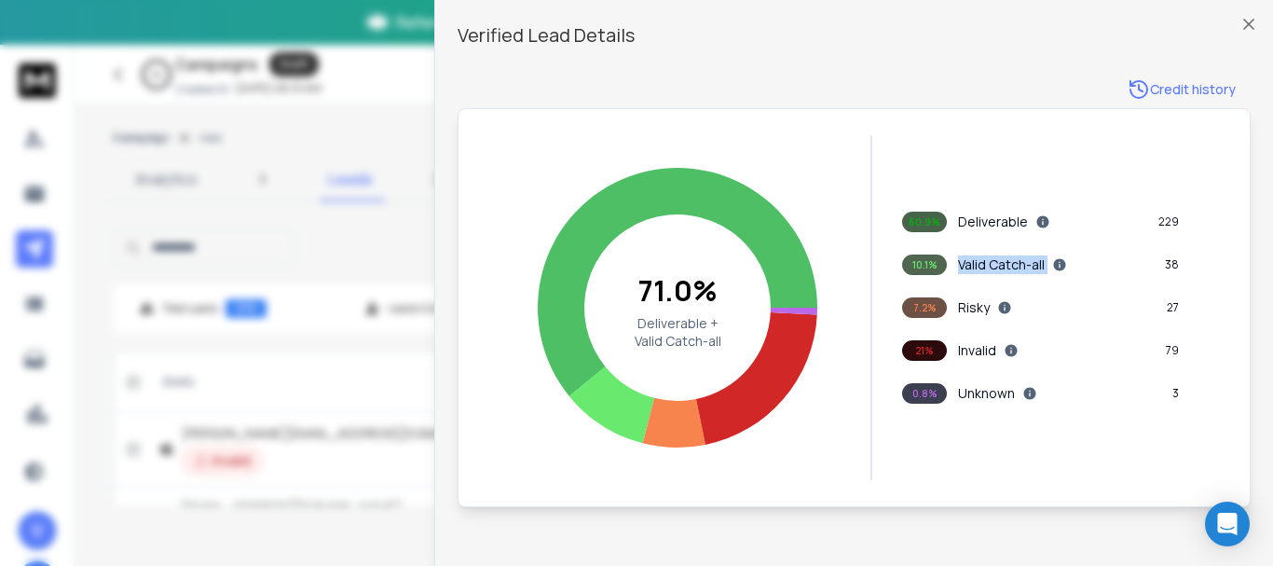
click at [978, 281] on div "60.9 % Deliverable 229 10.1 % Valid Catch-all 38 7.2 % Risky 27 21 % Invalid 79…" at bounding box center [1040, 307] width 277 height 345
click at [1241, 31] on icon "button" at bounding box center [1248, 24] width 19 height 19
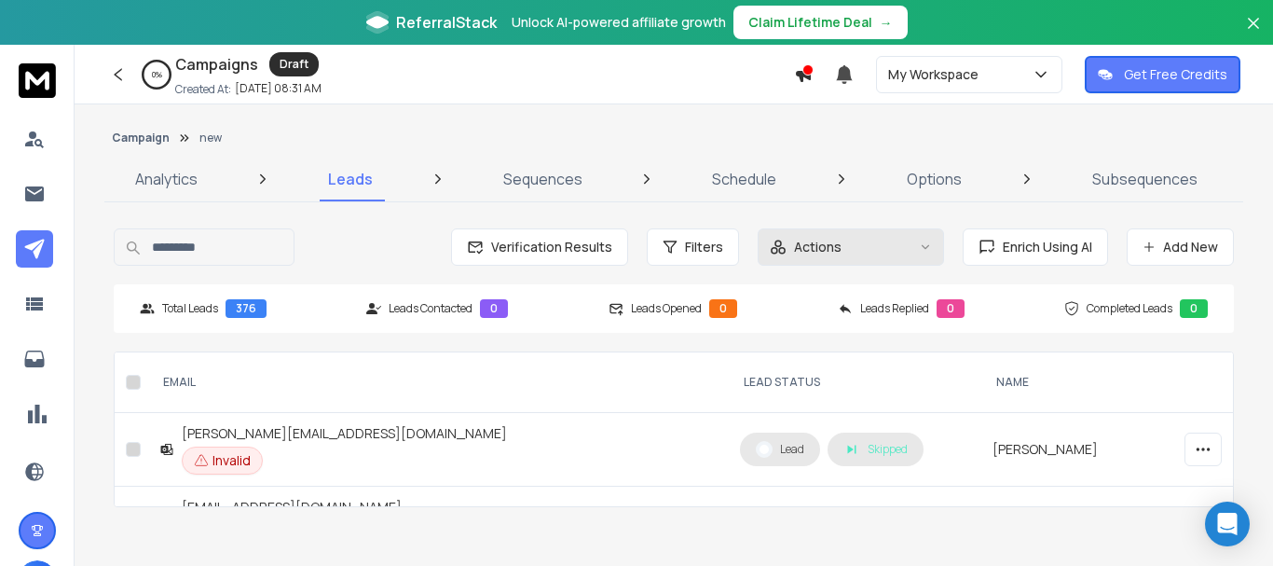
click at [891, 239] on div "Actions" at bounding box center [841, 247] width 142 height 19
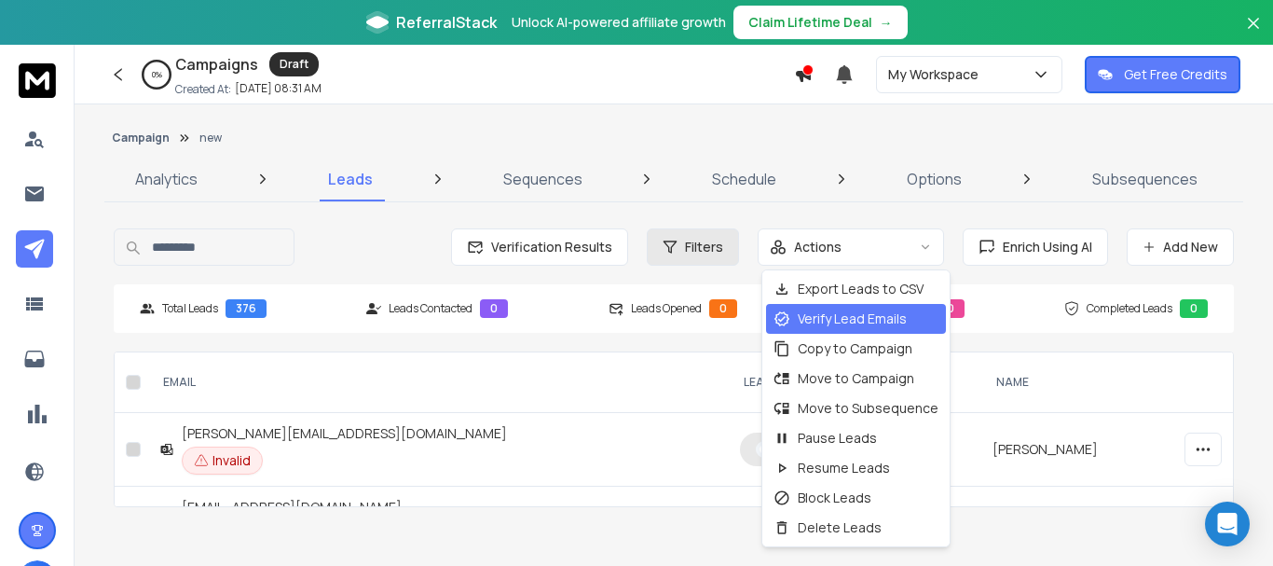
click at [716, 248] on span "Filters" at bounding box center [704, 247] width 38 height 19
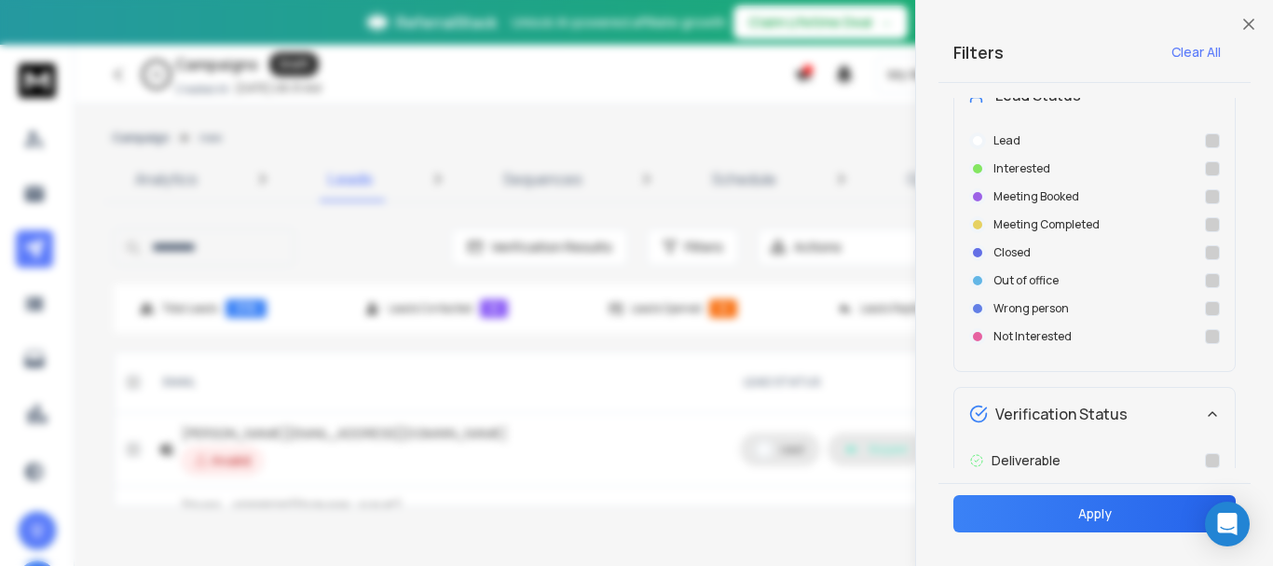
scroll to position [1015, 0]
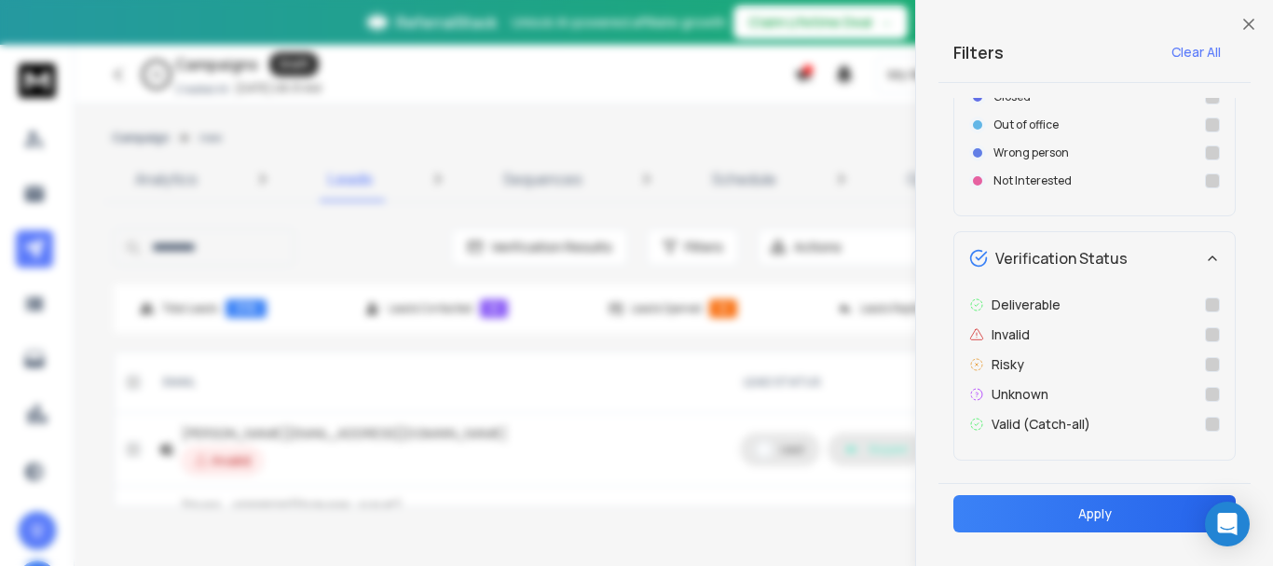
click at [1205, 306] on button "Deliverable" at bounding box center [1212, 304] width 15 height 15
click at [1205, 424] on button "Valid (Catch-all)" at bounding box center [1212, 424] width 15 height 15
click at [1141, 507] on button "Apply" at bounding box center [1094, 513] width 282 height 37
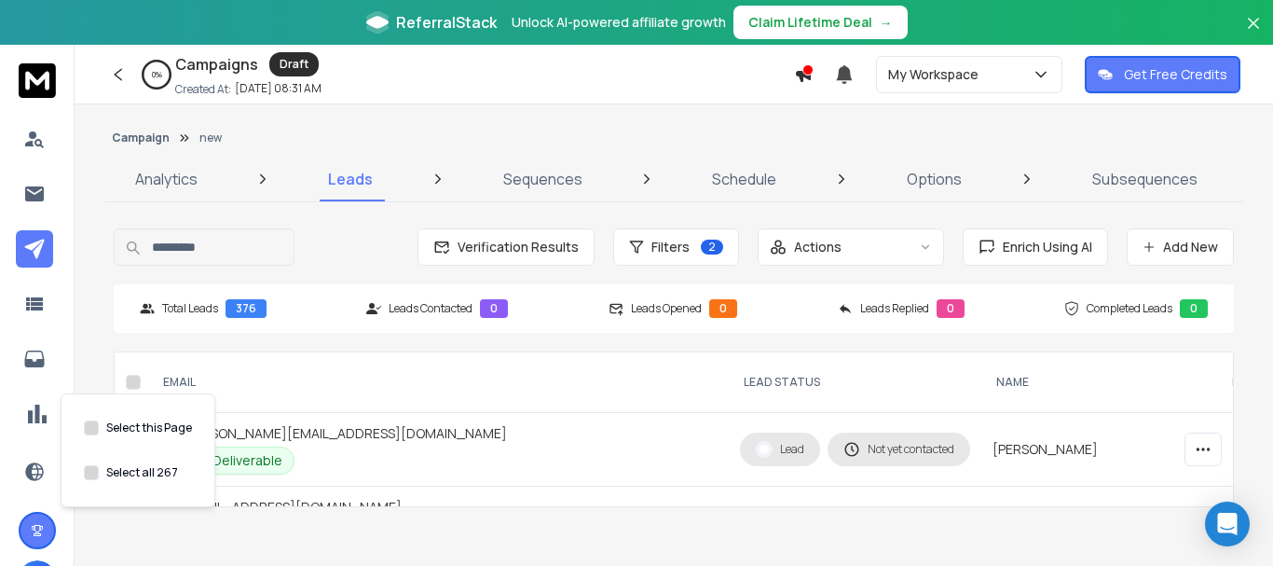
click at [101, 475] on div "Select all 267" at bounding box center [138, 472] width 108 height 15
click at [96, 473] on button "Select this Page" at bounding box center [91, 472] width 15 height 15
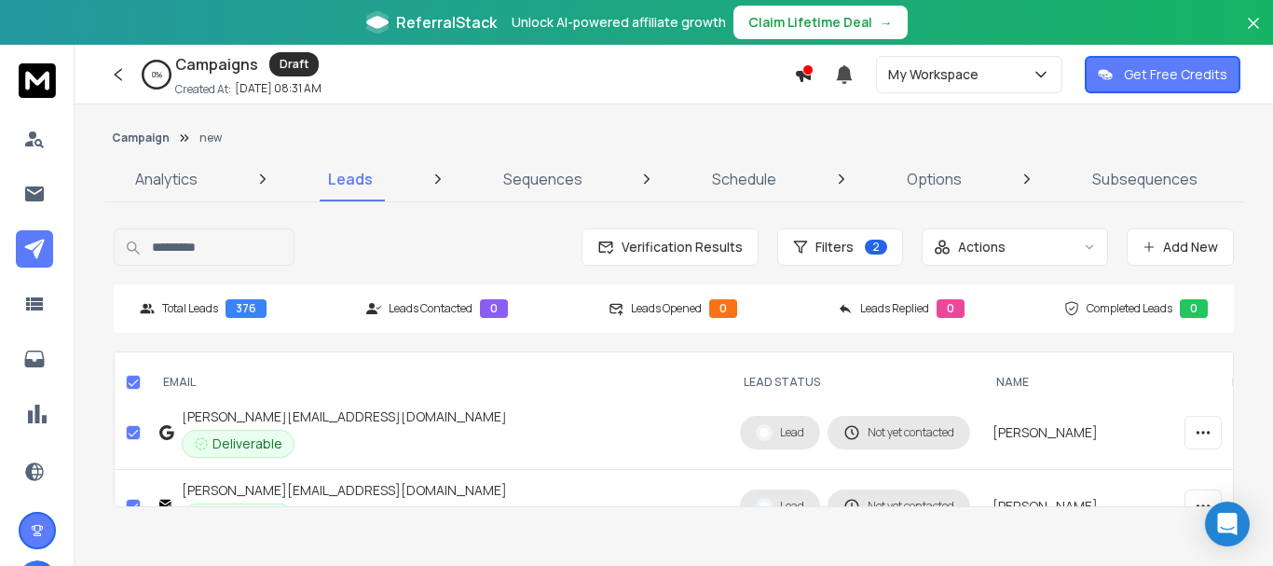
scroll to position [0, 0]
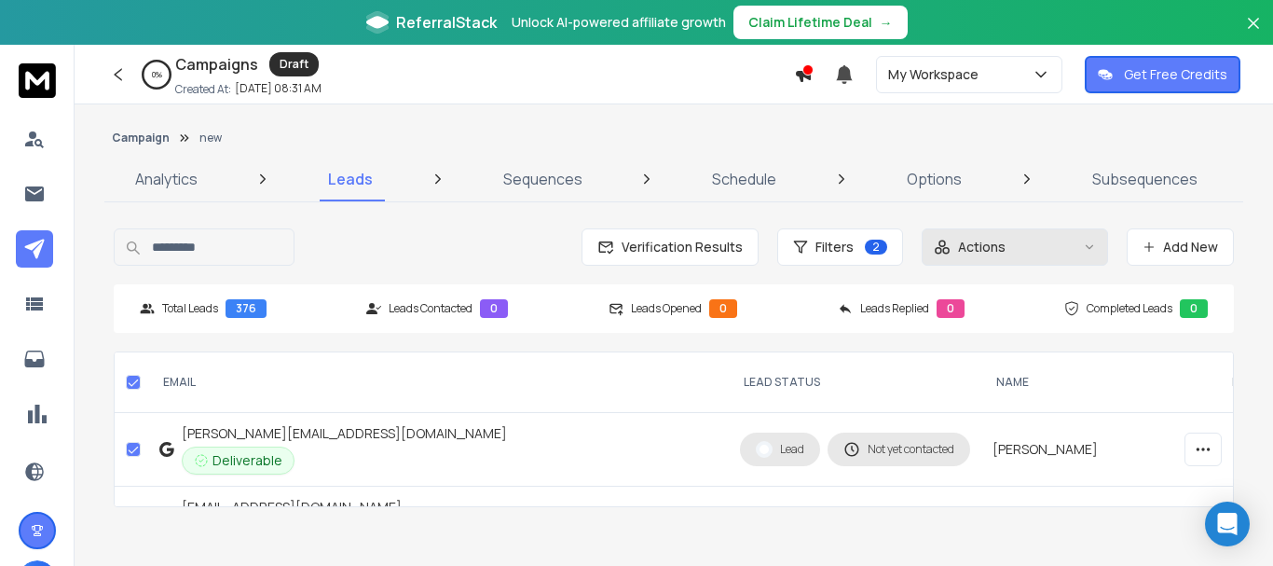
click at [1014, 243] on div "Actions" at bounding box center [1005, 247] width 142 height 19
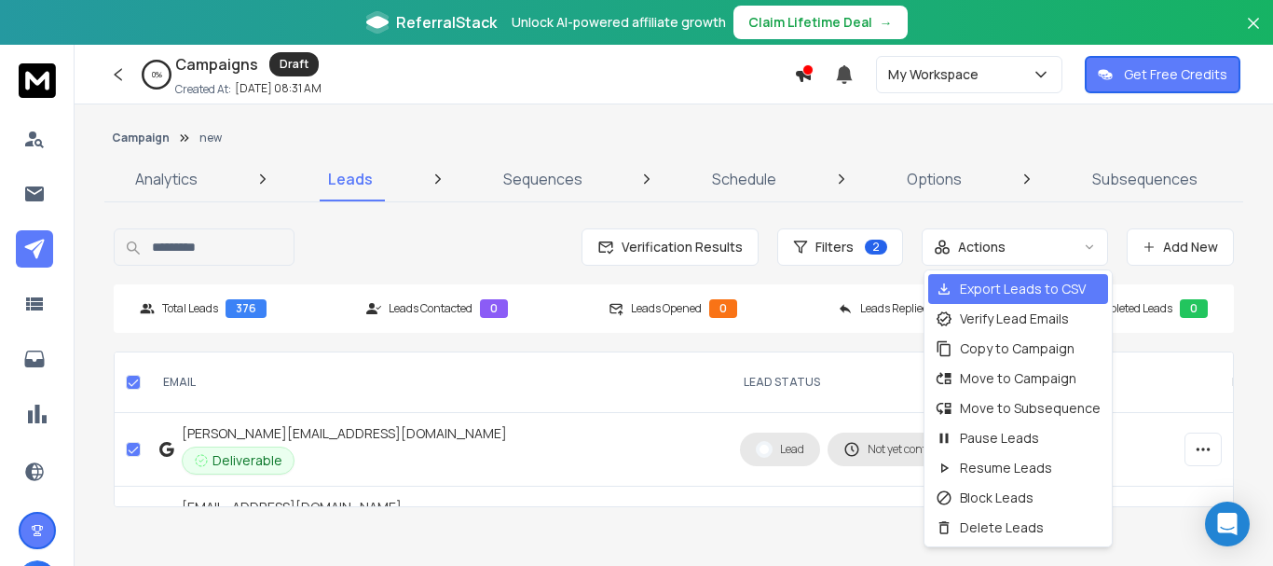
click at [1013, 298] on div "Export Leads to CSV" at bounding box center [1018, 289] width 180 height 30
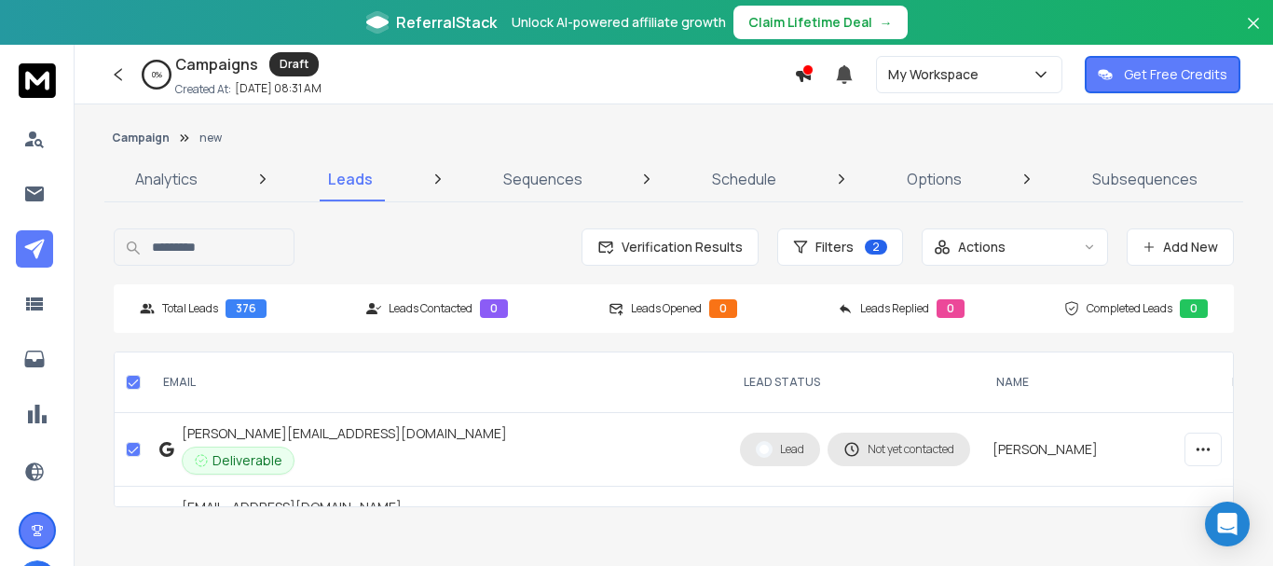
click at [1014, 168] on div "Analytics Leads Sequences Schedule Options Subsequences" at bounding box center [666, 179] width 1124 height 45
click at [131, 382] on button "Select this Page" at bounding box center [133, 382] width 15 height 15
